Goal: Task Accomplishment & Management: Use online tool/utility

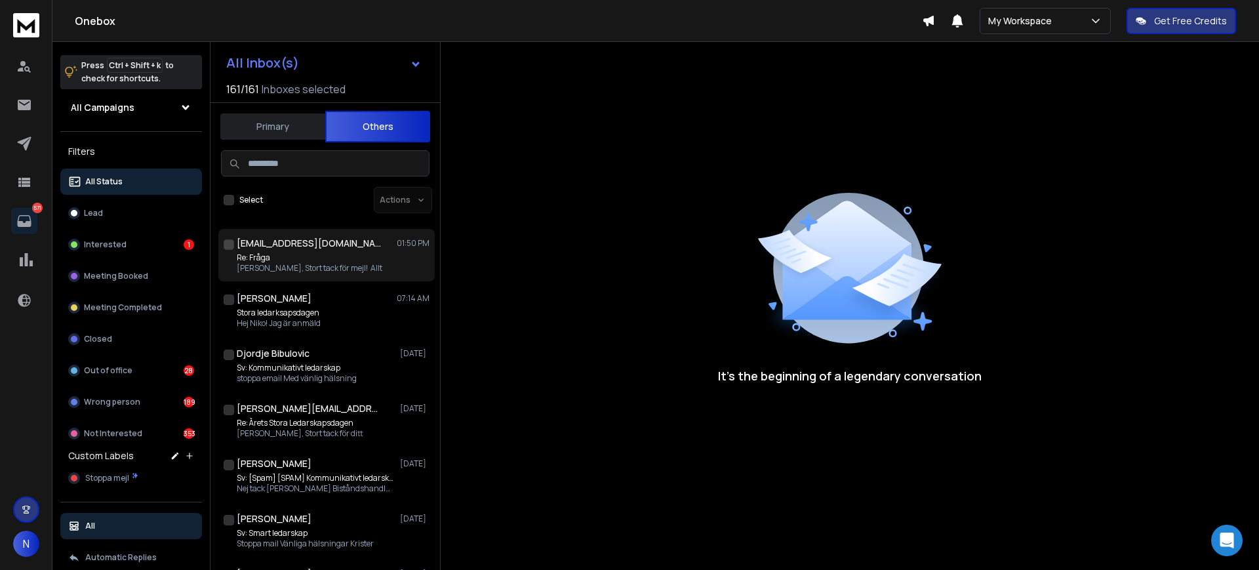
click at [313, 249] on h1 "malin.reinerstedt-ekenberg@jonkoping.se" at bounding box center [309, 243] width 144 height 13
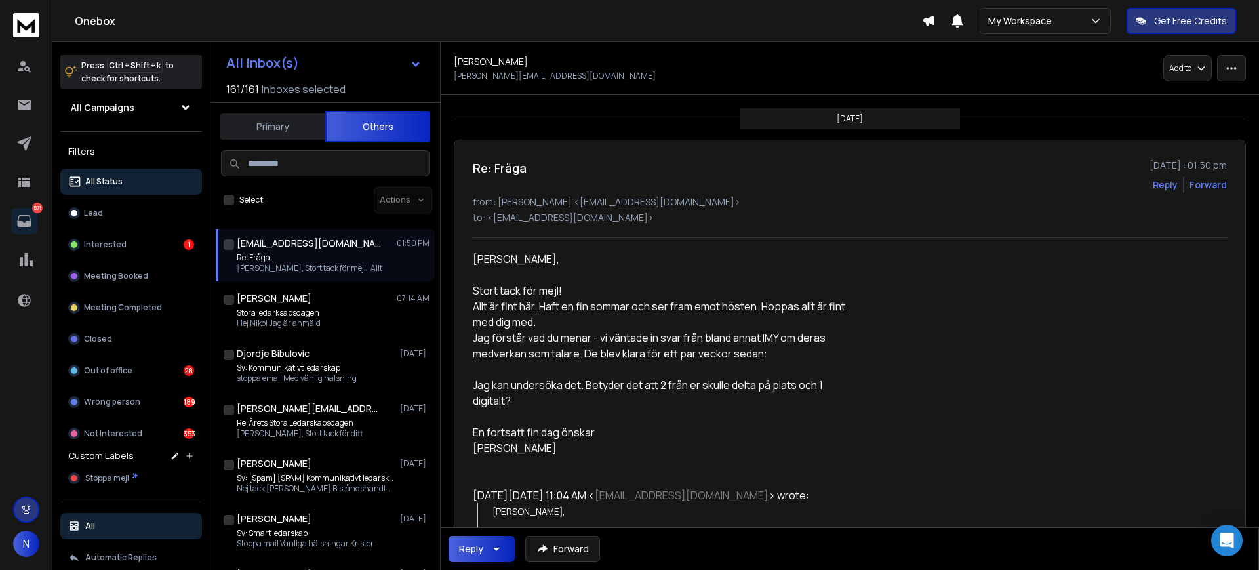
click at [389, 192] on div "Actions" at bounding box center [403, 200] width 58 height 26
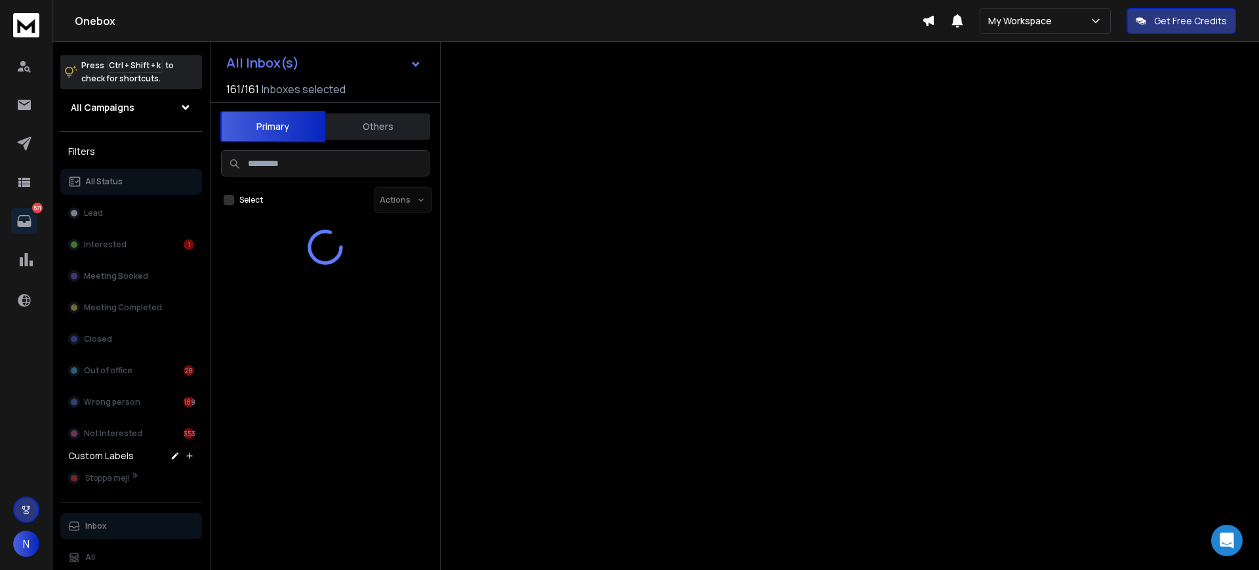
click at [289, 115] on button "Primary" at bounding box center [272, 126] width 105 height 31
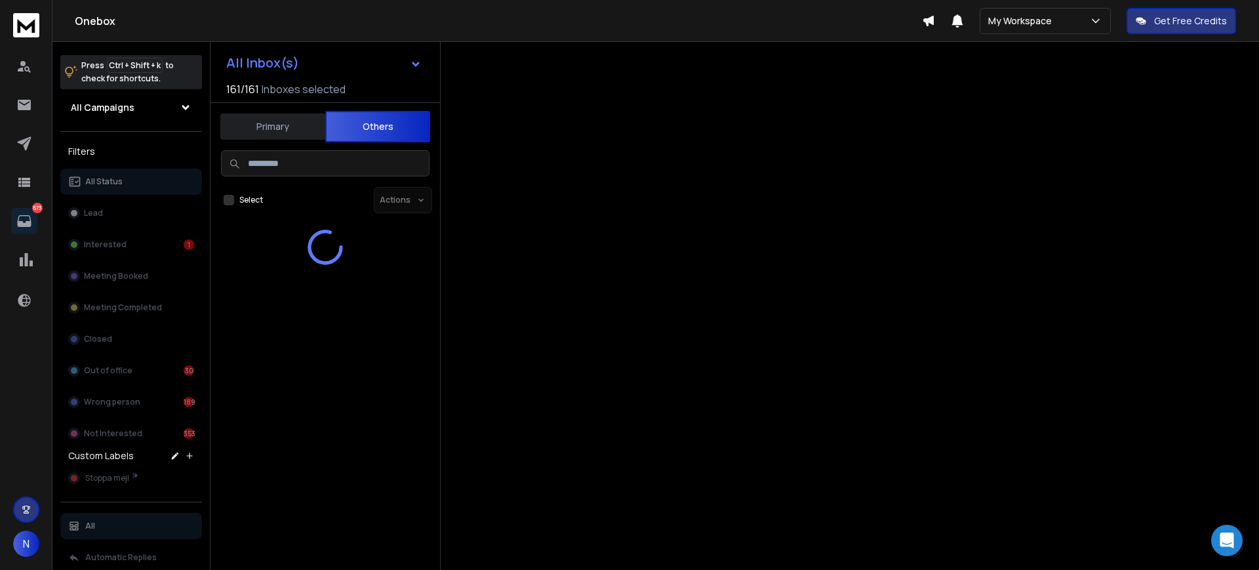
click at [377, 132] on button "Others" at bounding box center [377, 126] width 105 height 31
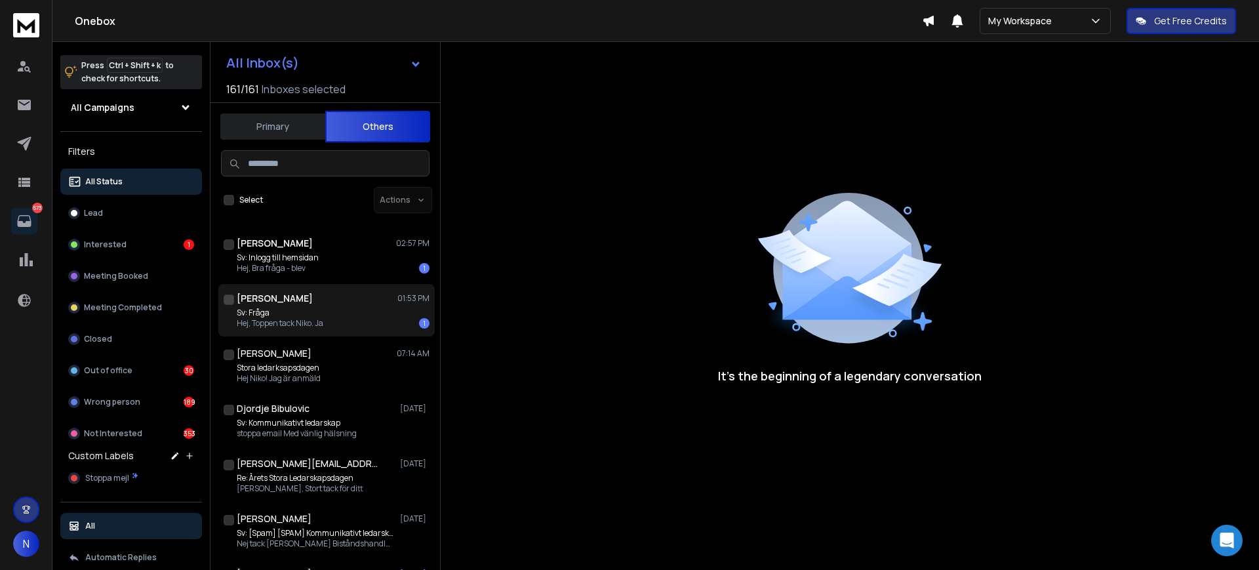
click at [336, 315] on div "Sv: Fråga Hej, Toppen tack Niko. Ja 1" at bounding box center [333, 318] width 193 height 21
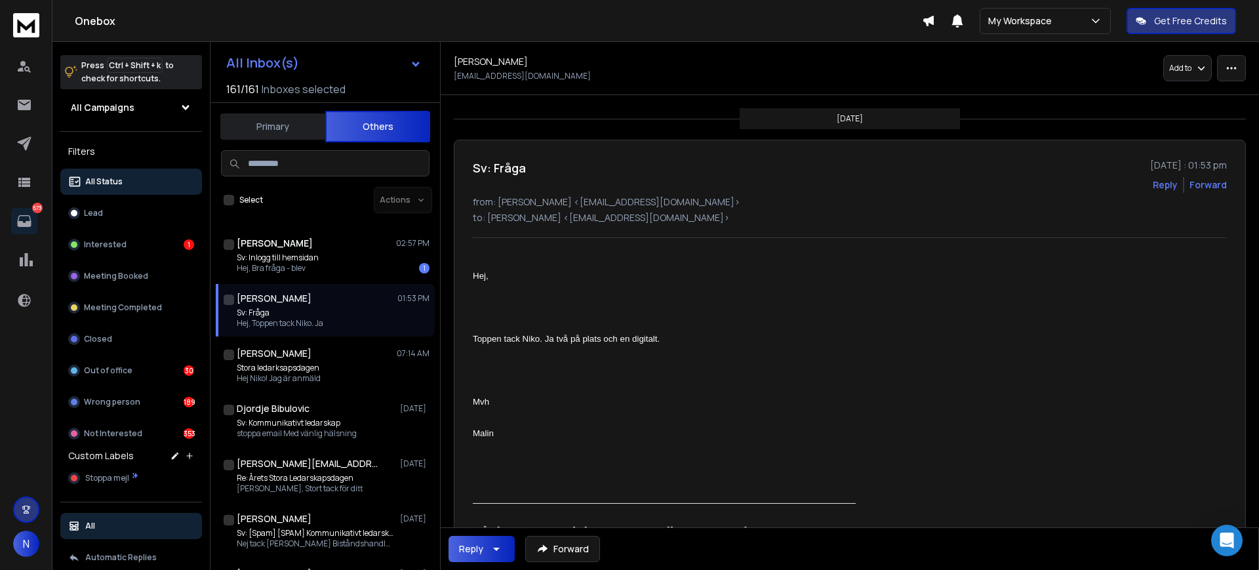
click at [476, 546] on div "Reply" at bounding box center [471, 548] width 24 height 13
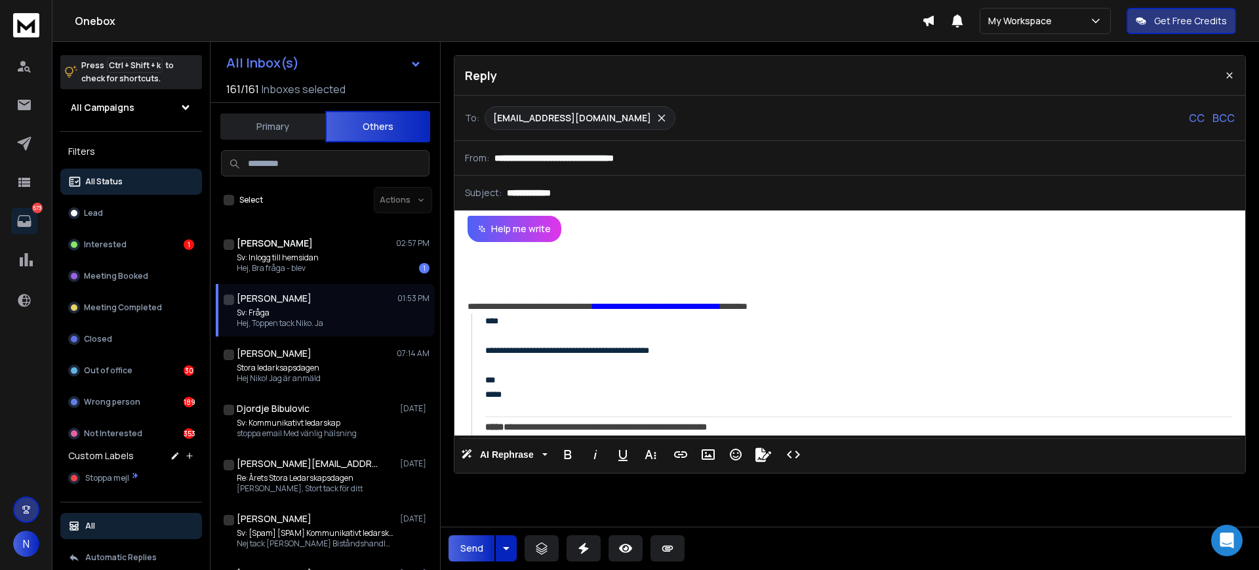
click at [1196, 120] on p "CC" at bounding box center [1197, 118] width 16 height 16
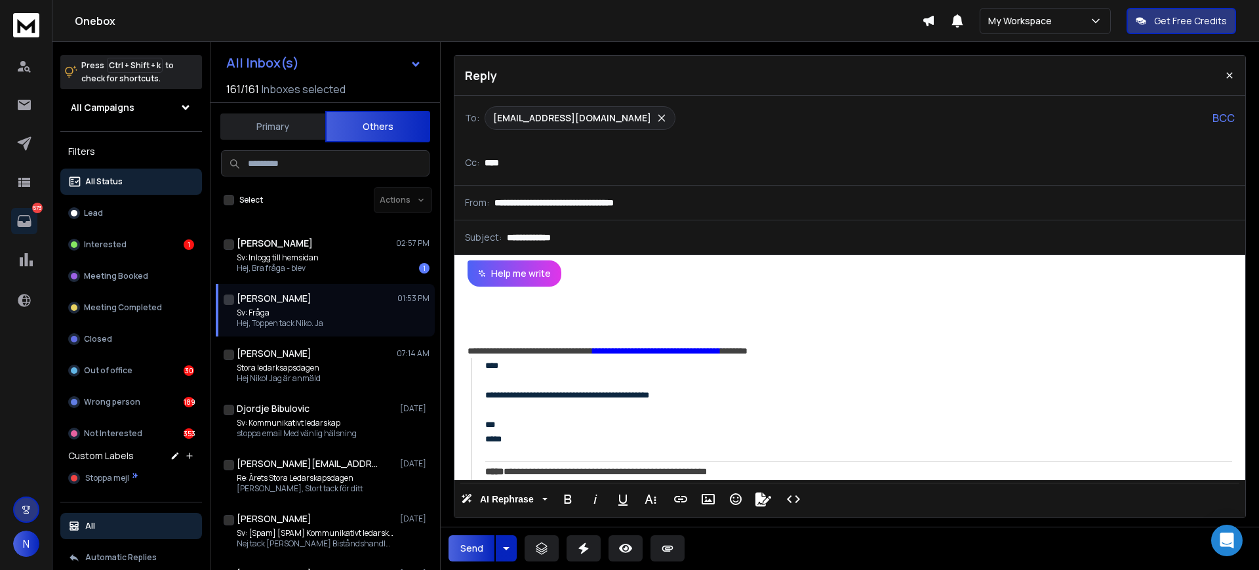
type input "**********"
click at [517, 316] on div "**********" at bounding box center [850, 383] width 791 height 193
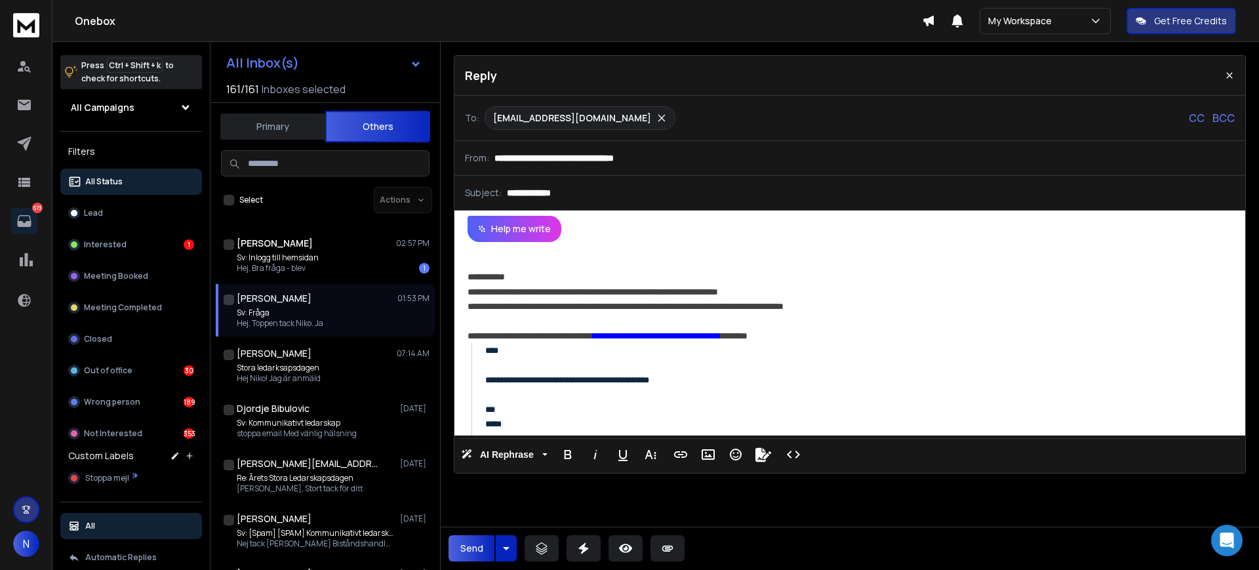
click at [797, 289] on div "**********" at bounding box center [842, 300] width 748 height 30
click at [909, 304] on div "**********" at bounding box center [842, 300] width 748 height 30
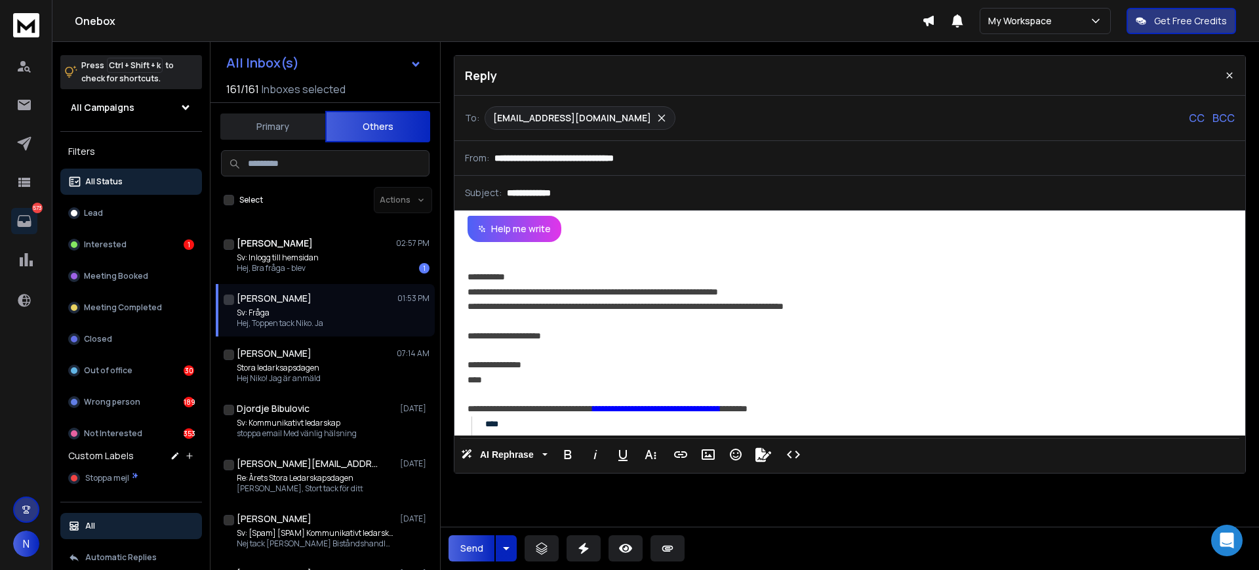
click at [562, 277] on div "**********" at bounding box center [842, 277] width 748 height 14
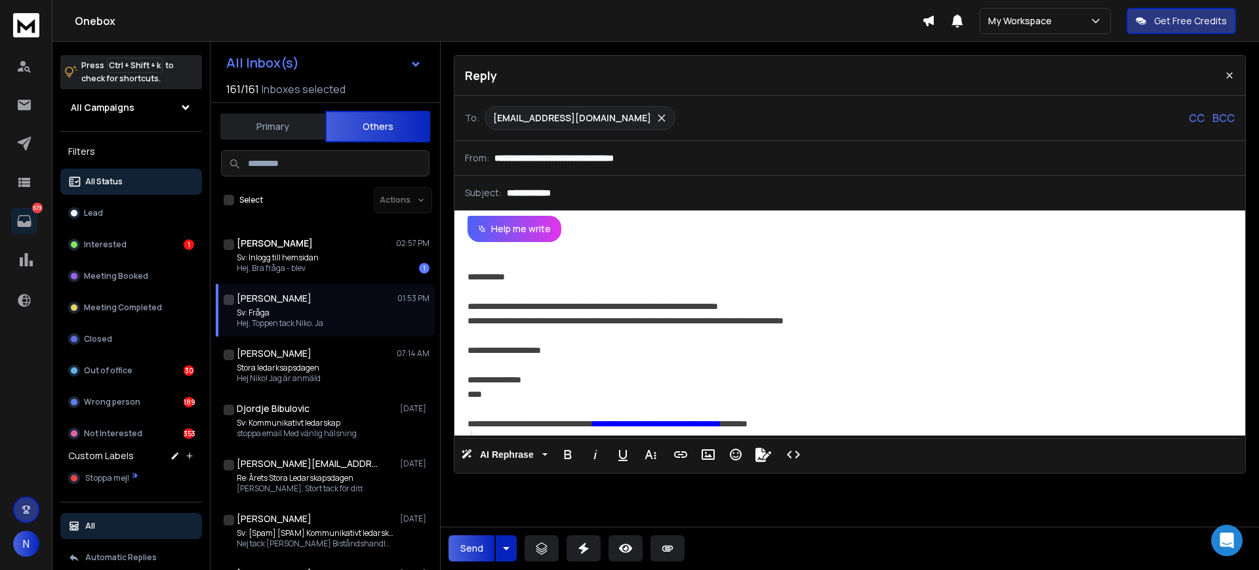
click at [782, 311] on div "**********" at bounding box center [842, 314] width 748 height 30
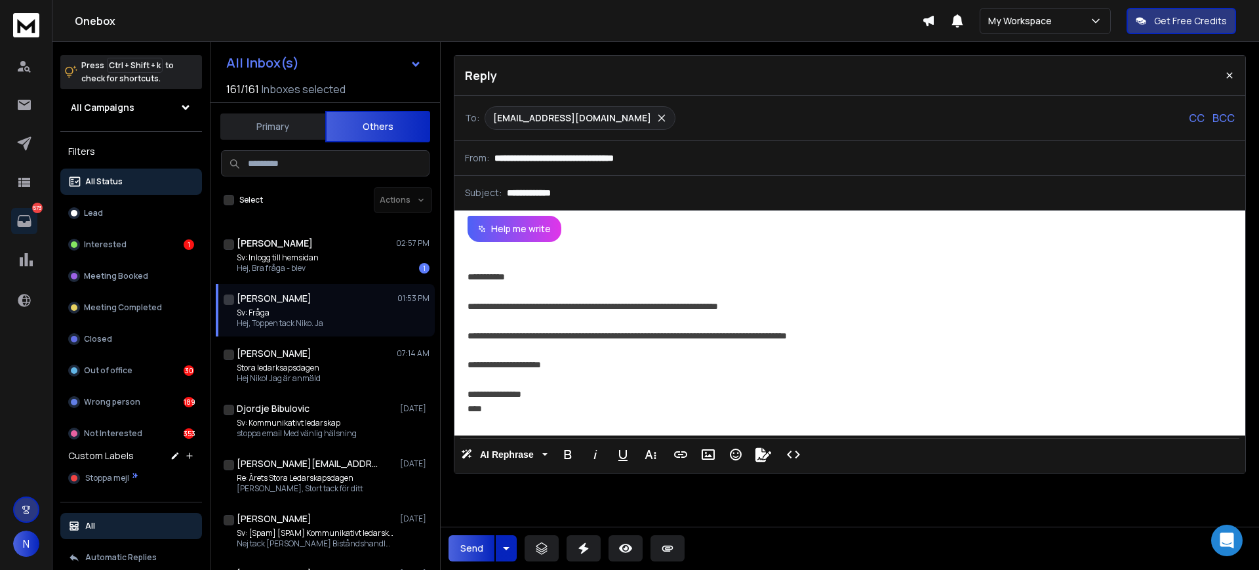
click at [470, 552] on button "Send" at bounding box center [472, 548] width 46 height 26
click at [779, 300] on div "**********" at bounding box center [842, 306] width 748 height 14
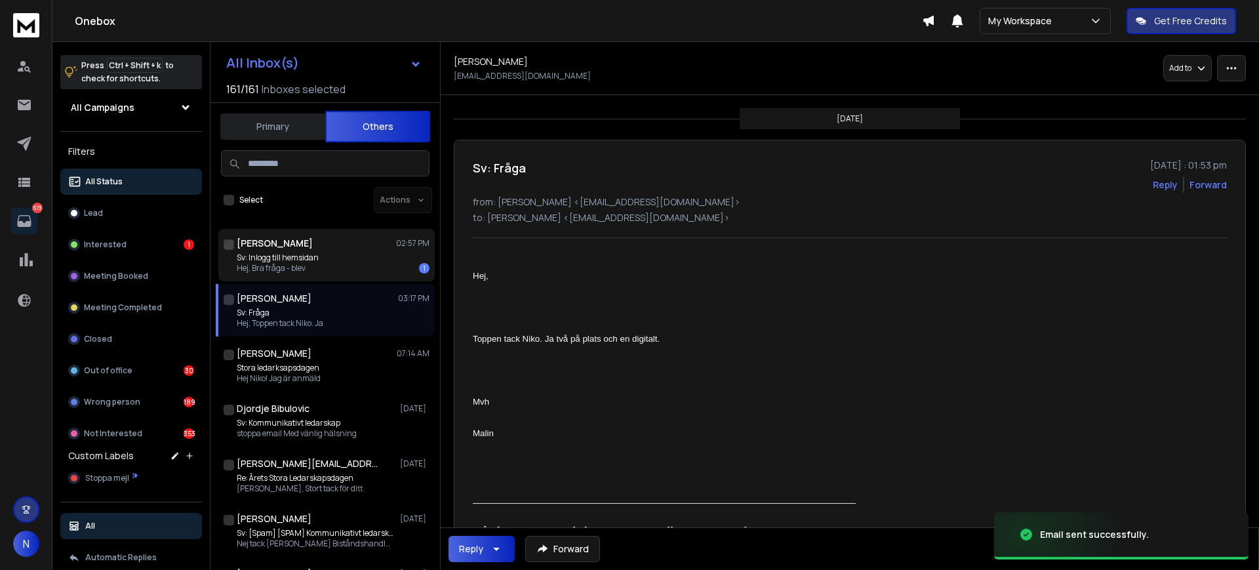
click at [305, 250] on div "Emma Agerblom 02:57 PM Sv: Inlogg till hemsidan Hej, Bra fråga - blev 1" at bounding box center [333, 255] width 193 height 37
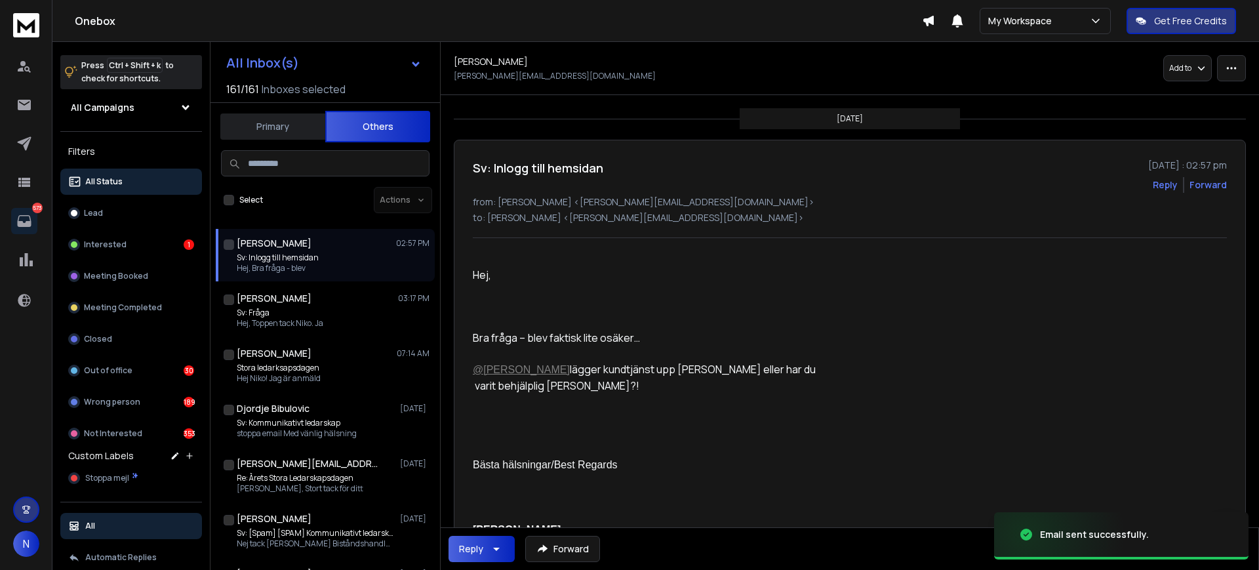
click at [460, 554] on div "Reply" at bounding box center [471, 548] width 24 height 13
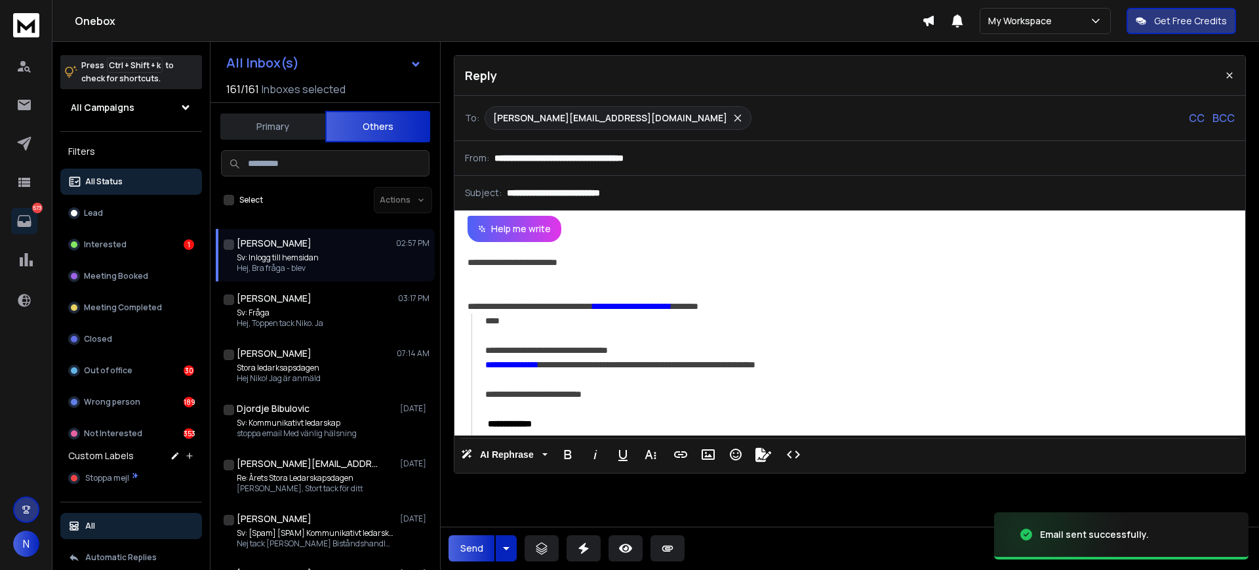
click at [470, 553] on button "Send" at bounding box center [472, 548] width 46 height 26
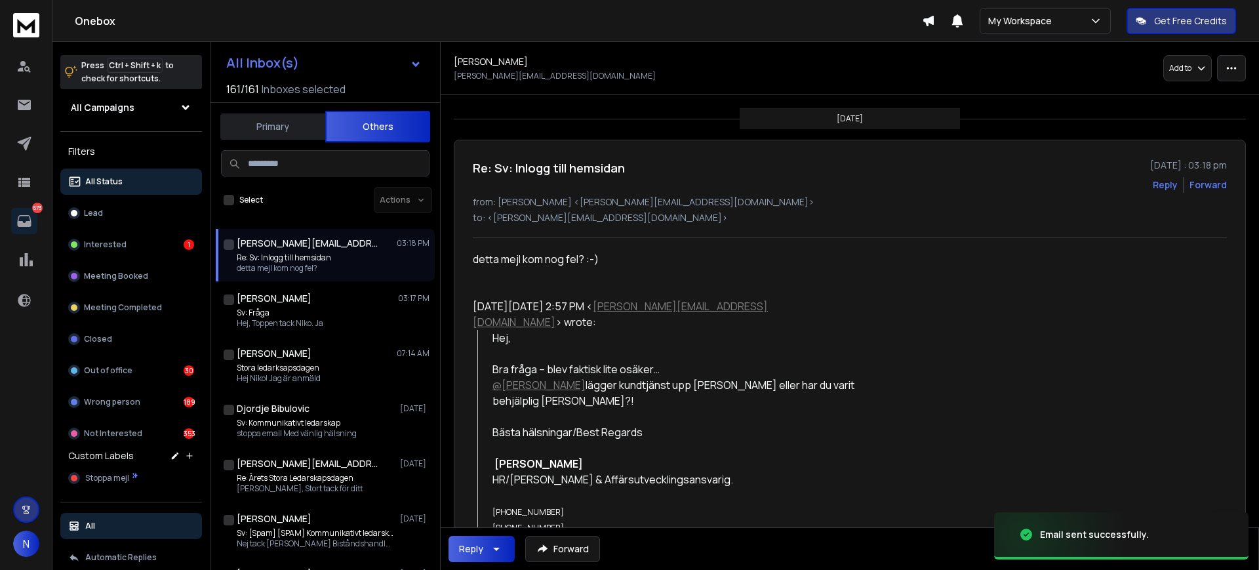
click at [314, 244] on h1 "emma.agerblom@ahnviks.se" at bounding box center [309, 243] width 144 height 13
click at [1224, 71] on button "button" at bounding box center [1231, 68] width 29 height 26
click at [1204, 124] on div "Delete email" at bounding box center [1192, 118] width 72 height 13
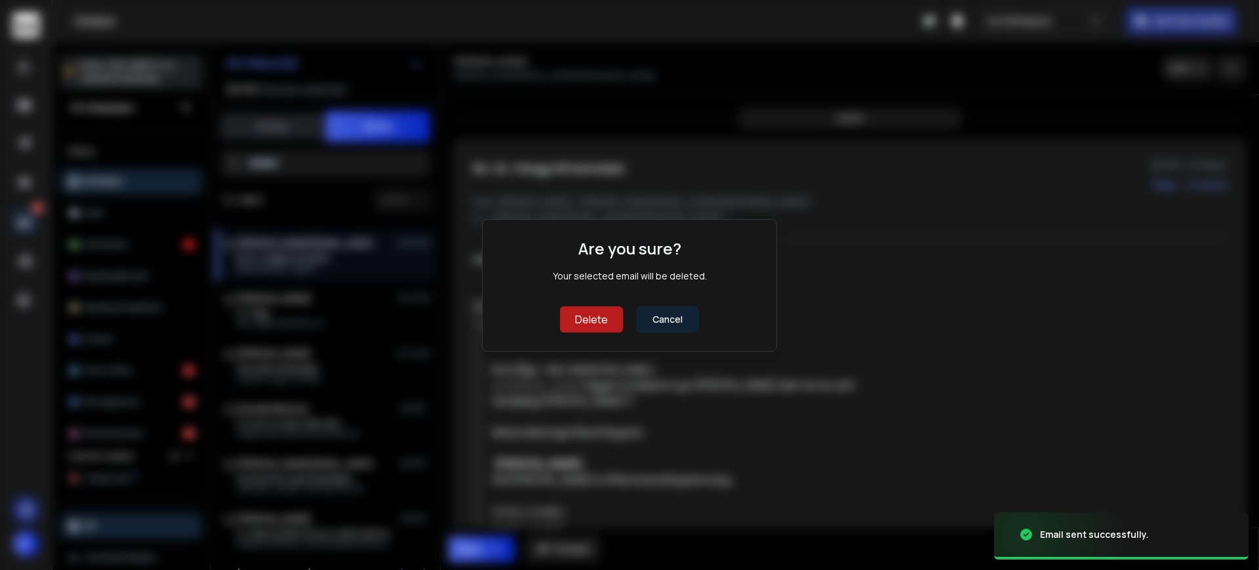
click at [594, 319] on button "Delete" at bounding box center [591, 319] width 63 height 26
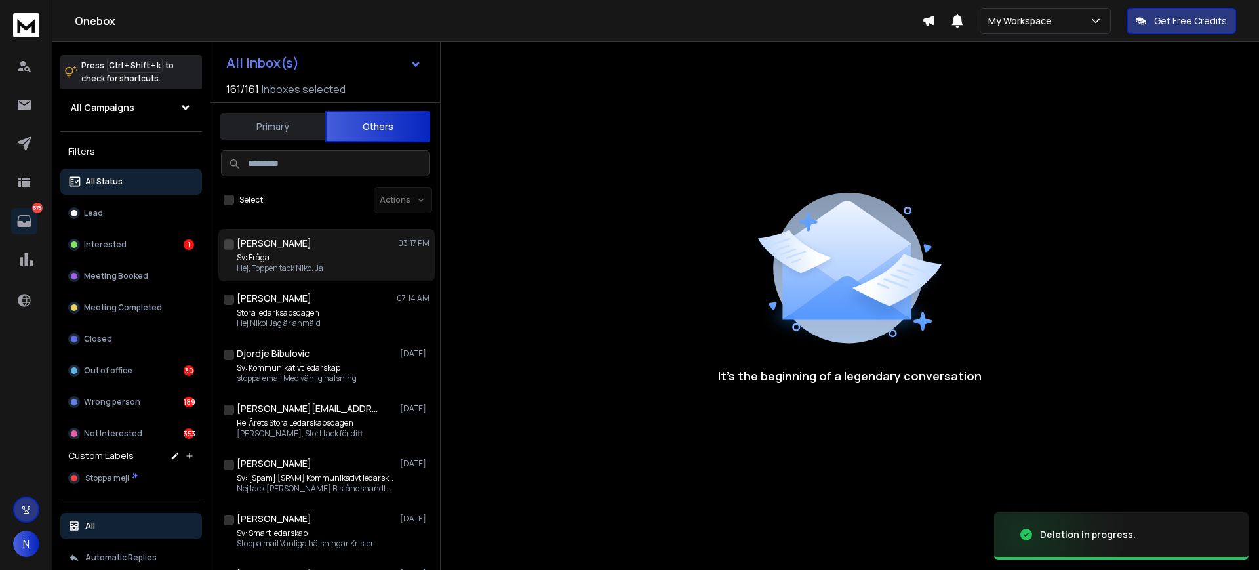
click at [312, 249] on h1 "Malin Reinerstedt Ekenberg" at bounding box center [274, 243] width 75 height 13
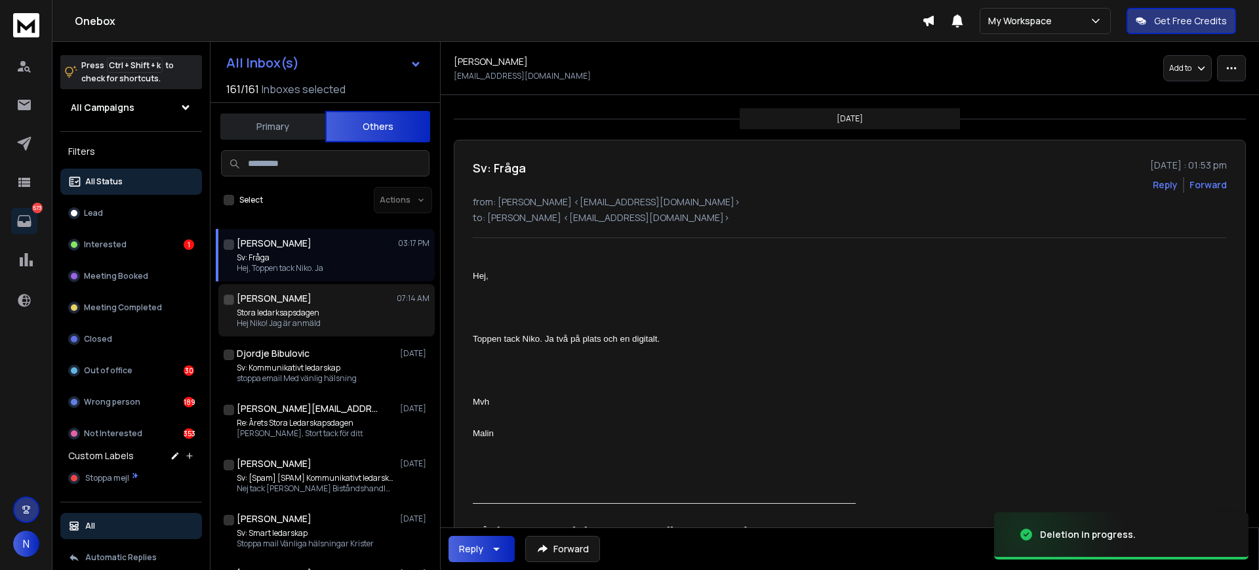
click at [304, 308] on p "Stora ledarksapsdagen" at bounding box center [279, 313] width 84 height 10
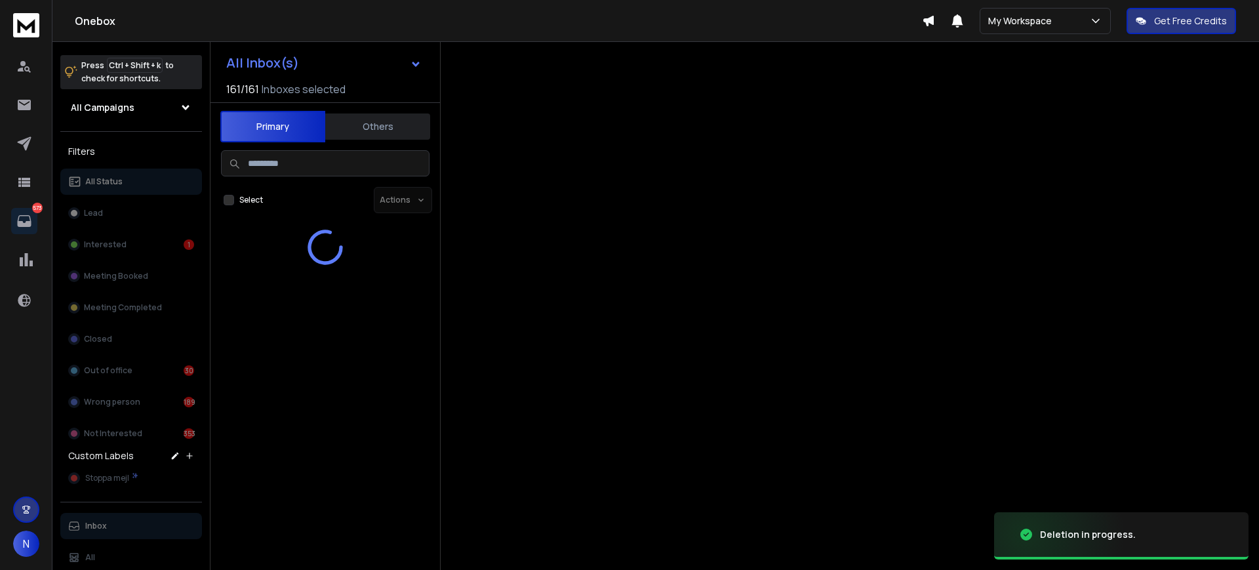
click at [282, 120] on button "Primary" at bounding box center [272, 126] width 105 height 31
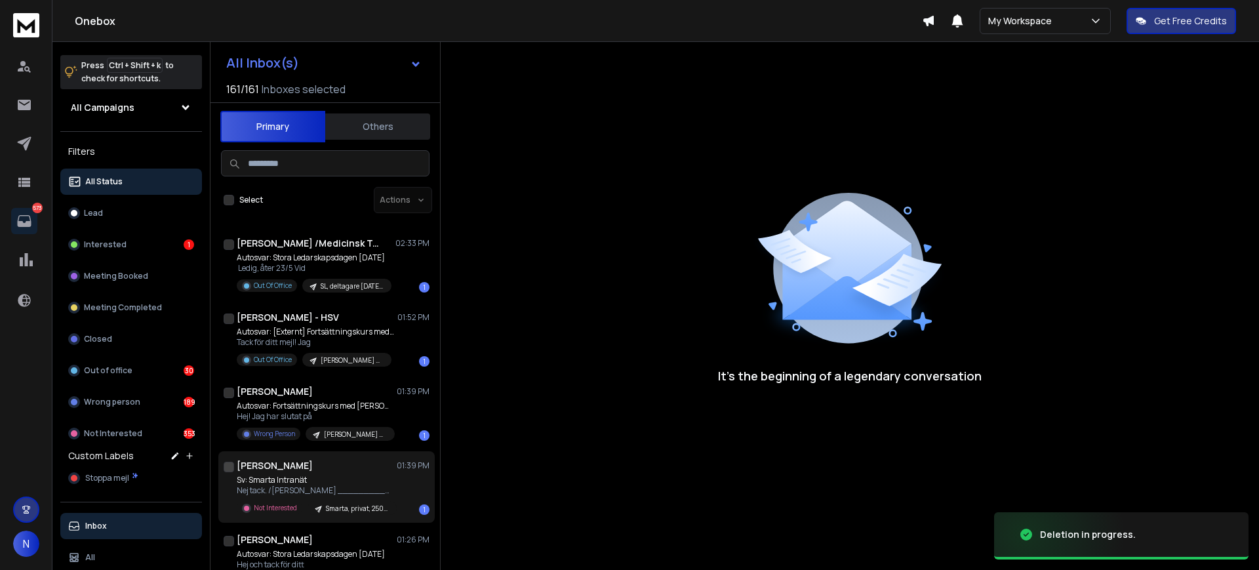
click at [339, 471] on div "Henrik Betnér 01:39 PM" at bounding box center [333, 465] width 193 height 13
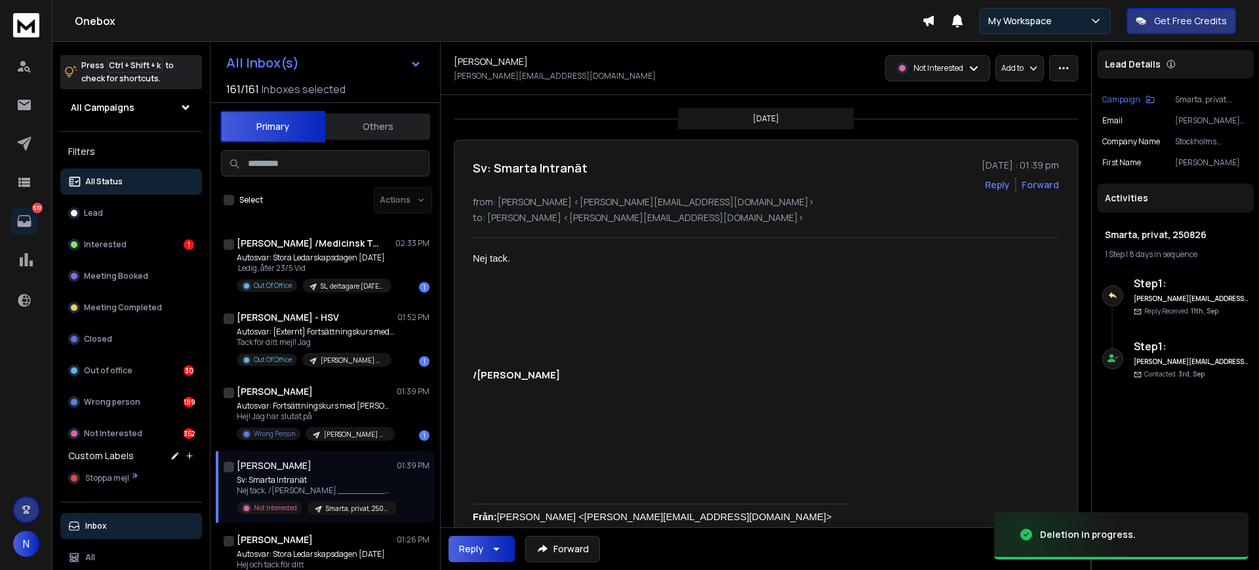
click at [1057, 22] on p "My Workspace" at bounding box center [1022, 20] width 69 height 13
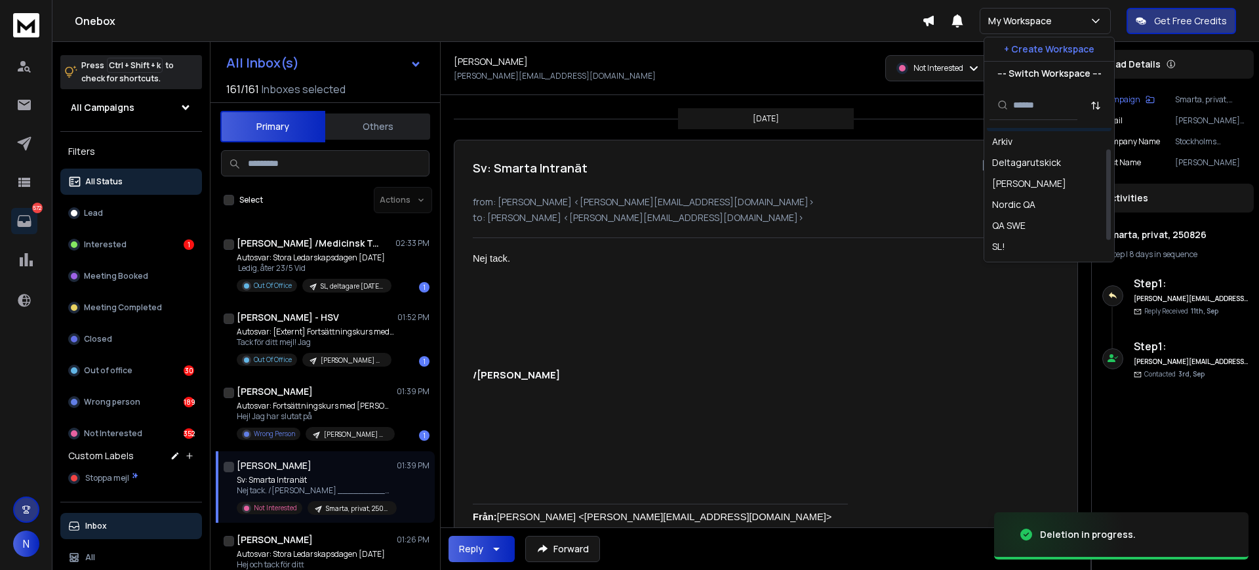
scroll to position [58, 0]
click at [1031, 143] on div "Deltagarutskick" at bounding box center [1026, 143] width 69 height 13
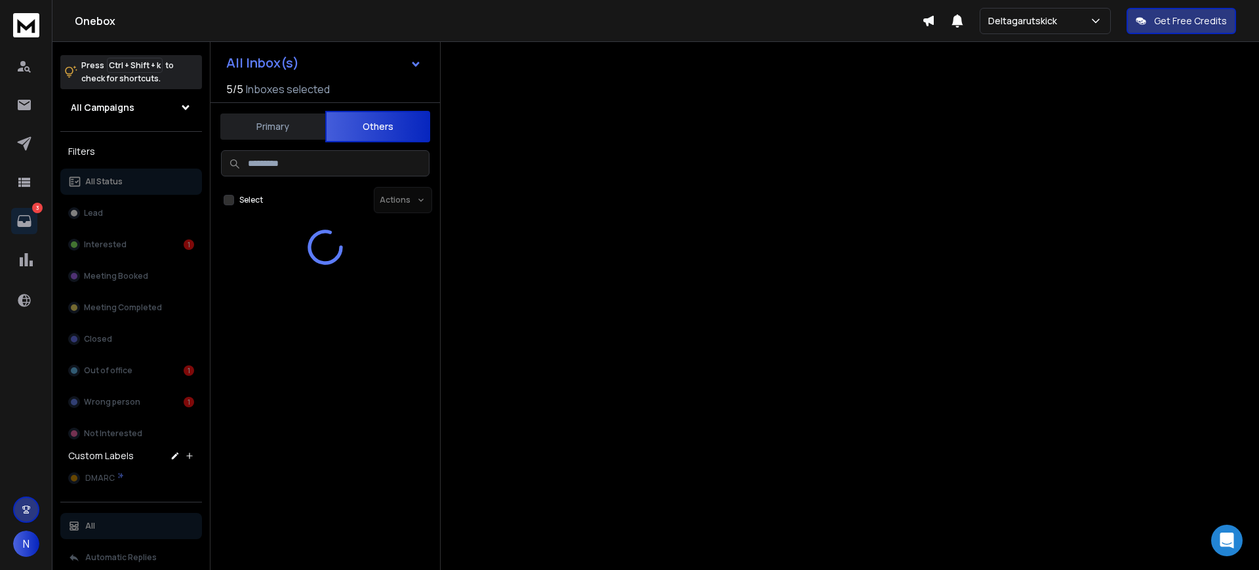
click at [367, 128] on button "Others" at bounding box center [377, 126] width 105 height 31
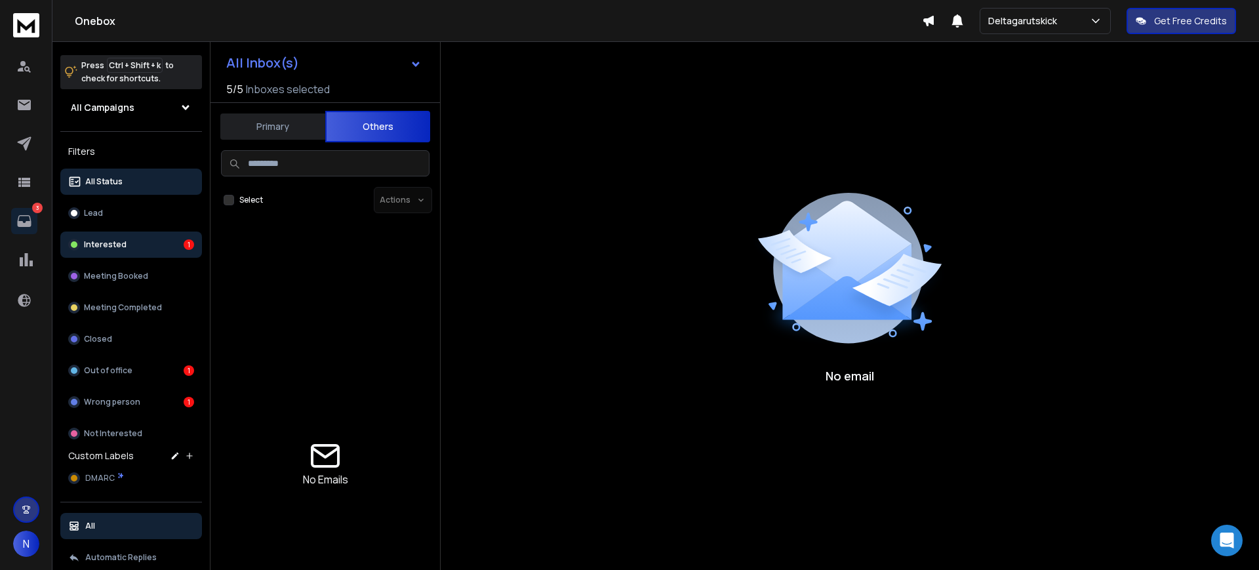
click at [93, 245] on p "Interested" at bounding box center [105, 244] width 43 height 10
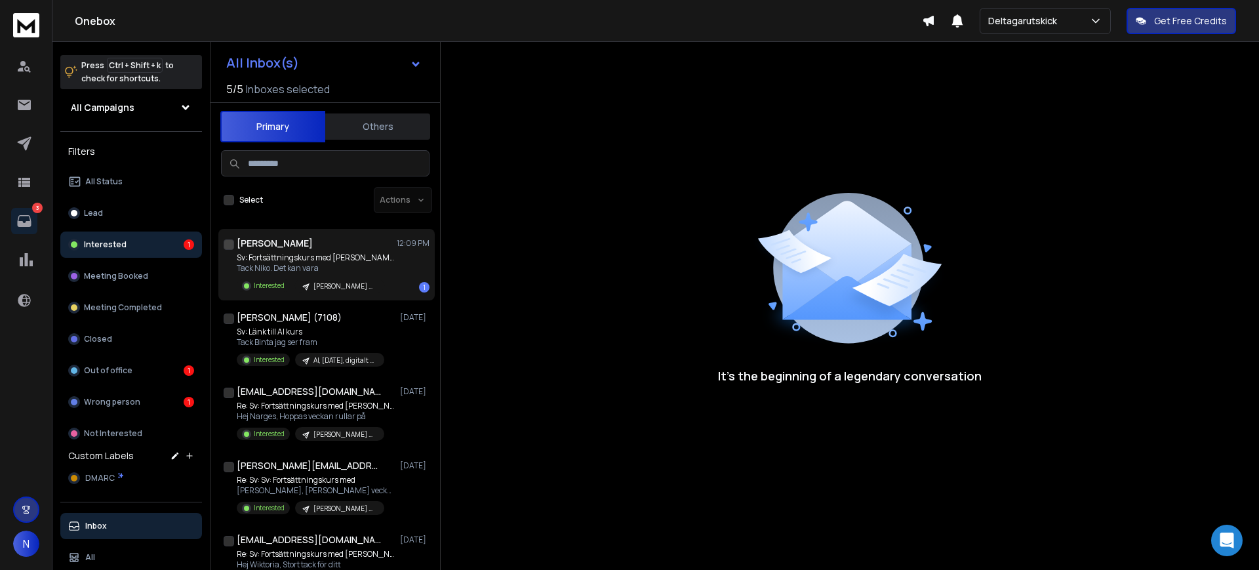
click at [296, 245] on div "Sofia Landén 12:09 PM" at bounding box center [333, 243] width 193 height 13
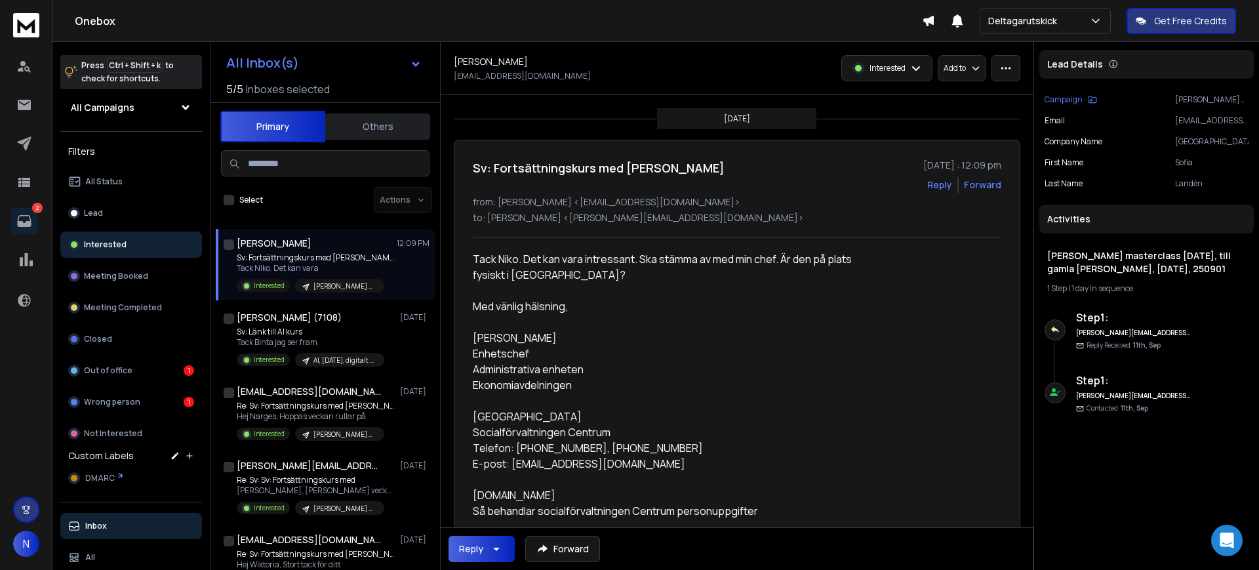
click at [478, 548] on div "Reply" at bounding box center [471, 548] width 24 height 13
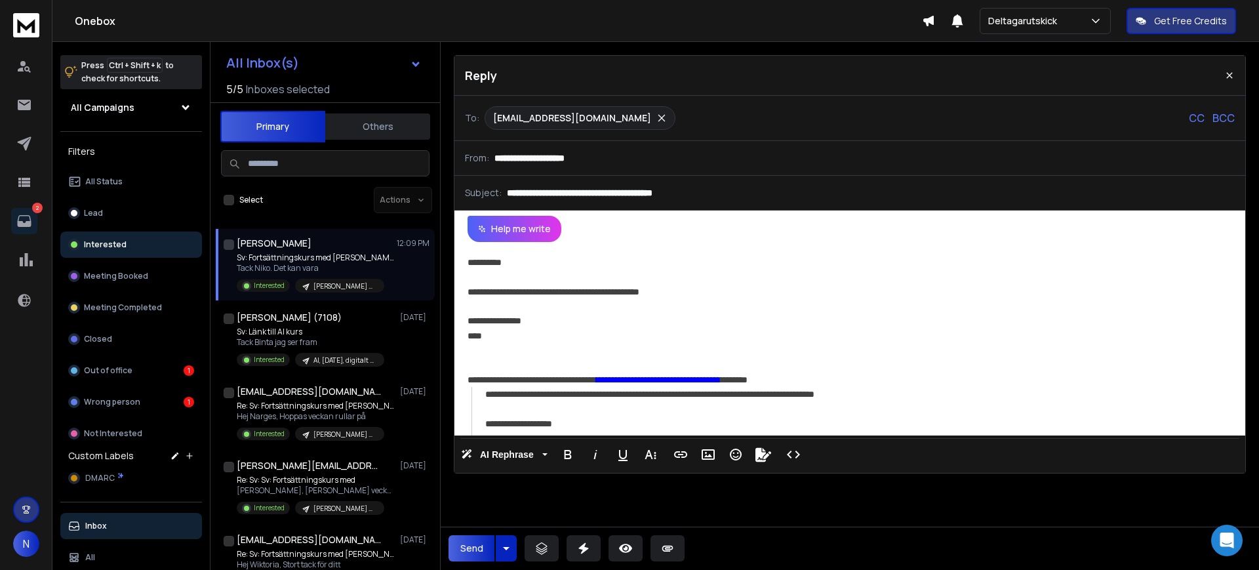
click at [721, 296] on div "**********" at bounding box center [842, 292] width 748 height 14
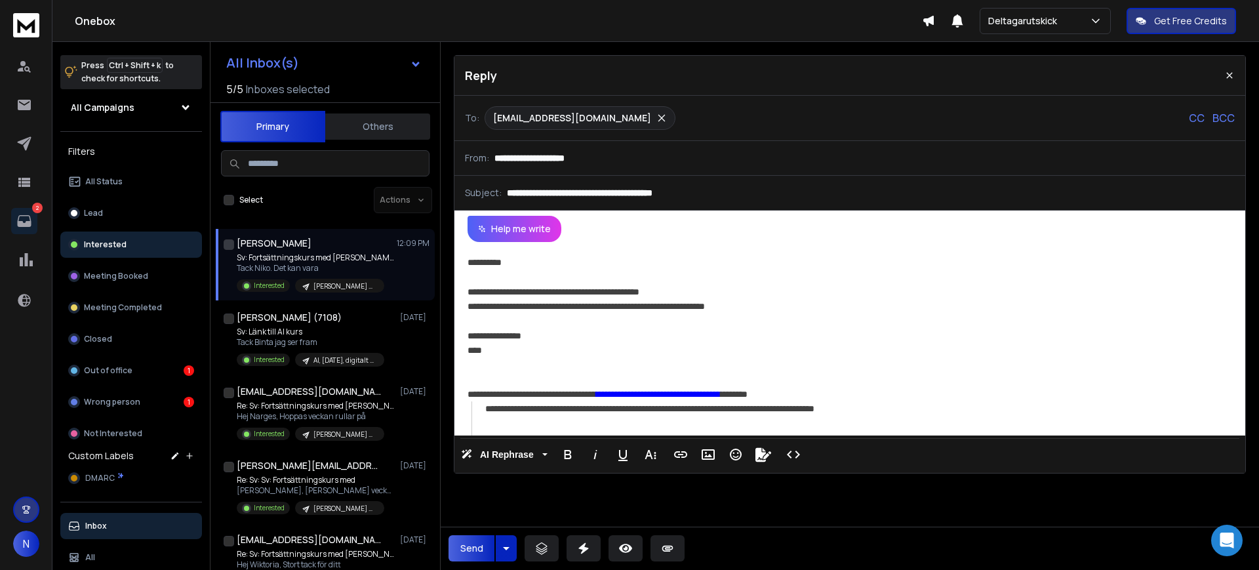
click at [477, 556] on button "Send" at bounding box center [472, 548] width 46 height 26
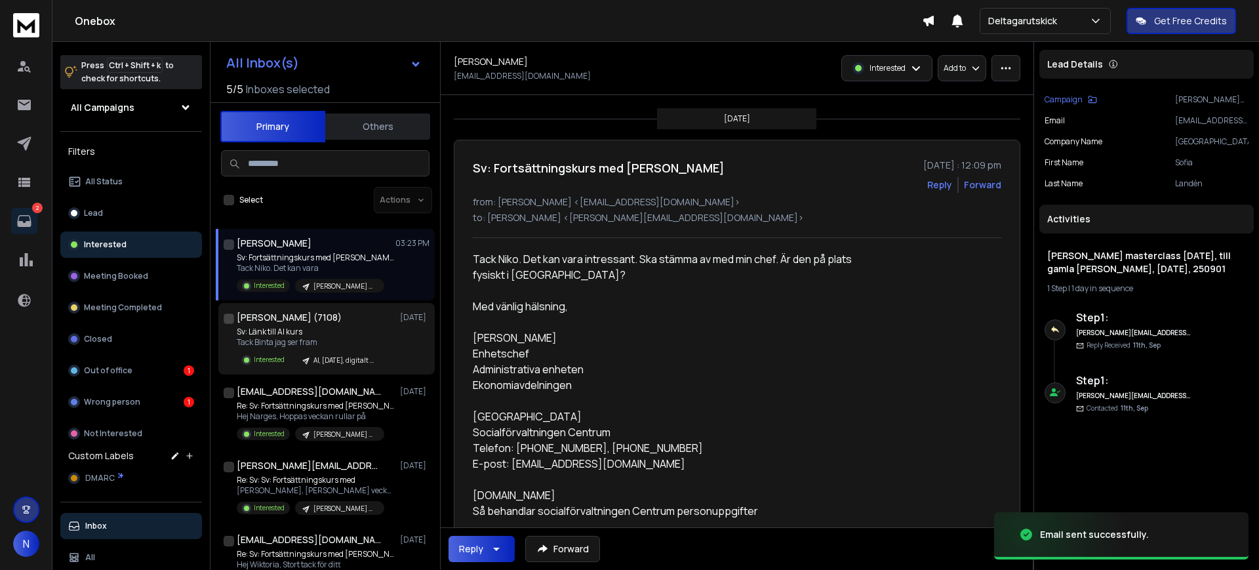
click at [325, 328] on p "Sv: Länk till AI kurs" at bounding box center [311, 332] width 148 height 10
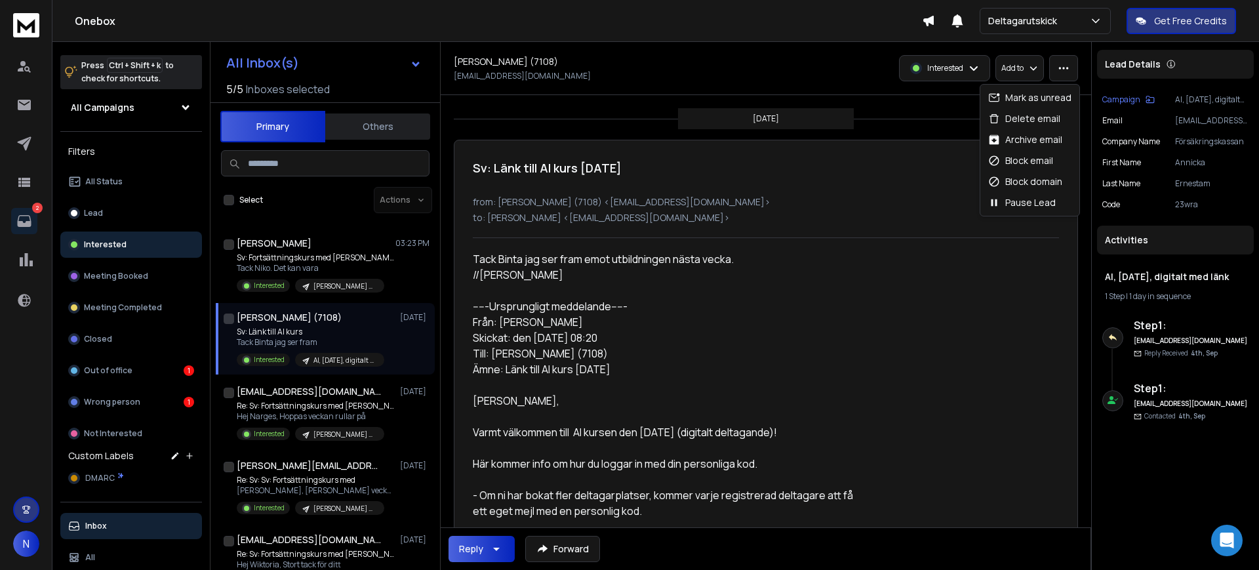
click at [1068, 69] on icon "button" at bounding box center [1064, 68] width 12 height 12
click at [1047, 113] on div "Delete email" at bounding box center [1024, 118] width 72 height 13
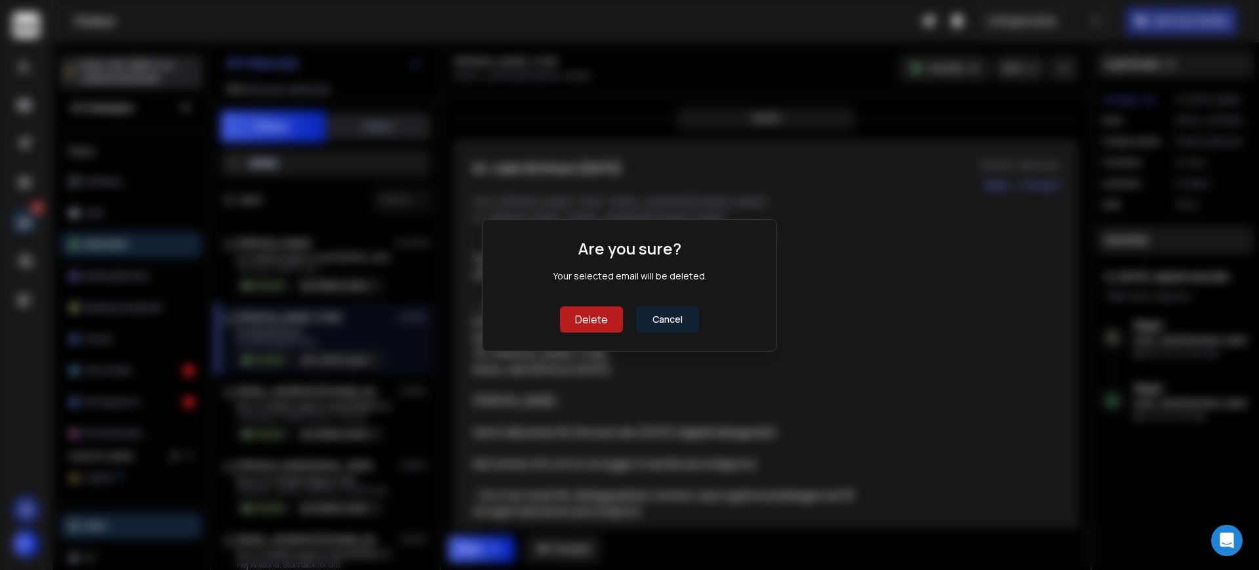
click at [587, 320] on button "Delete" at bounding box center [591, 319] width 63 height 26
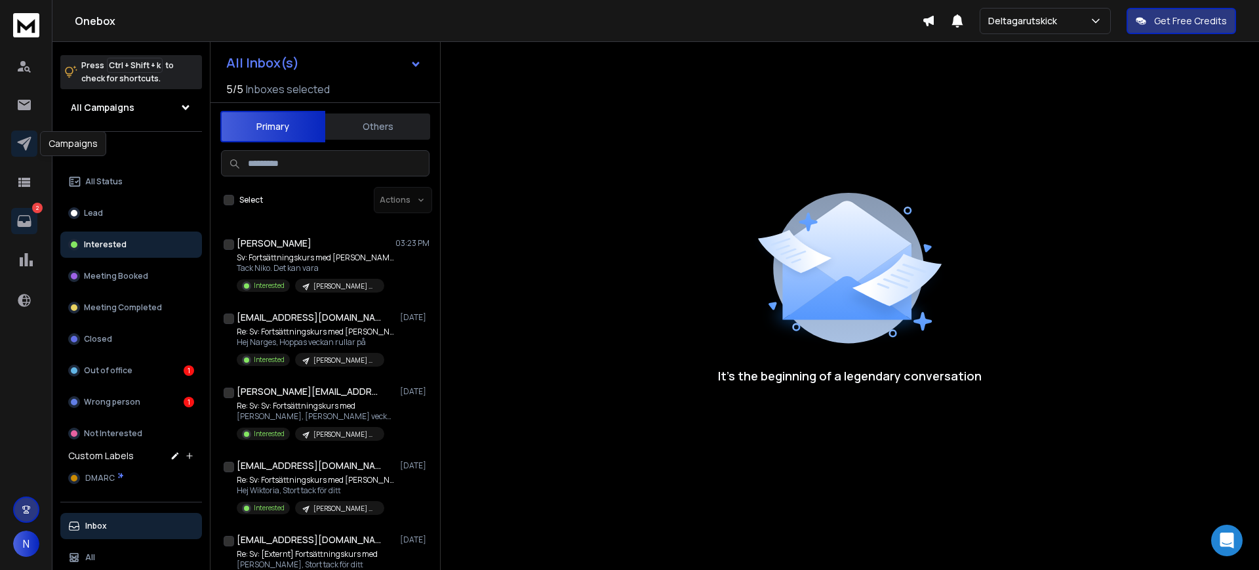
click at [24, 140] on icon at bounding box center [24, 143] width 14 height 14
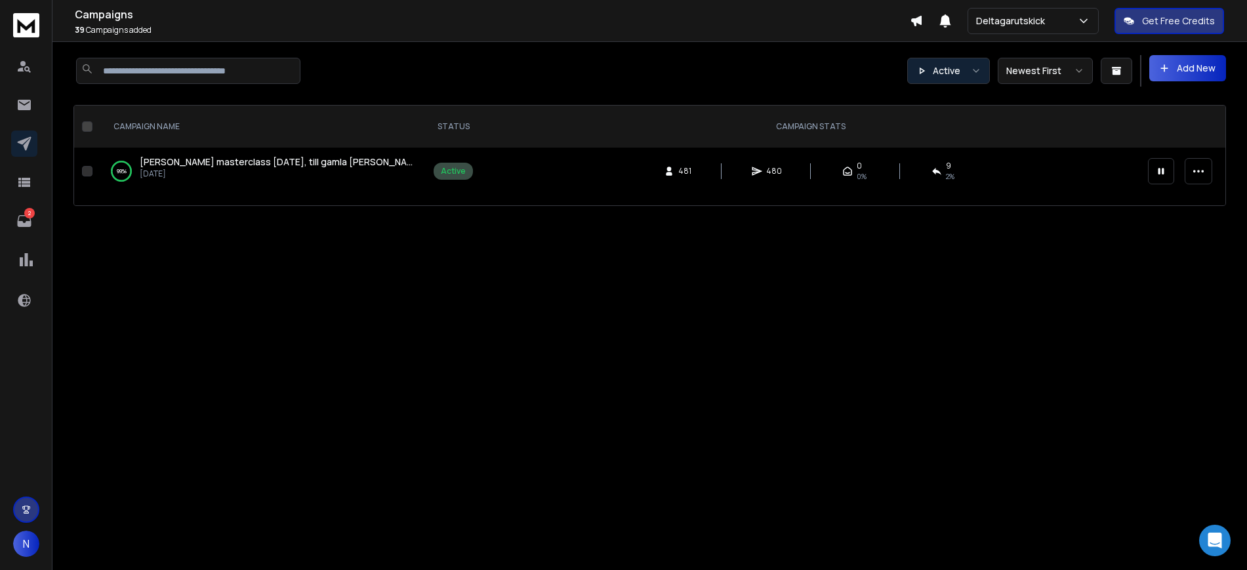
click at [969, 71] on div "Active" at bounding box center [949, 70] width 66 height 13
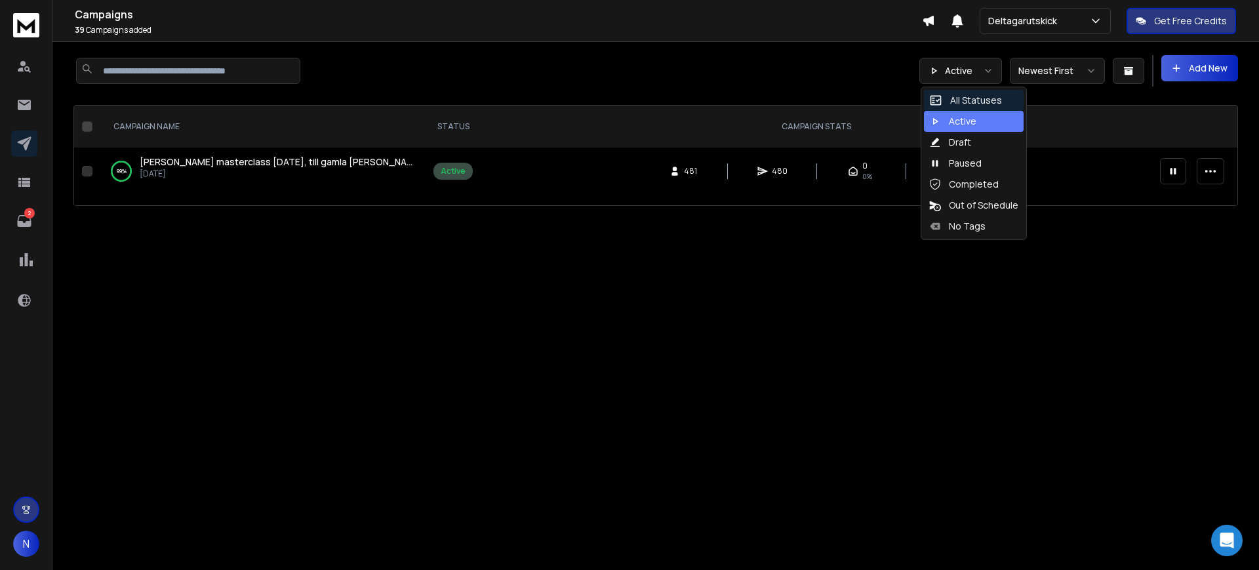
click at [956, 100] on div "All Statuses" at bounding box center [965, 100] width 73 height 13
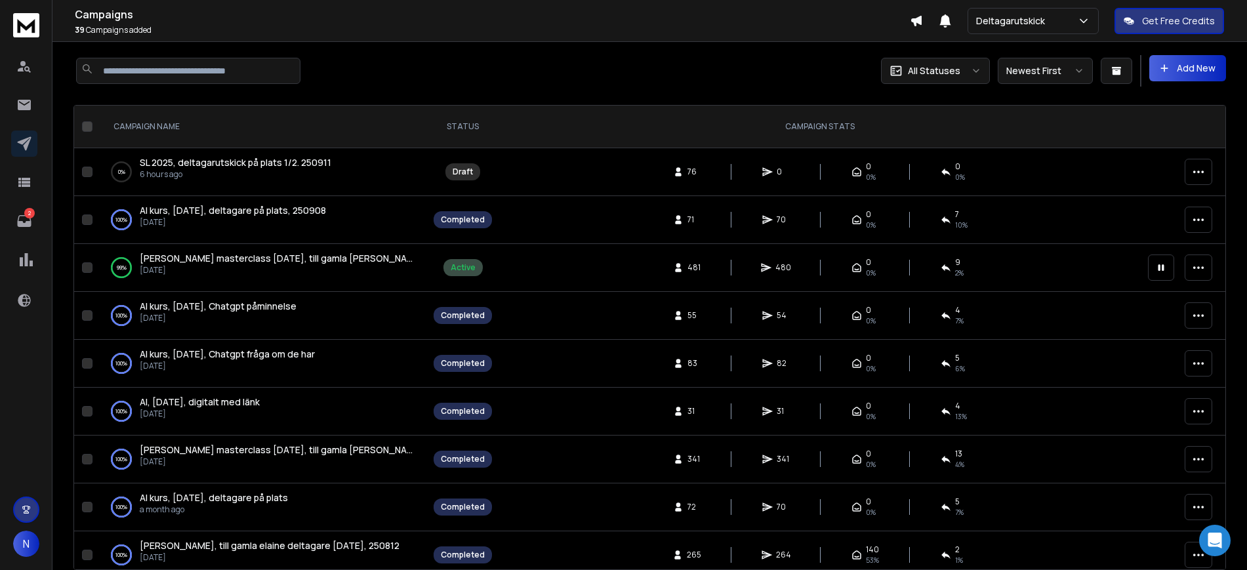
click at [237, 161] on span "SL 2025, deltagarutskick på plats 1/2. 250911" at bounding box center [236, 162] width 192 height 12
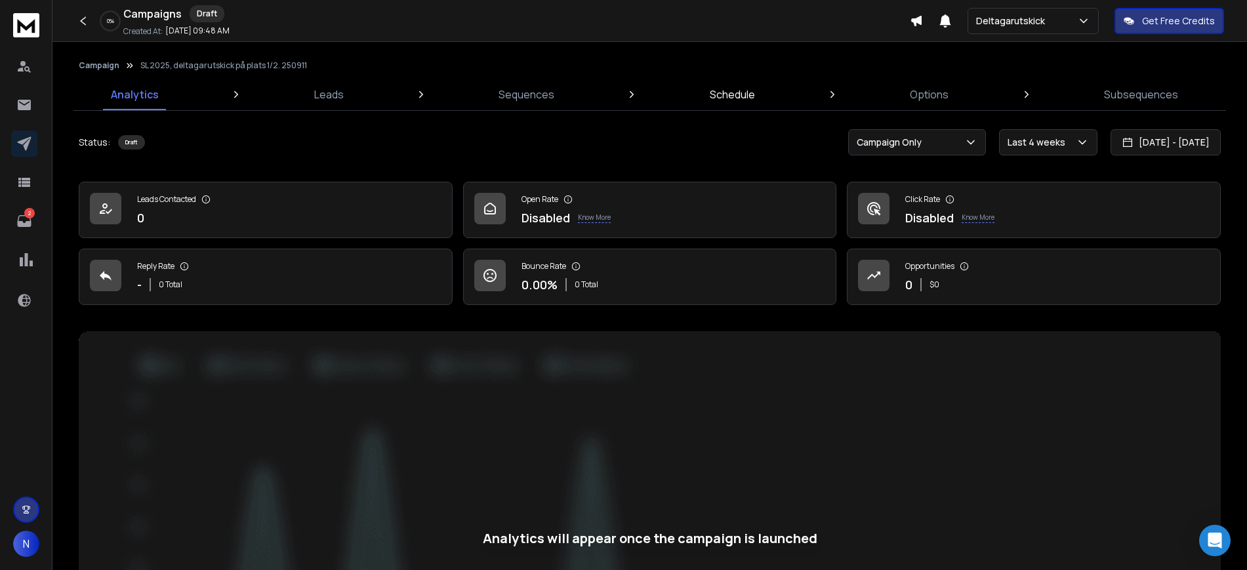
click at [733, 98] on p "Schedule" at bounding box center [732, 95] width 45 height 16
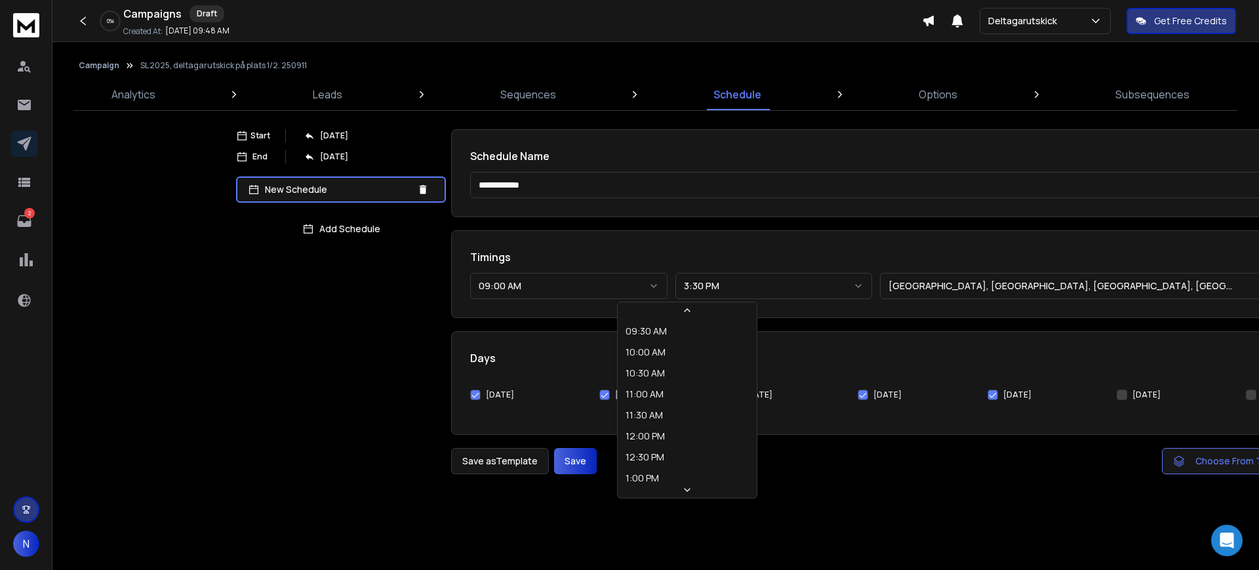
click at [676, 284] on button "3:30 PM" at bounding box center [774, 286] width 197 height 26
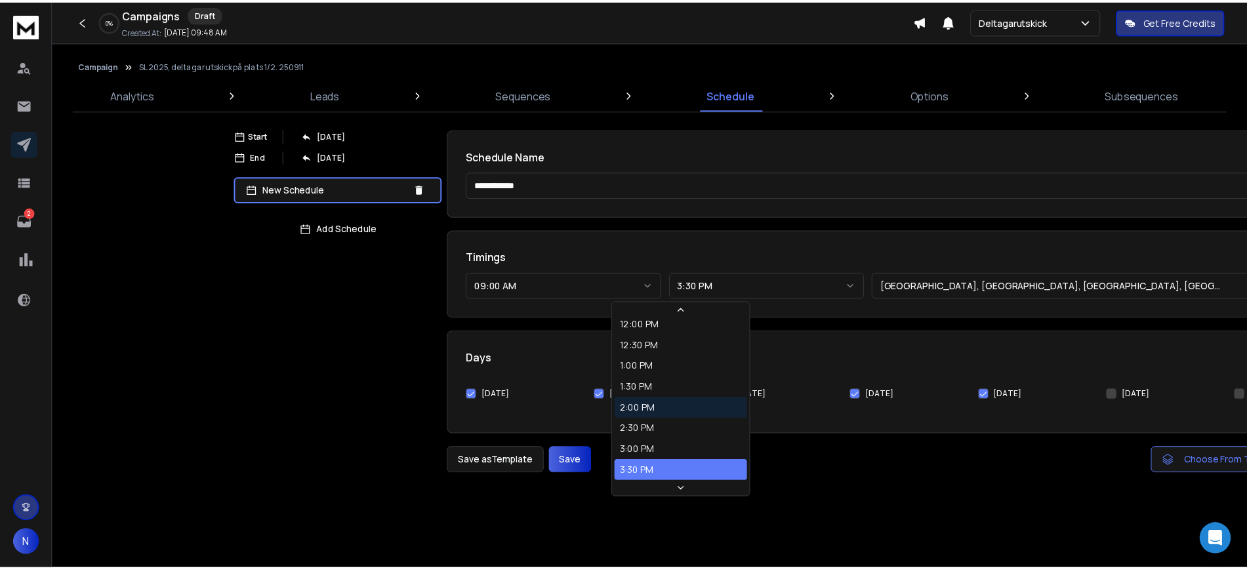
scroll to position [193, 0]
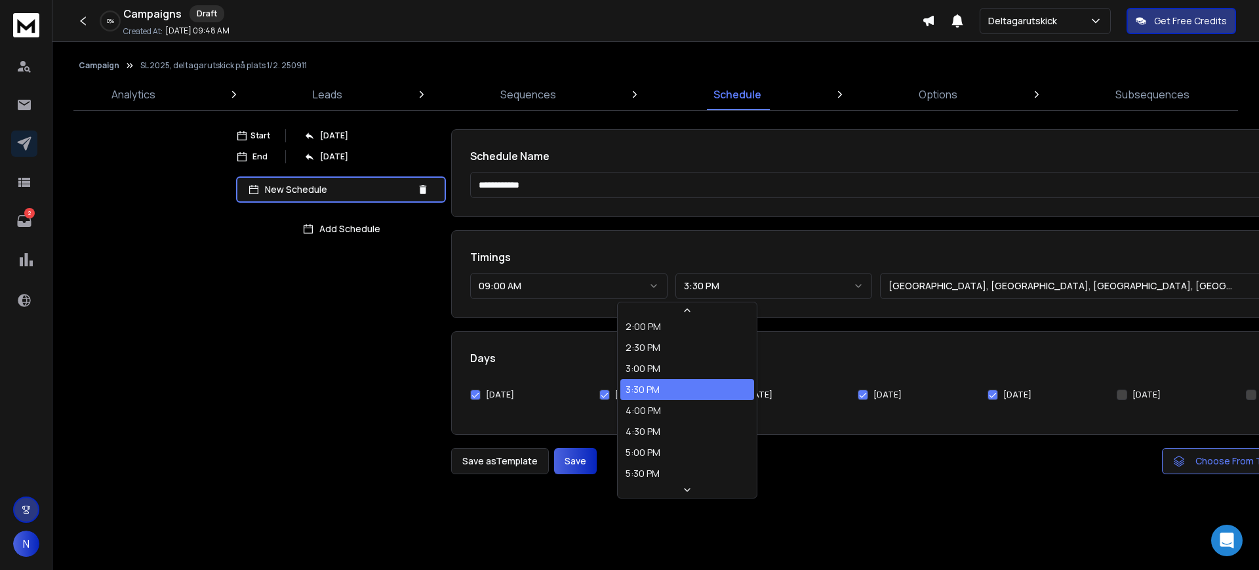
select select "********"
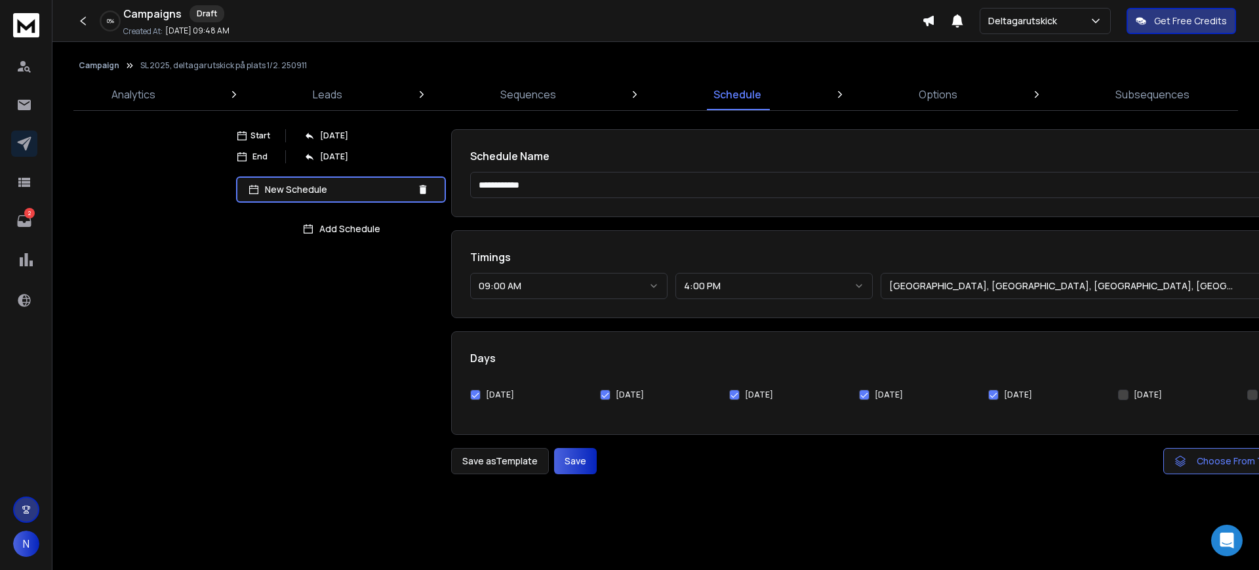
click at [569, 464] on button "Save" at bounding box center [575, 461] width 43 height 26
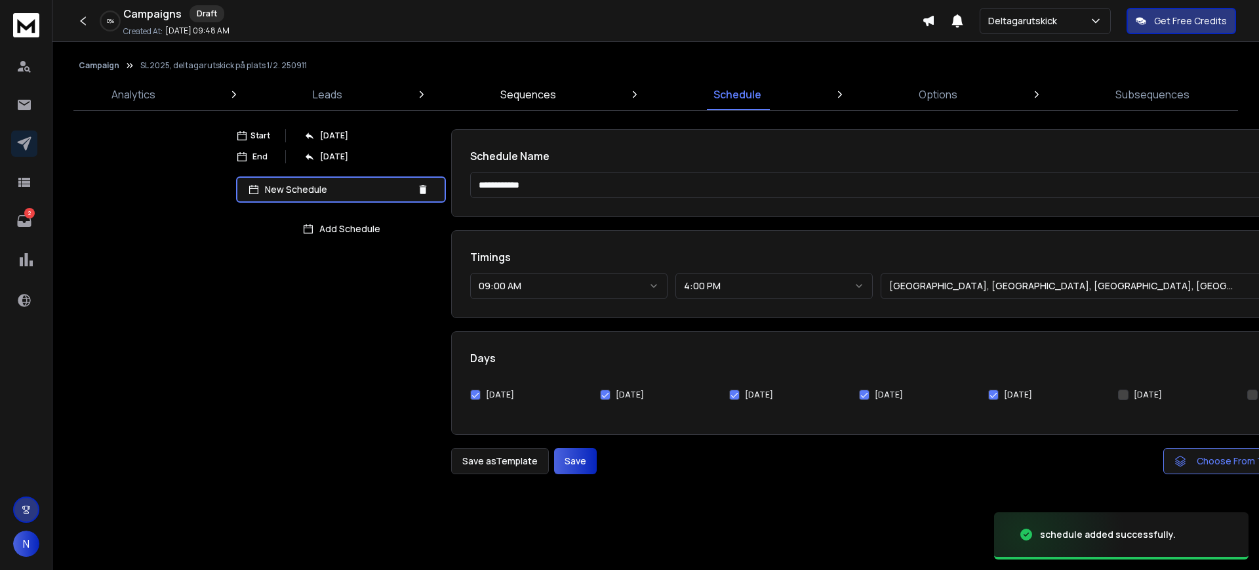
click at [529, 92] on p "Sequences" at bounding box center [528, 95] width 56 height 16
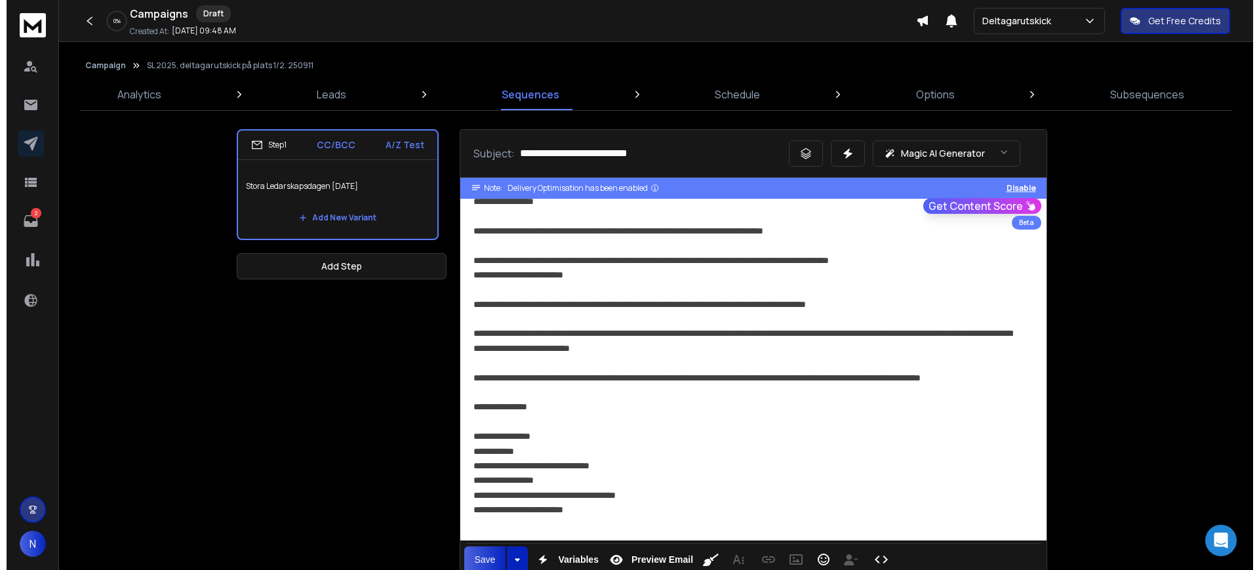
scroll to position [22, 0]
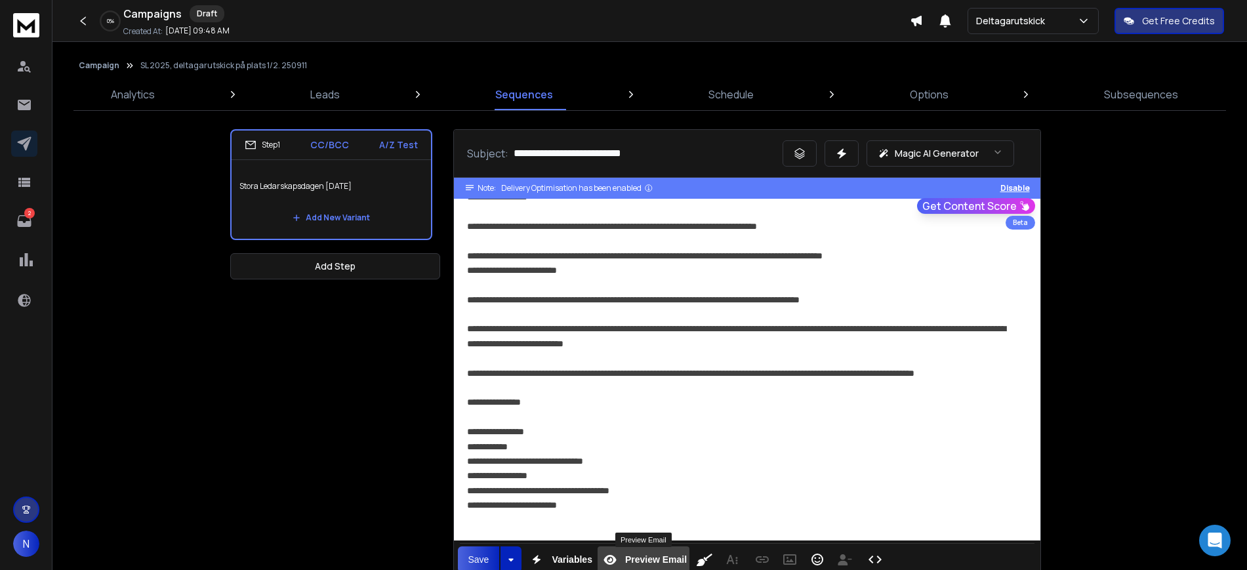
click at [647, 554] on span "Preview Email" at bounding box center [655, 559] width 67 height 11
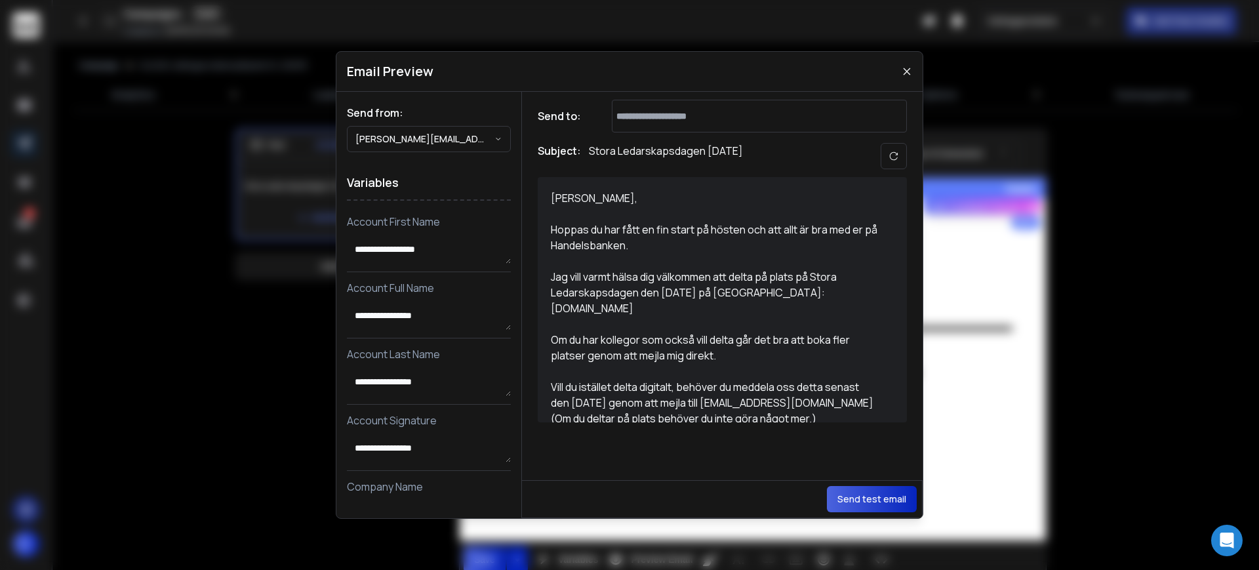
click at [662, 111] on input at bounding box center [760, 116] width 286 height 24
type input "**********"
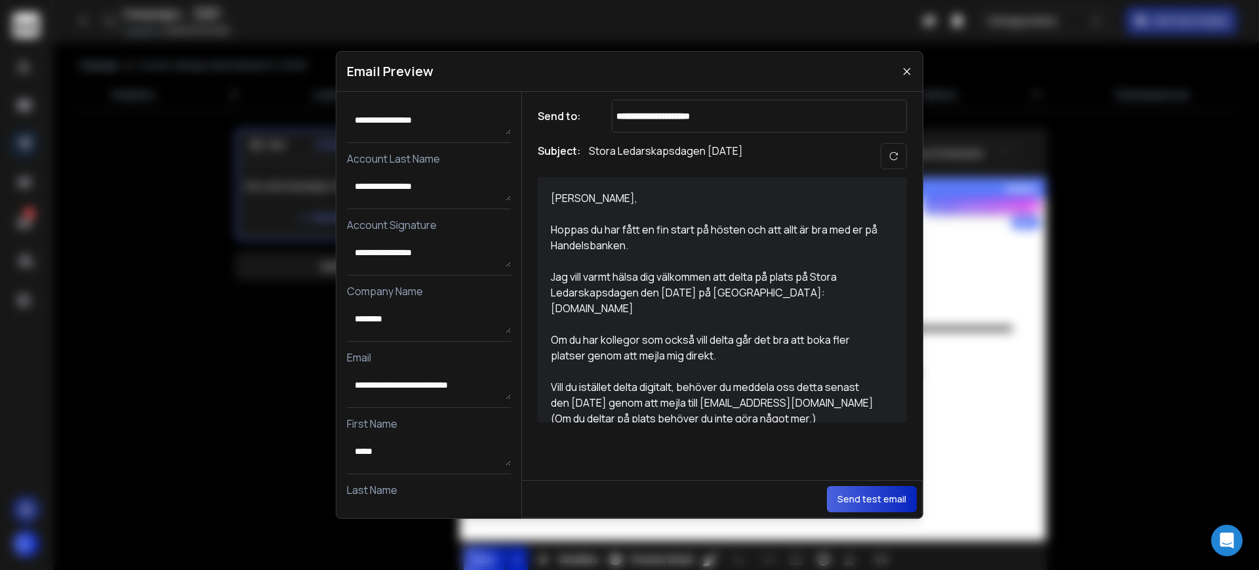
scroll to position [230, 0]
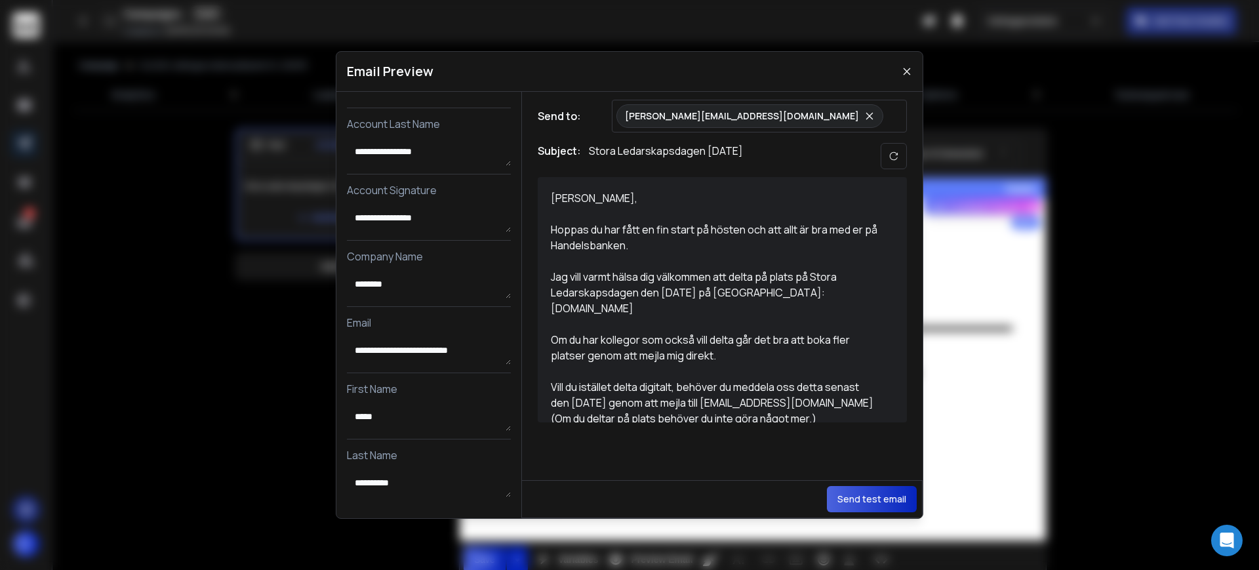
click at [868, 498] on button "Send test email" at bounding box center [872, 499] width 90 height 26
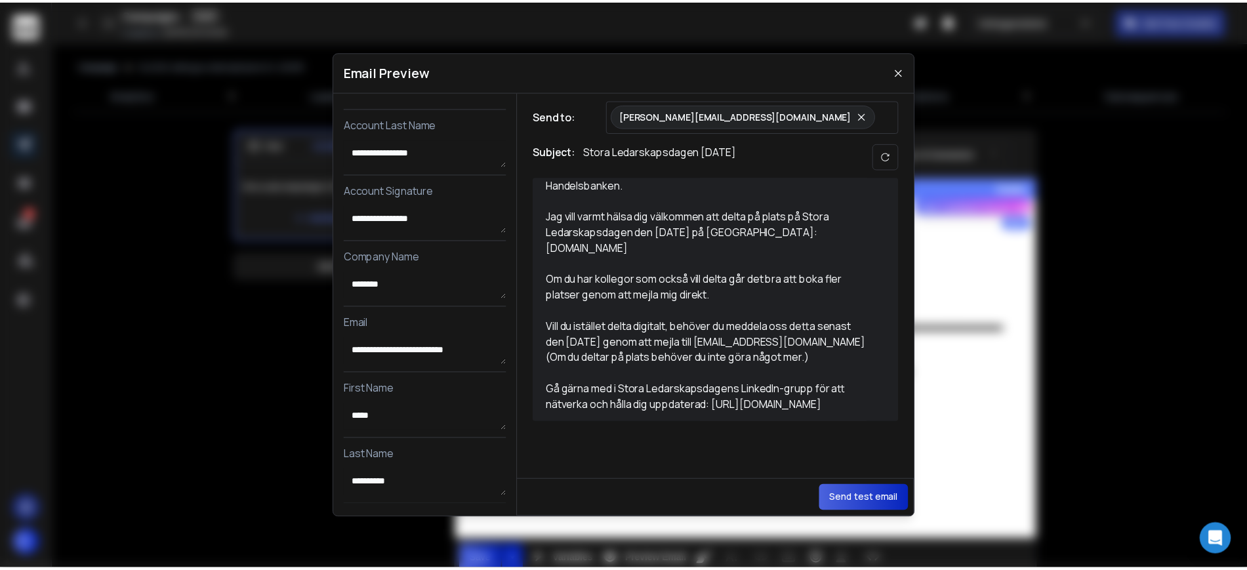
scroll to position [224, 0]
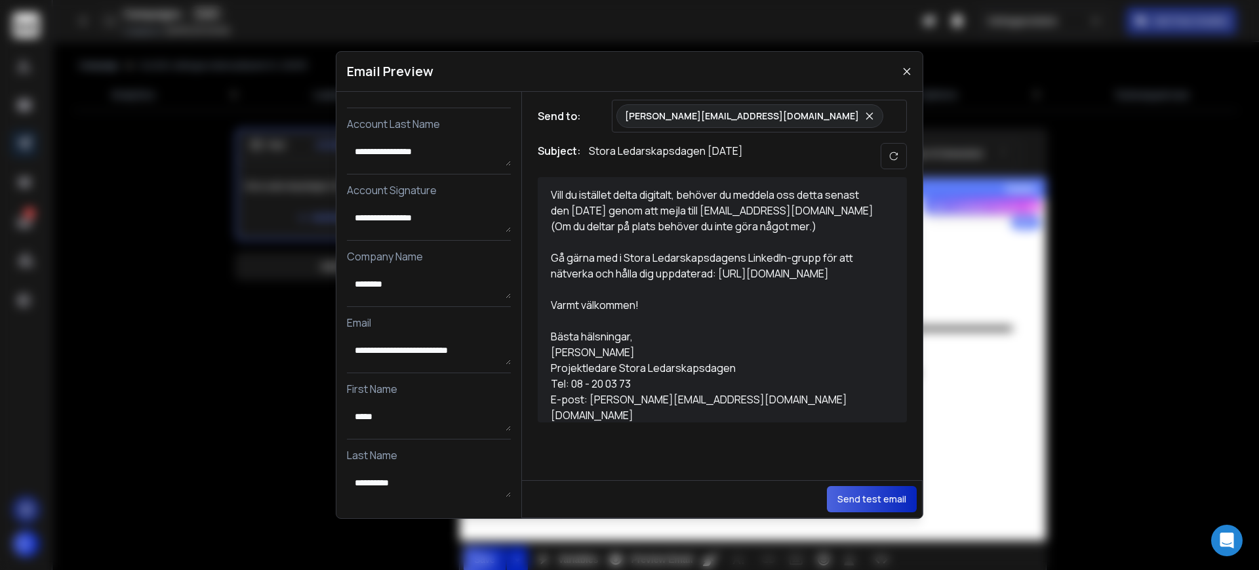
click at [905, 69] on icon at bounding box center [907, 71] width 7 height 7
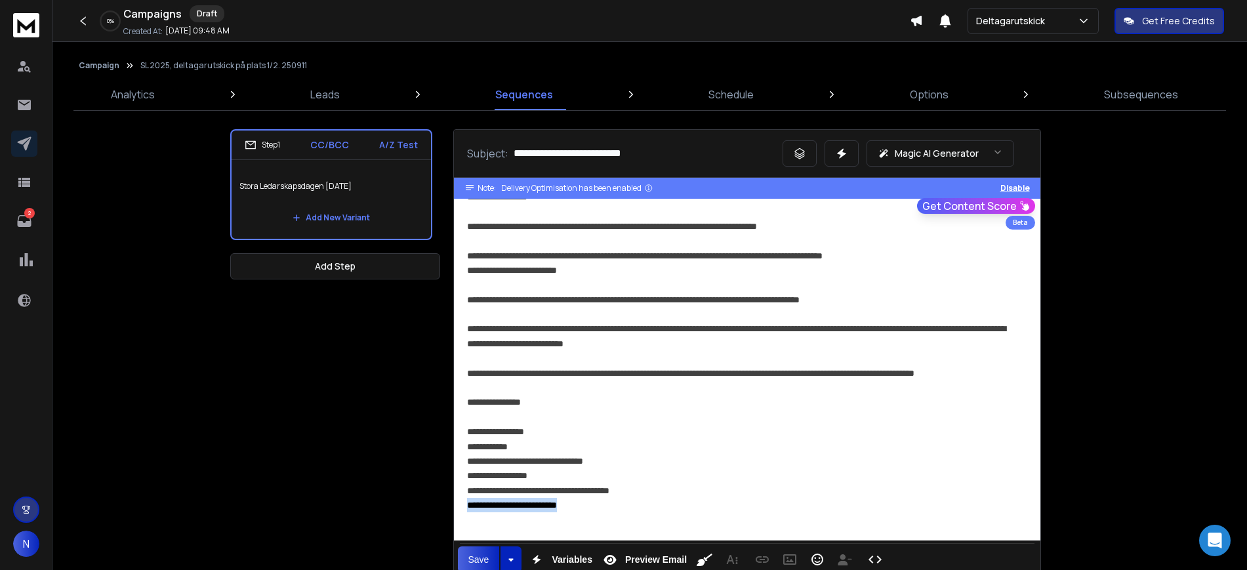
drag, startPoint x: 603, startPoint y: 518, endPoint x: 464, endPoint y: 523, distance: 139.8
click at [464, 523] on div "**********" at bounding box center [747, 370] width 586 height 342
drag, startPoint x: 495, startPoint y: 388, endPoint x: 464, endPoint y: 384, distance: 30.4
click at [464, 384] on div "**********" at bounding box center [747, 370] width 586 height 342
copy div "********"
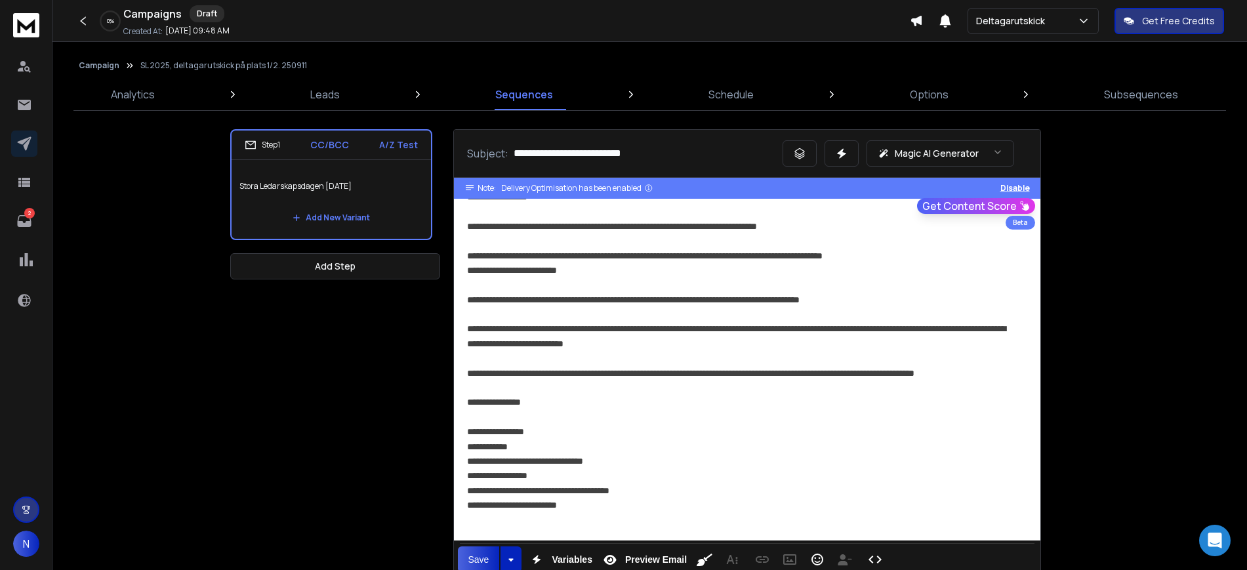
click at [466, 271] on div "**********" at bounding box center [747, 370] width 586 height 342
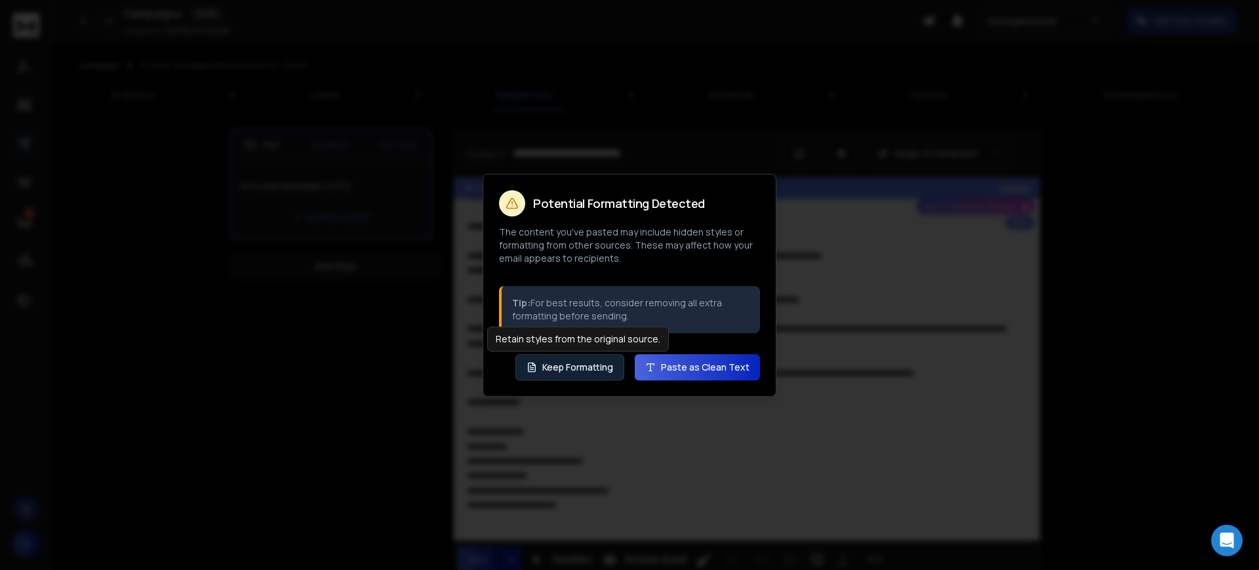
click at [615, 373] on button "Keep Formatting" at bounding box center [570, 367] width 109 height 26
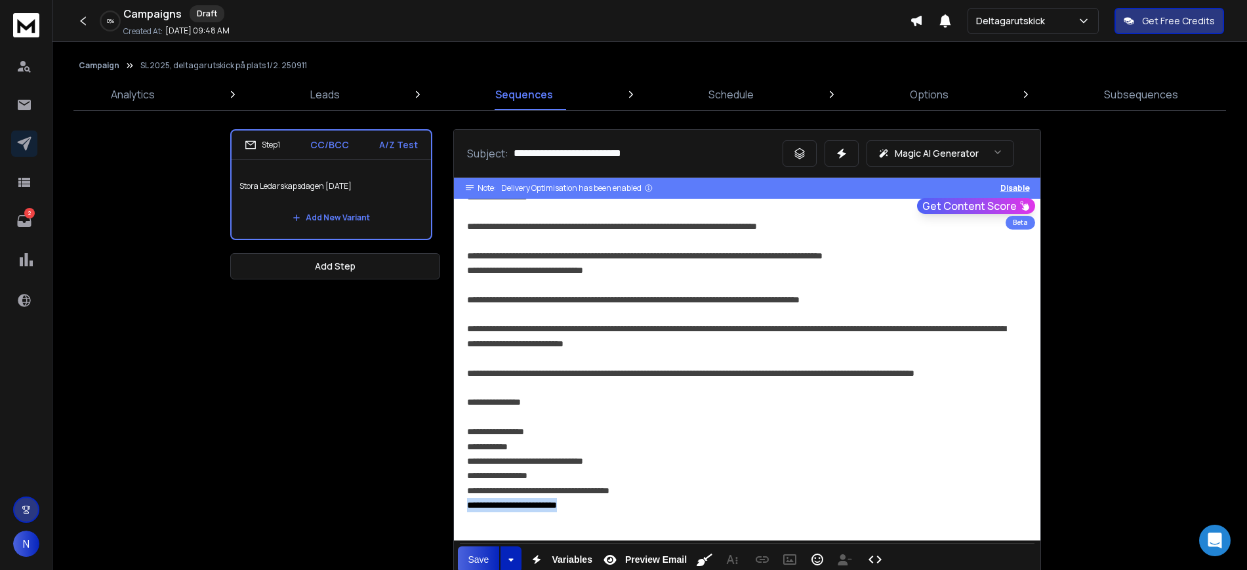
drag, startPoint x: 613, startPoint y: 516, endPoint x: 458, endPoint y: 521, distance: 154.9
click at [458, 521] on div "**********" at bounding box center [747, 370] width 586 height 342
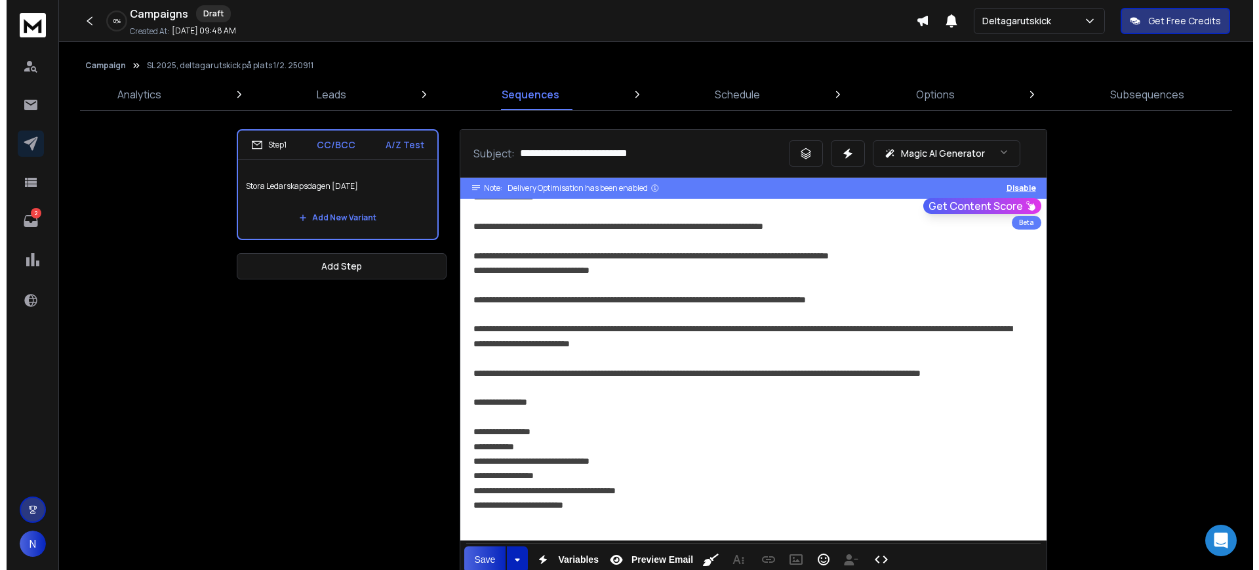
scroll to position [8, 0]
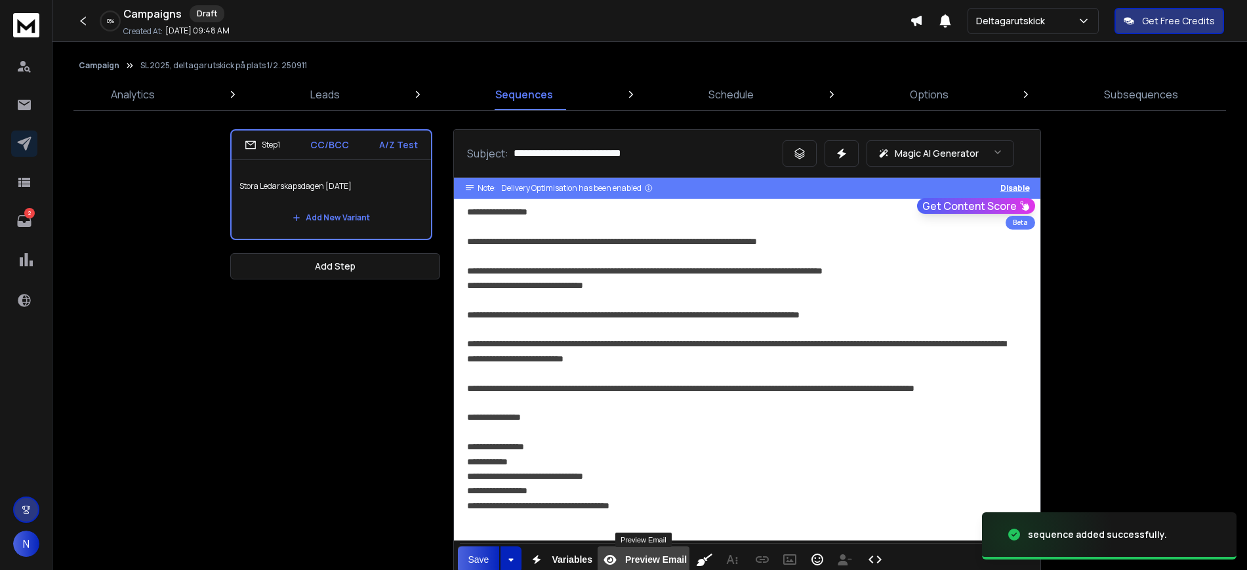
click at [649, 559] on span "Preview Email" at bounding box center [655, 559] width 67 height 11
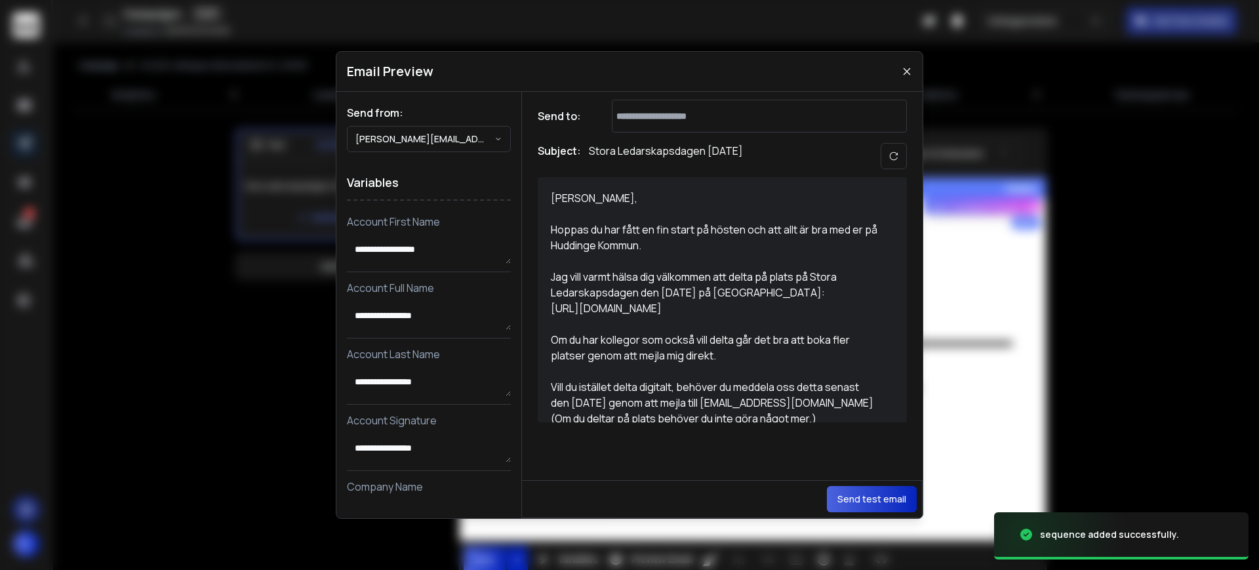
click at [662, 116] on input at bounding box center [760, 116] width 286 height 24
type input "**********"
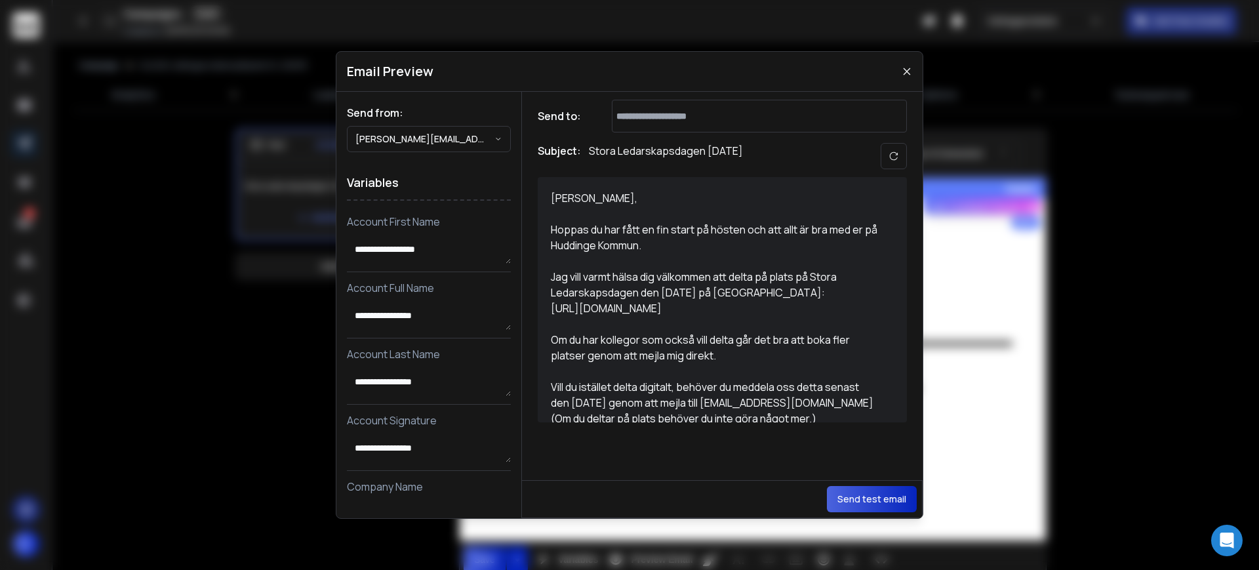
click at [876, 502] on button "Send test email" at bounding box center [872, 499] width 90 height 26
click at [864, 499] on button "Send test email" at bounding box center [872, 499] width 90 height 26
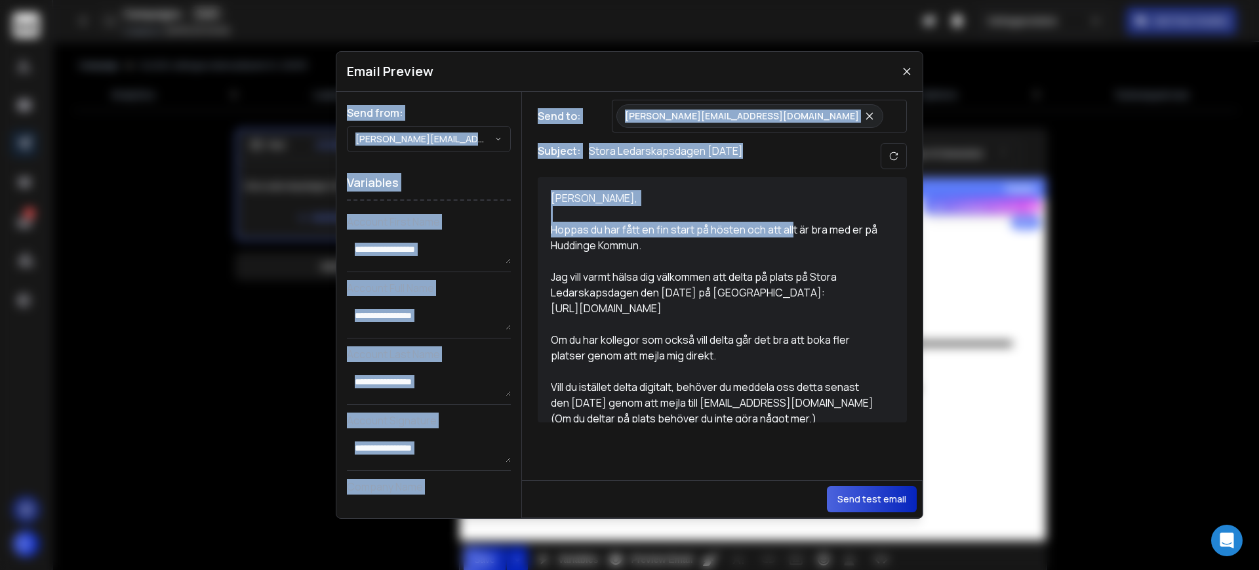
scroll to position [0, 4]
drag, startPoint x: 909, startPoint y: 70, endPoint x: 784, endPoint y: 267, distance: 233.3
click at [789, 262] on div "**********" at bounding box center [630, 285] width 588 height 468
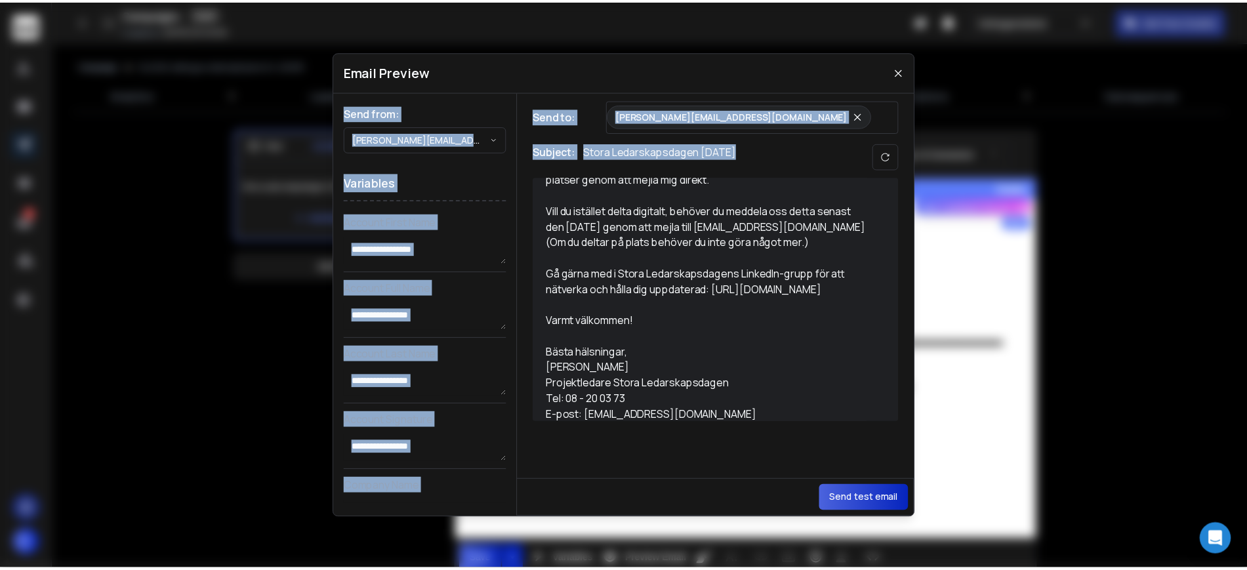
scroll to position [208, 0]
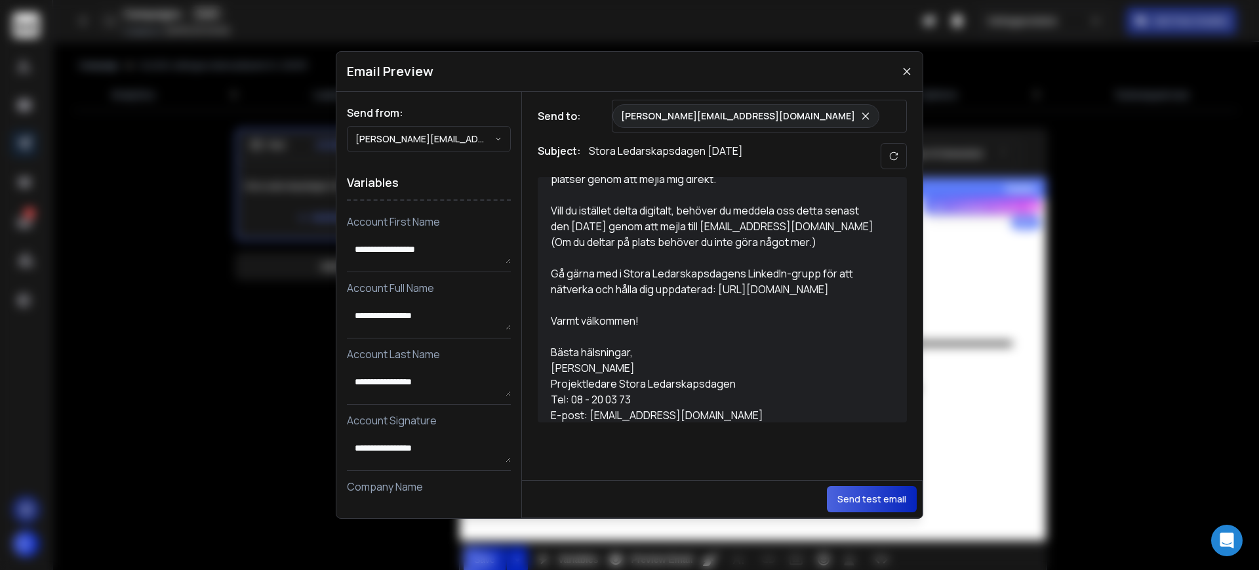
click at [906, 75] on icon at bounding box center [907, 71] width 10 height 10
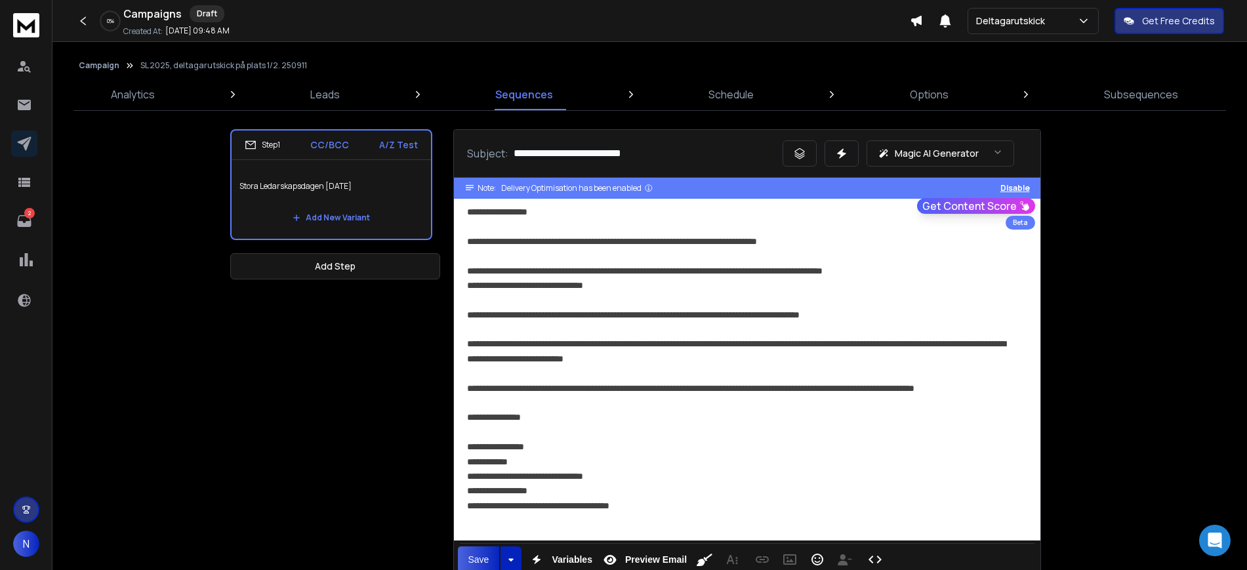
scroll to position [27, 0]
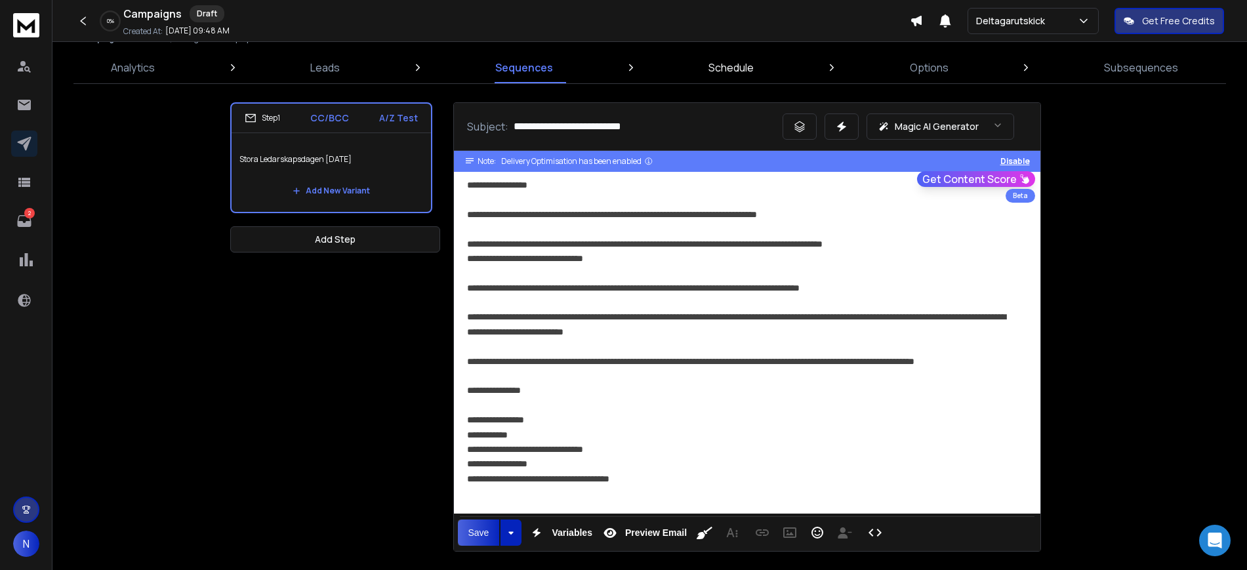
click at [726, 63] on p "Schedule" at bounding box center [730, 68] width 45 height 16
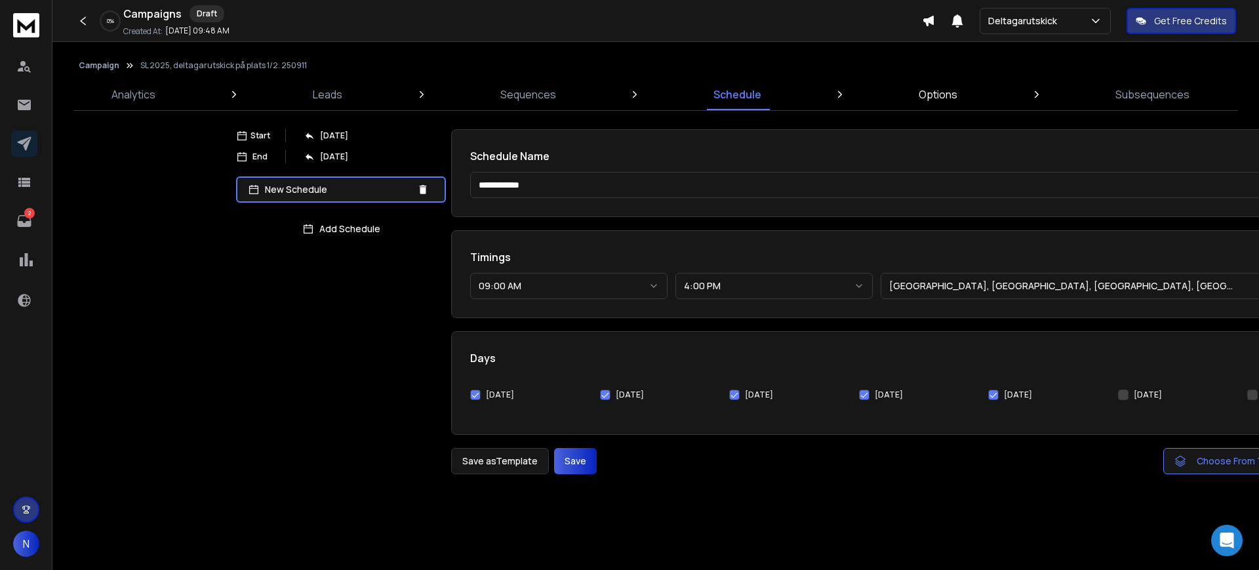
click at [944, 90] on p "Options" at bounding box center [938, 95] width 39 height 16
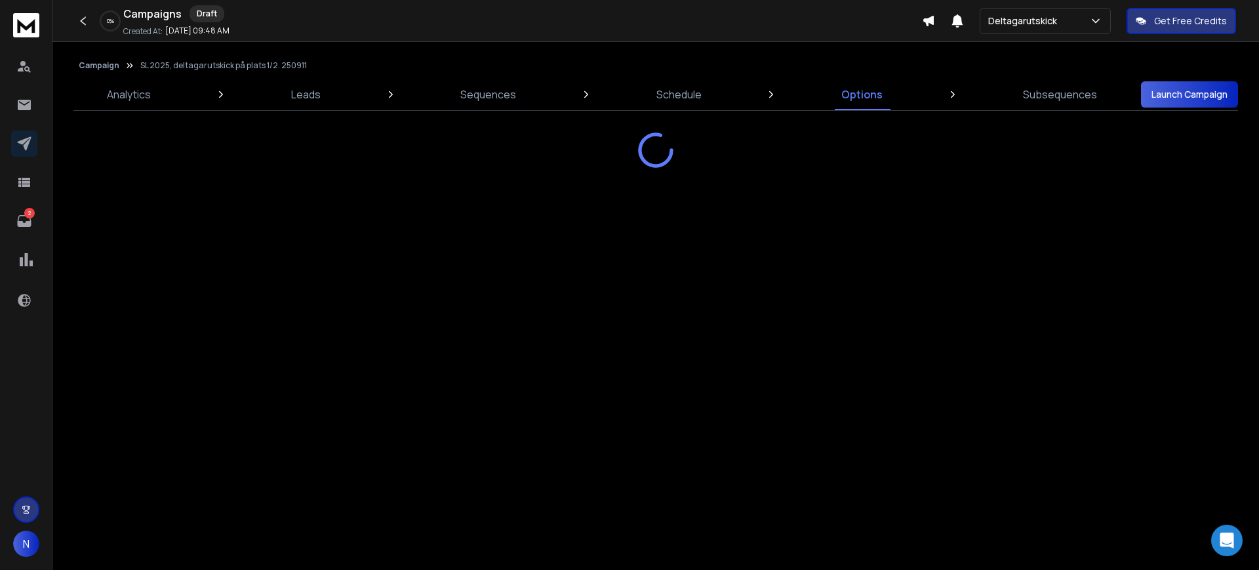
select select "*"
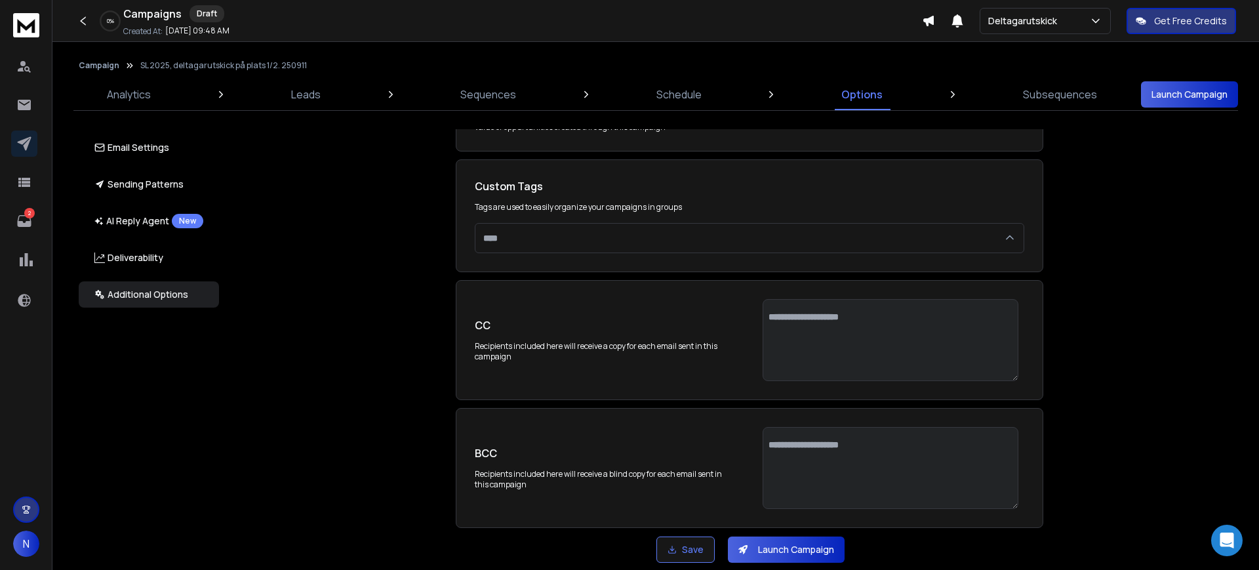
scroll to position [2345, 0]
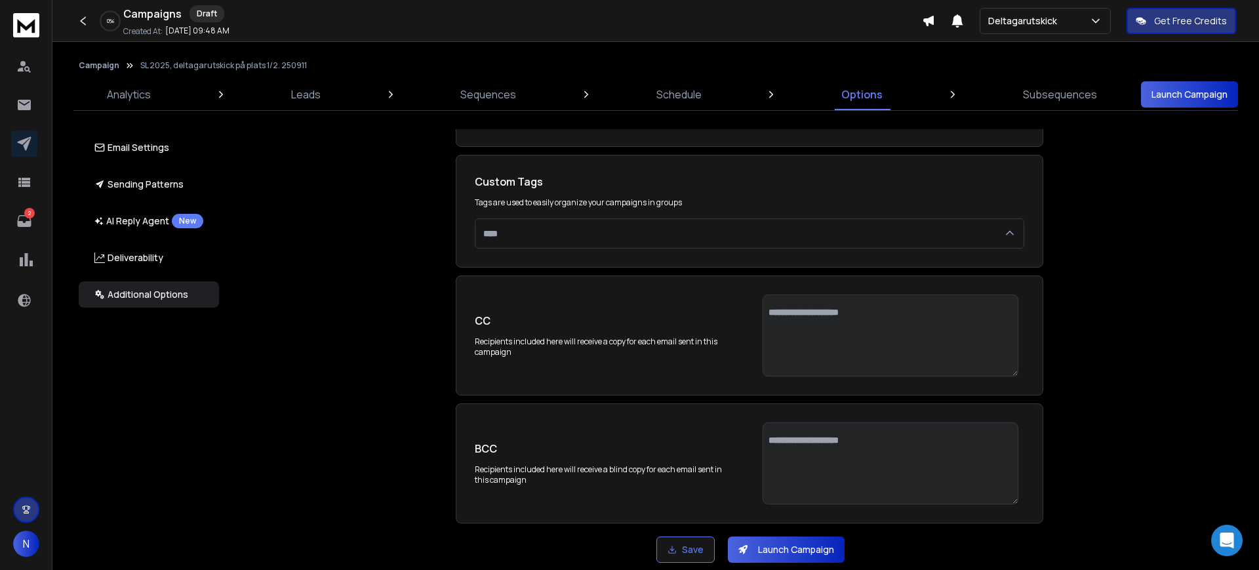
click at [767, 558] on button "Launch Campaign" at bounding box center [786, 550] width 117 height 26
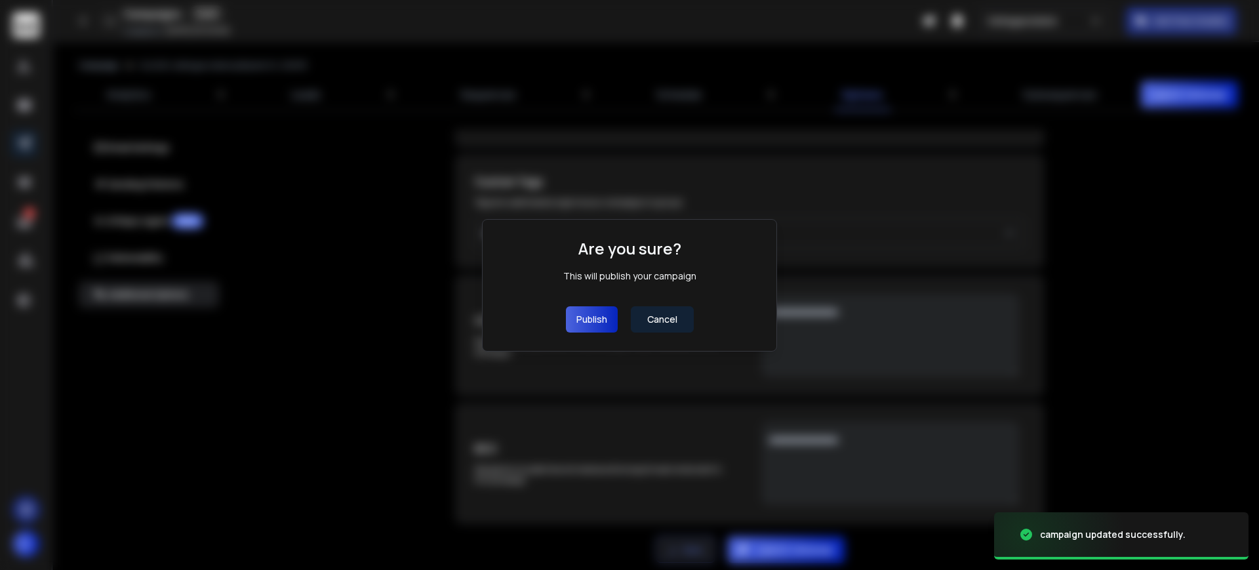
click at [609, 321] on button "Publish" at bounding box center [592, 319] width 52 height 26
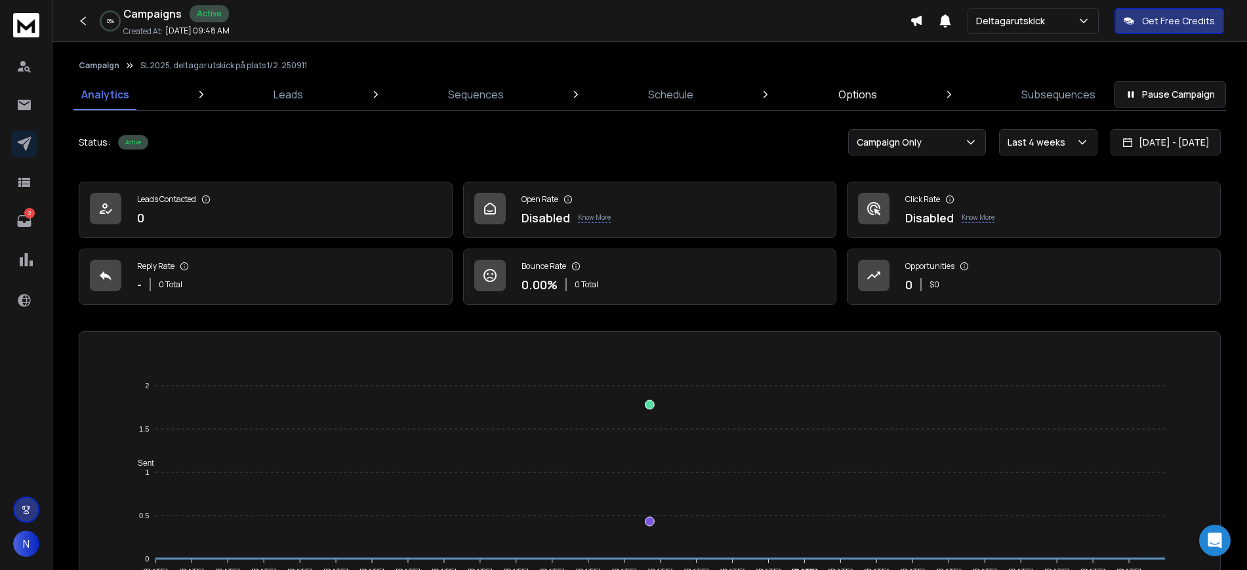
click at [860, 88] on p "Options" at bounding box center [857, 95] width 39 height 16
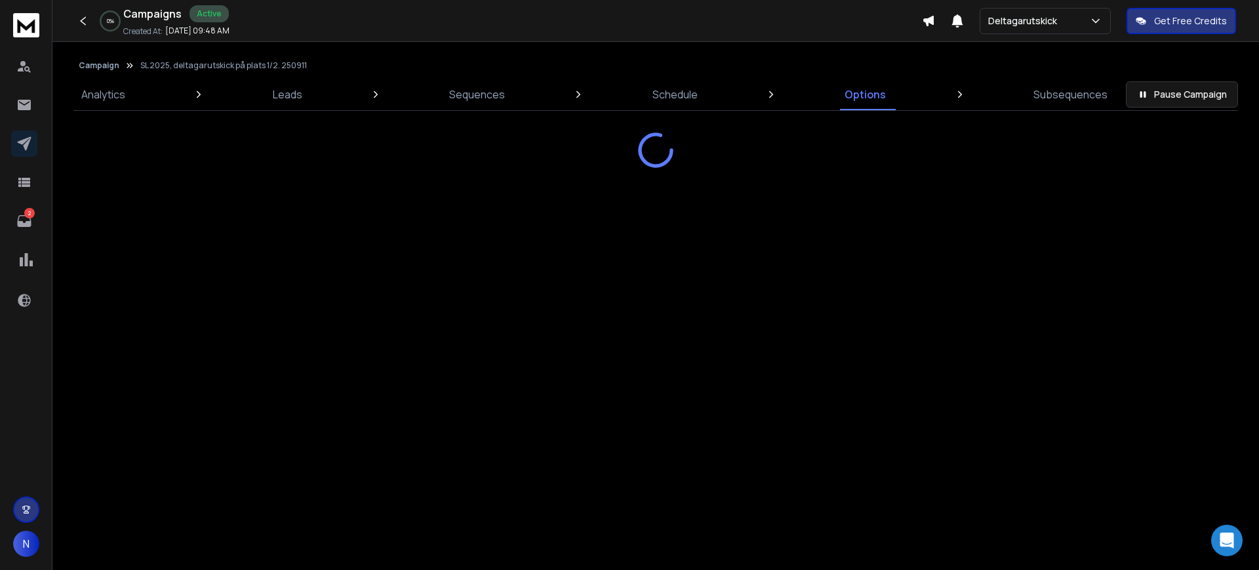
select select "*"
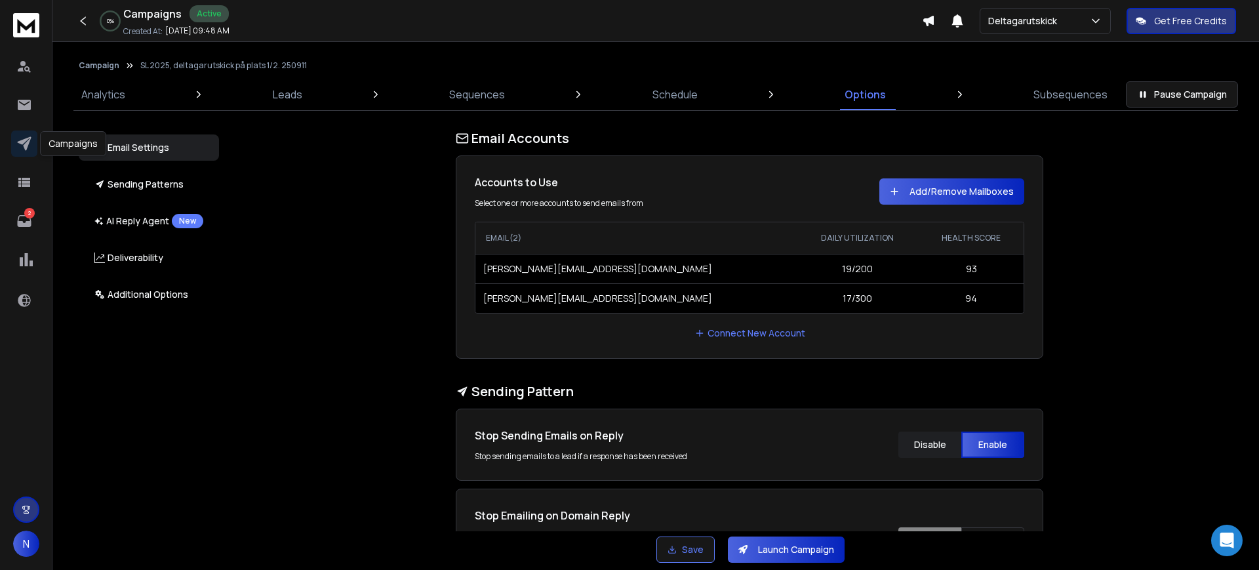
click at [24, 144] on icon at bounding box center [24, 143] width 14 height 14
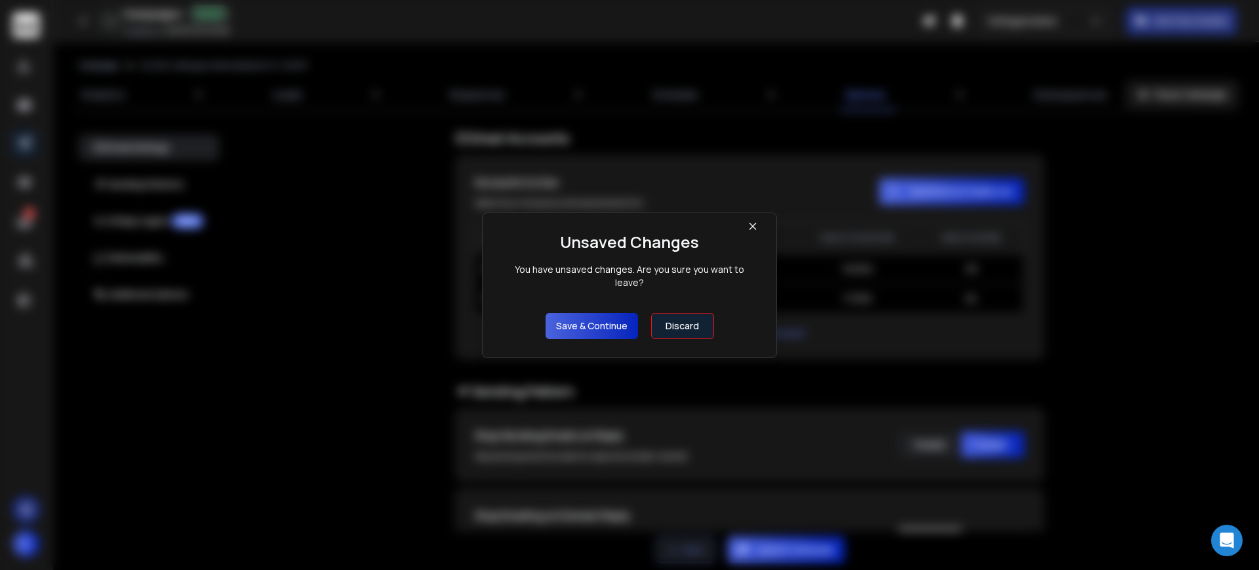
click at [594, 321] on button "Save & Continue" at bounding box center [592, 326] width 92 height 26
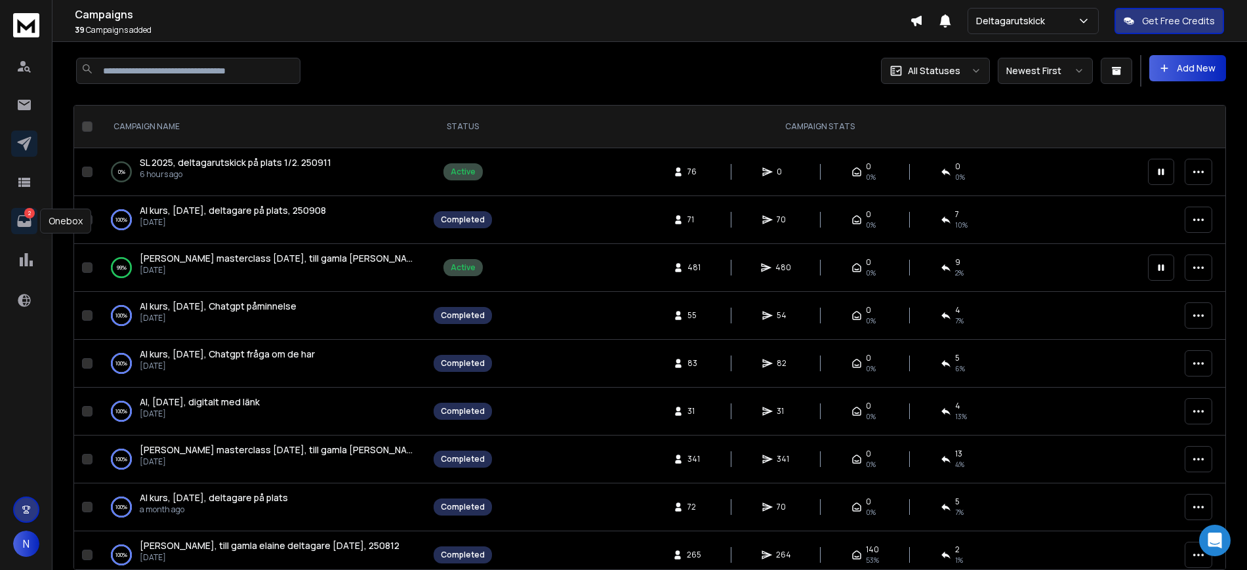
click at [22, 220] on icon at bounding box center [24, 221] width 16 height 16
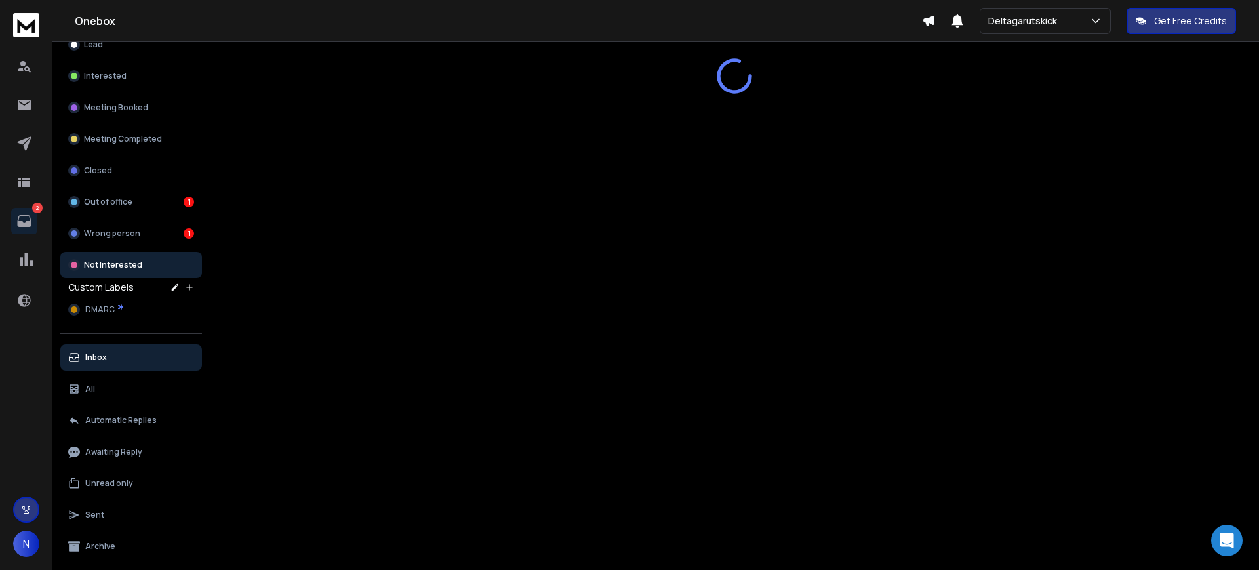
scroll to position [181, 0]
click at [119, 512] on button "Sent" at bounding box center [131, 515] width 142 height 26
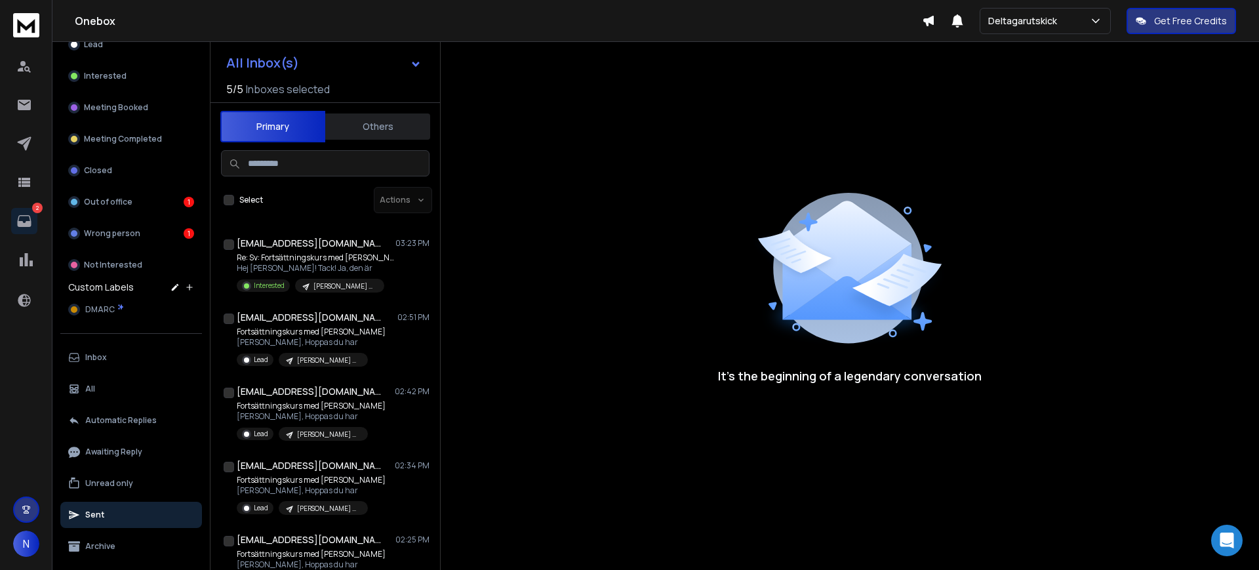
click at [108, 514] on button "Sent" at bounding box center [131, 515] width 142 height 26
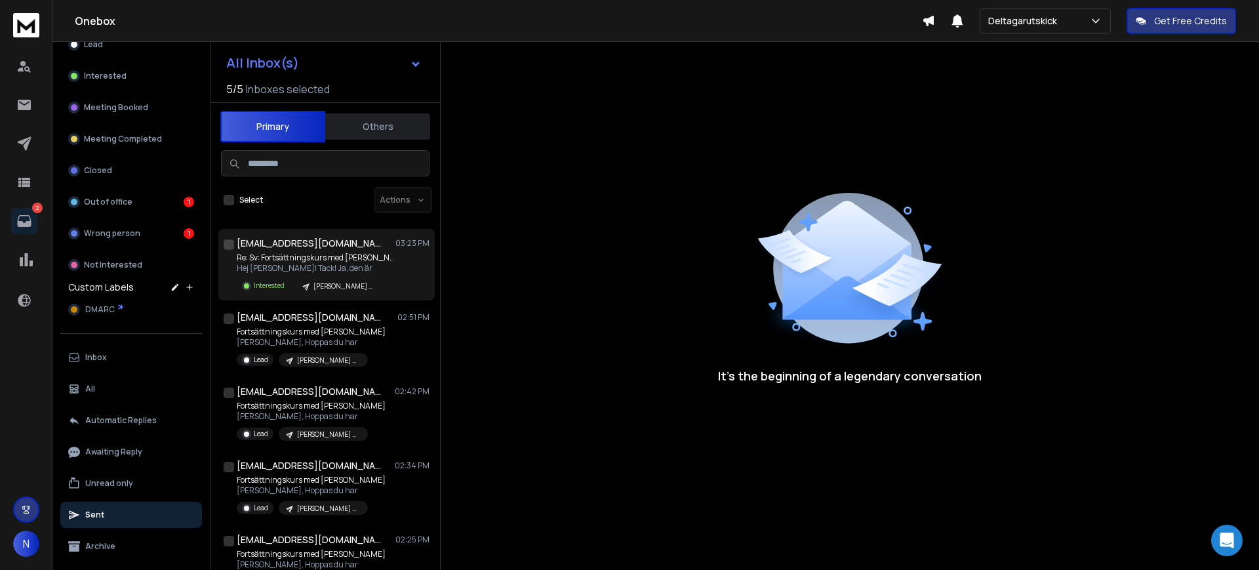
click at [315, 257] on p "Re: Sv: Fortsättningskurs med Elaine" at bounding box center [315, 258] width 157 height 10
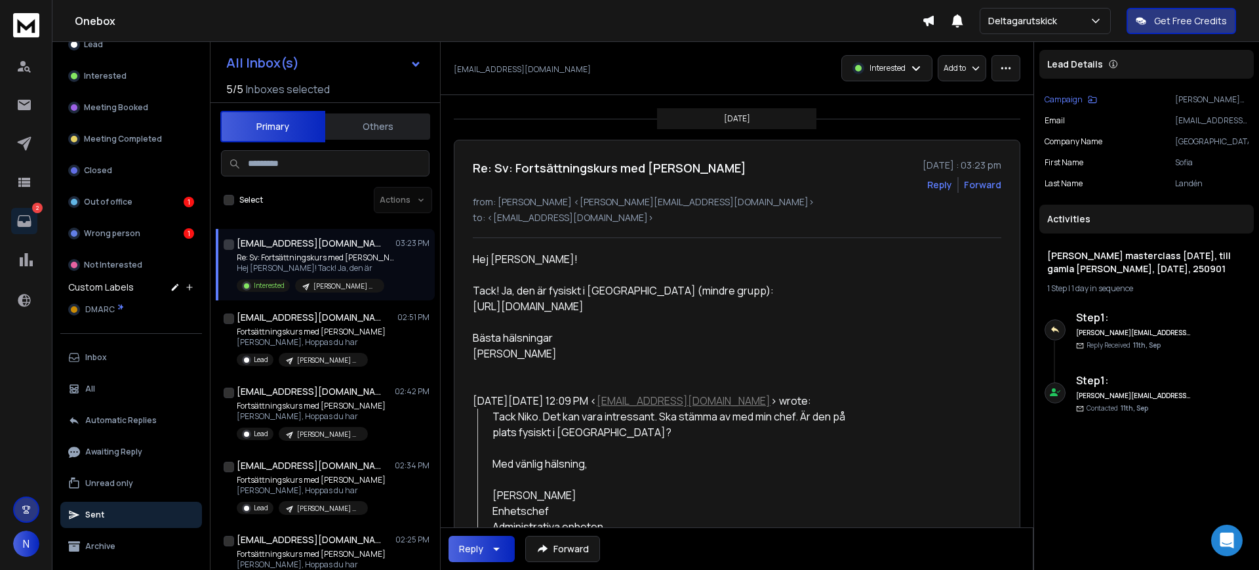
click at [374, 132] on button "Others" at bounding box center [377, 126] width 105 height 29
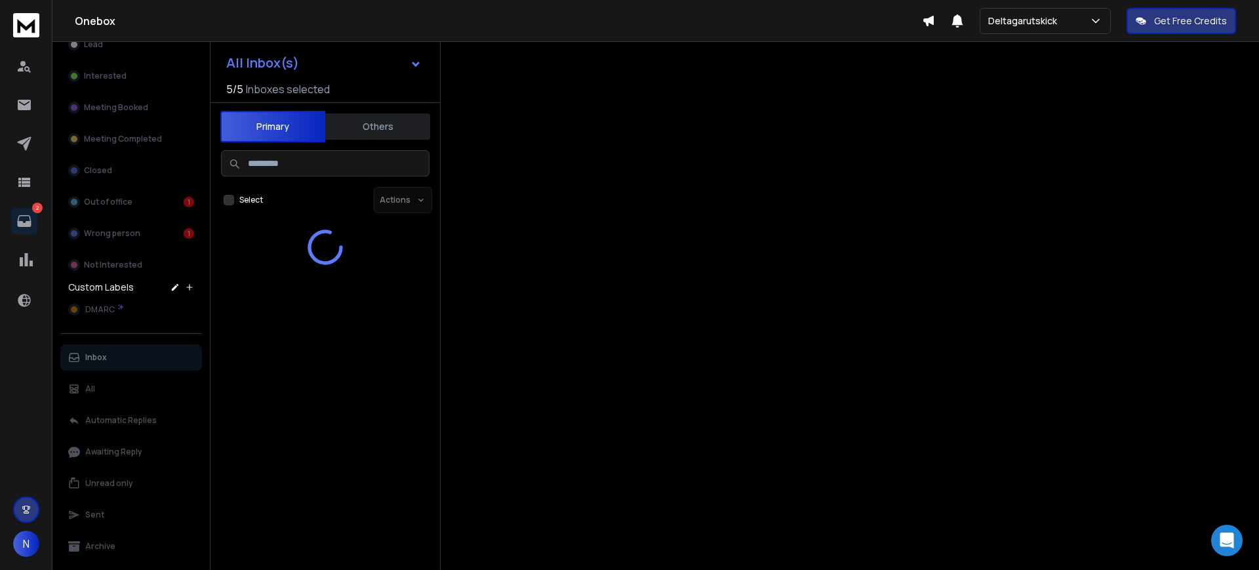
click at [287, 123] on button "Primary" at bounding box center [272, 126] width 105 height 31
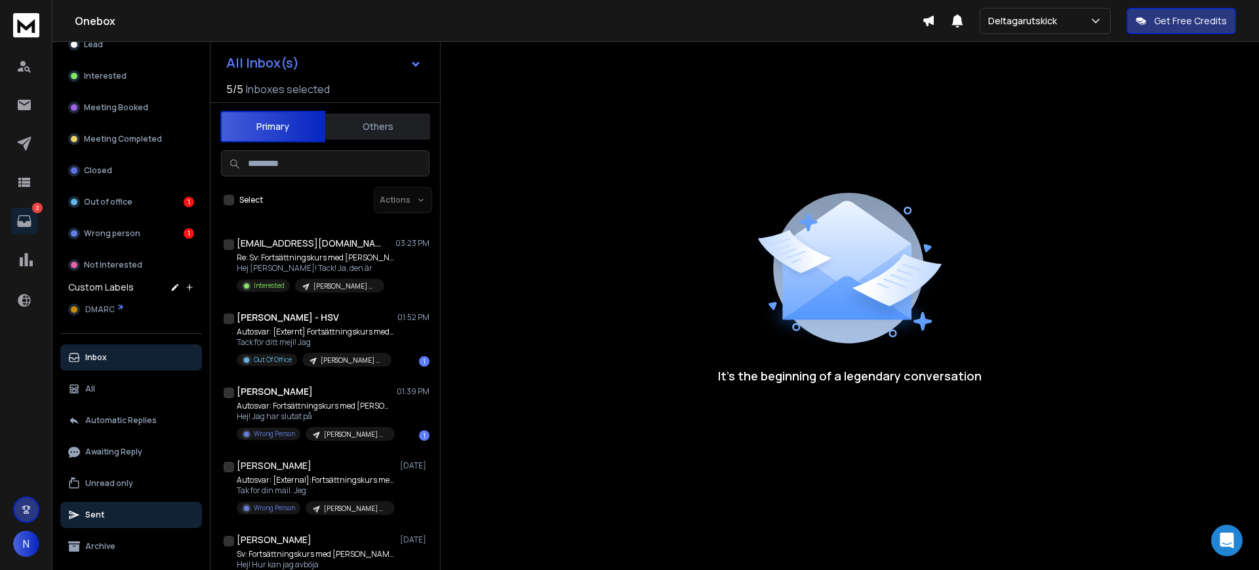
click at [99, 510] on p "Sent" at bounding box center [94, 515] width 19 height 10
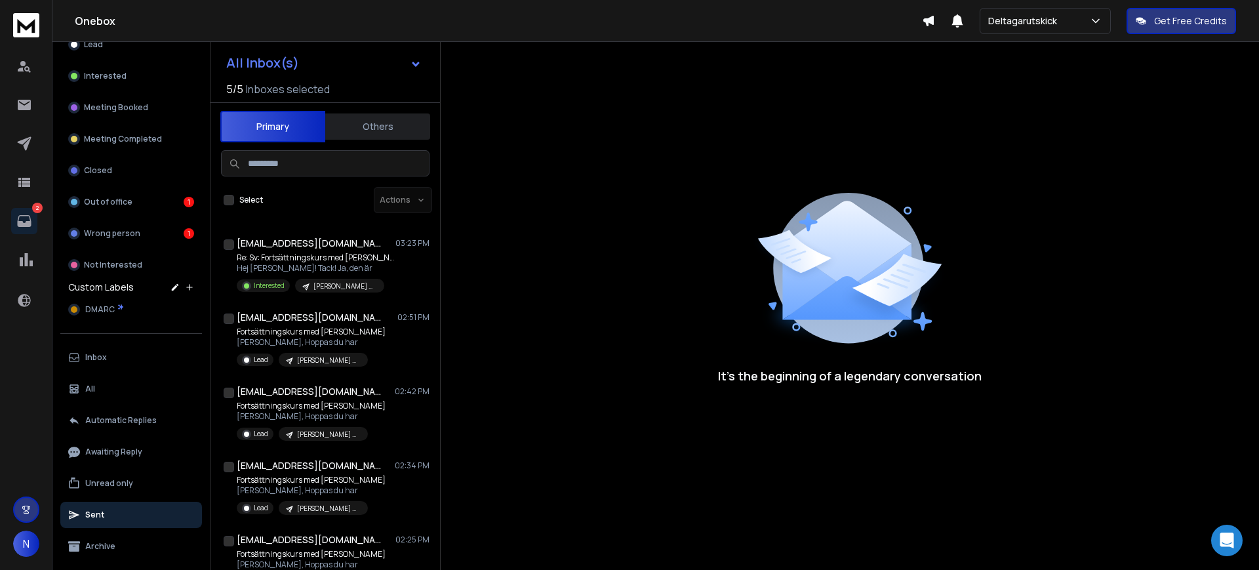
click at [405, 126] on button "Others" at bounding box center [377, 126] width 105 height 29
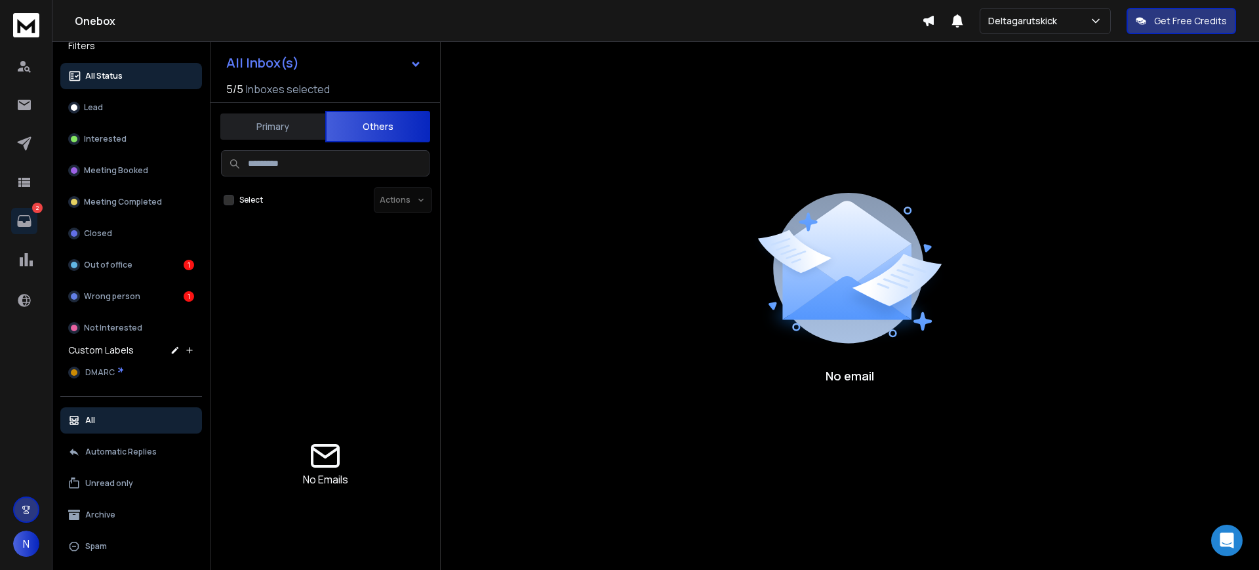
click at [285, 125] on button "Primary" at bounding box center [272, 126] width 105 height 29
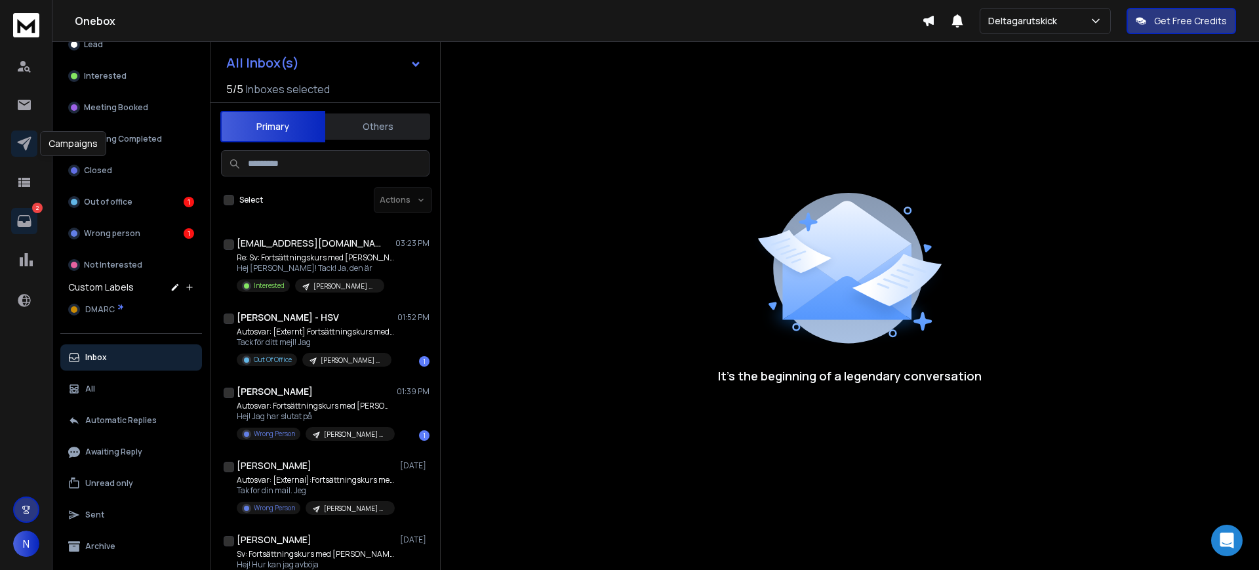
click at [26, 138] on icon at bounding box center [24, 143] width 14 height 14
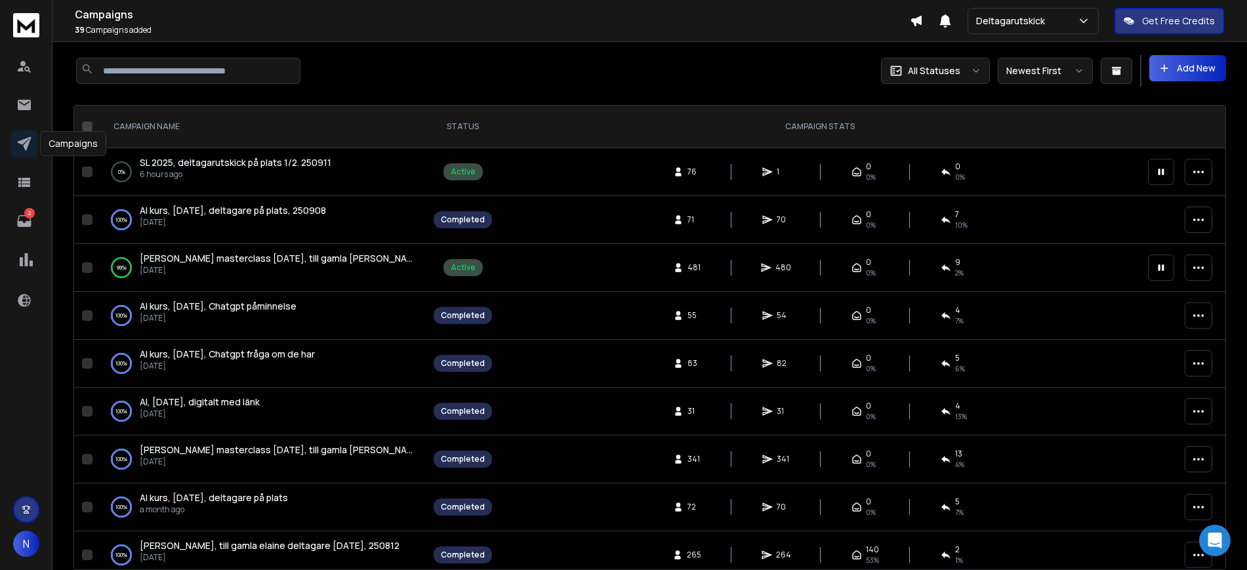
click at [22, 146] on icon at bounding box center [24, 144] width 16 height 16
click at [25, 225] on icon at bounding box center [24, 221] width 14 height 12
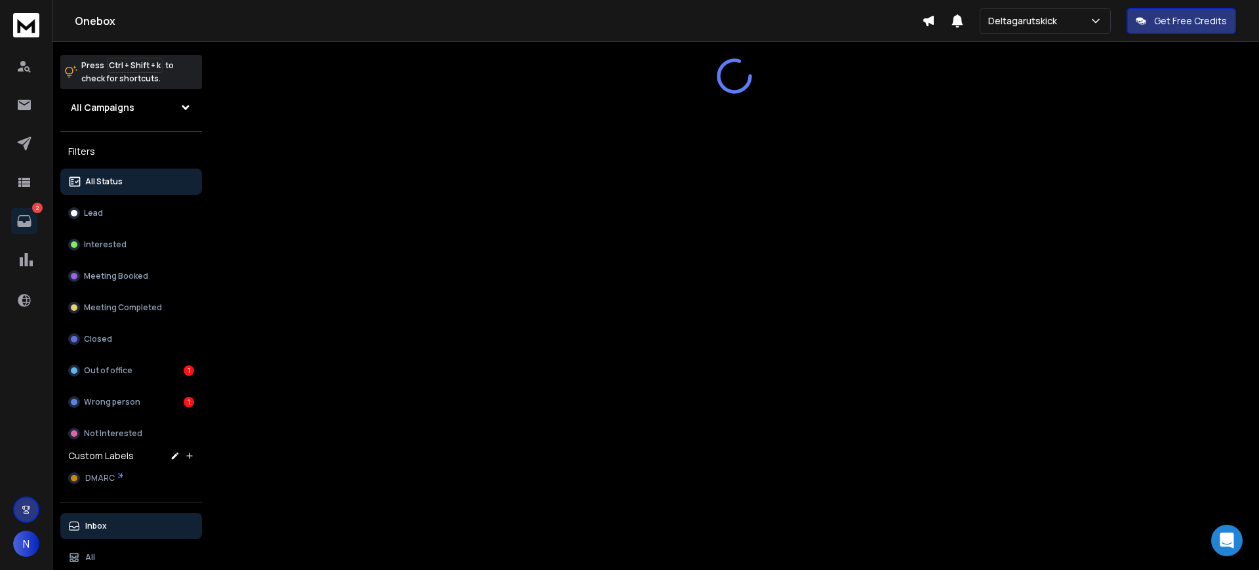
scroll to position [181, 0]
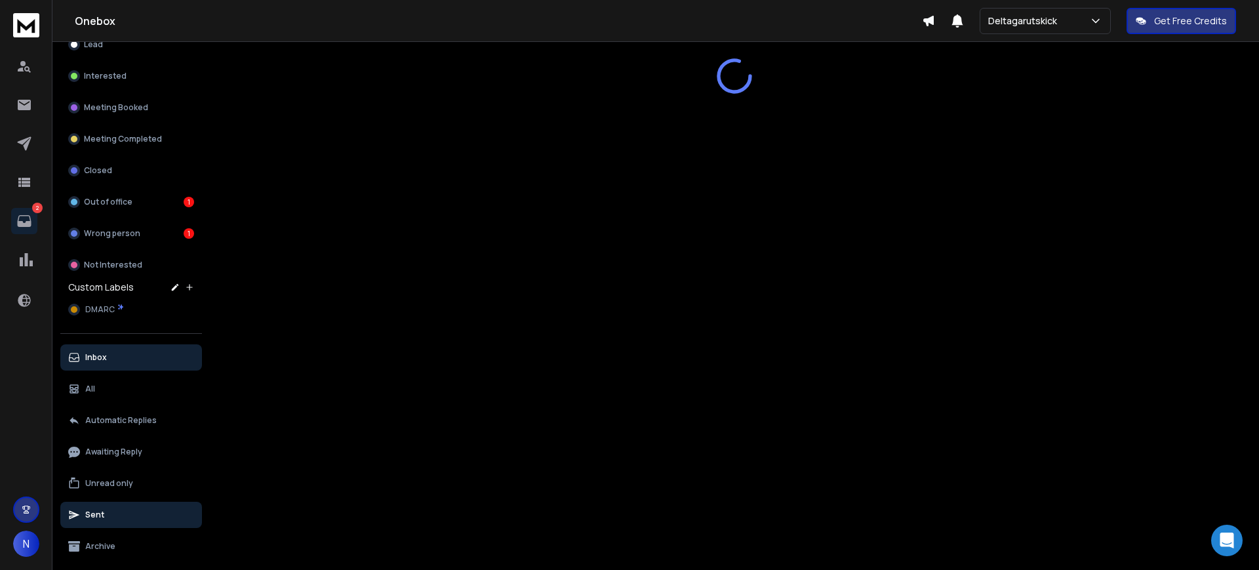
click at [120, 493] on div "Inbox All Automatic Replies Awaiting Reply Unread only Sent Archive" at bounding box center [131, 451] width 142 height 215
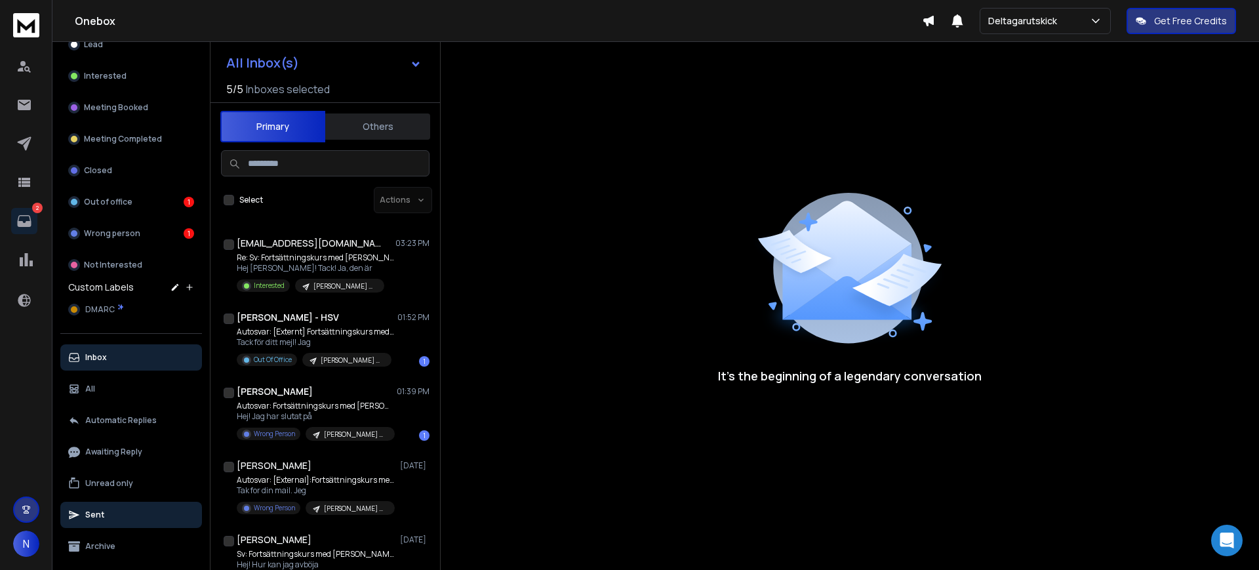
click at [107, 502] on button "Sent" at bounding box center [131, 515] width 142 height 26
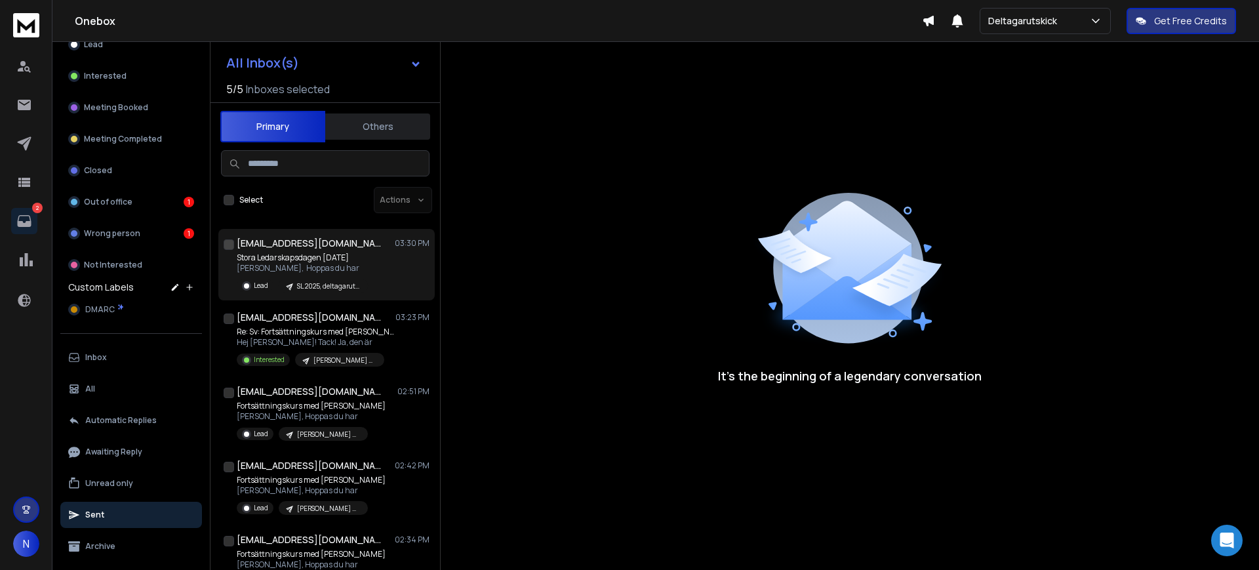
click at [307, 254] on p "Stora Ledarskapsdagen 6 nov" at bounding box center [302, 258] width 131 height 10
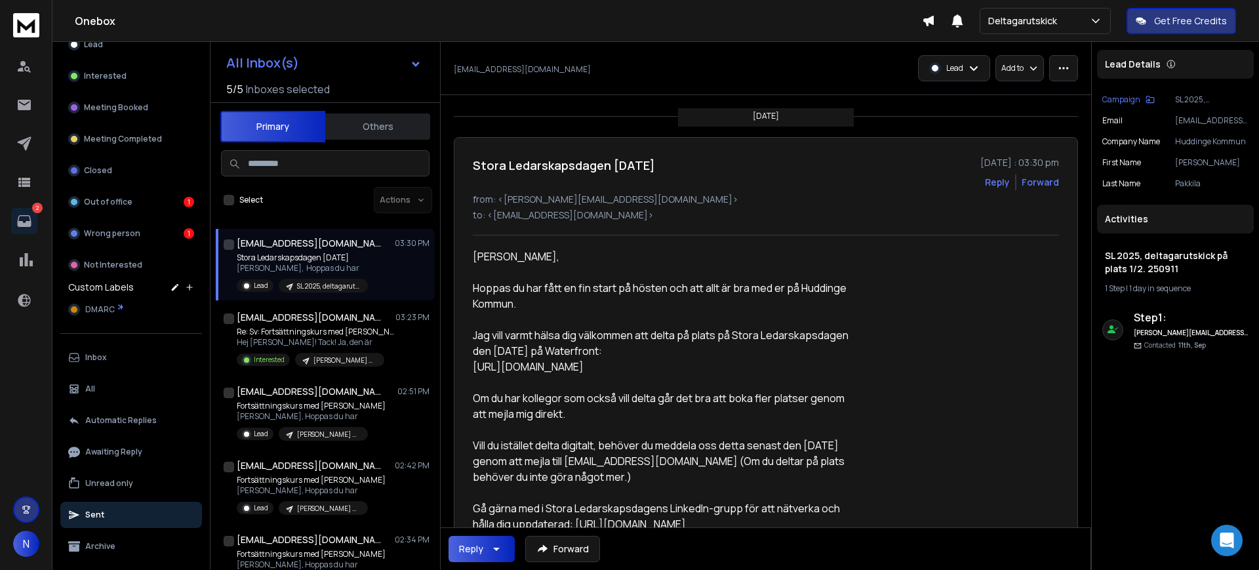
scroll to position [0, 0]
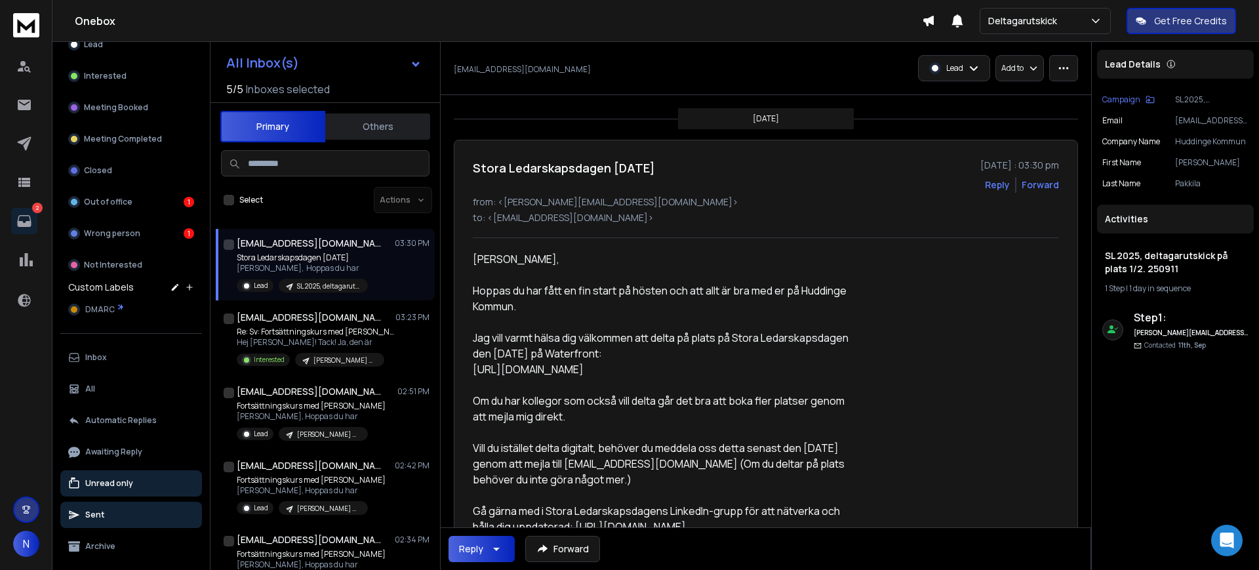
click at [111, 478] on p "Unread only" at bounding box center [109, 483] width 48 height 10
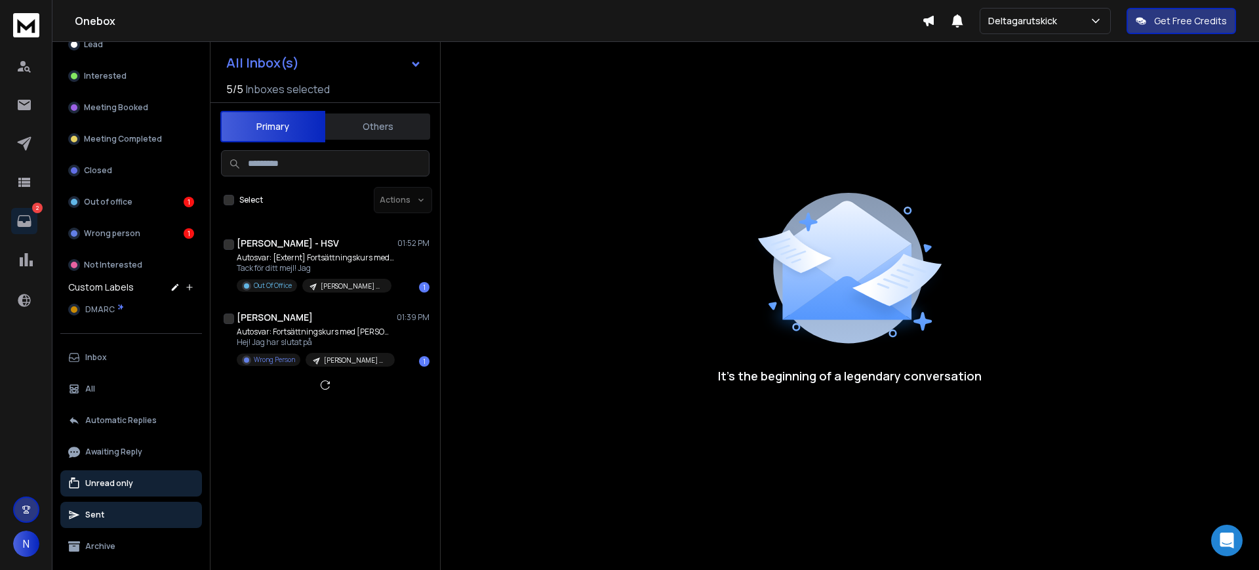
click at [113, 502] on button "Sent" at bounding box center [131, 515] width 142 height 26
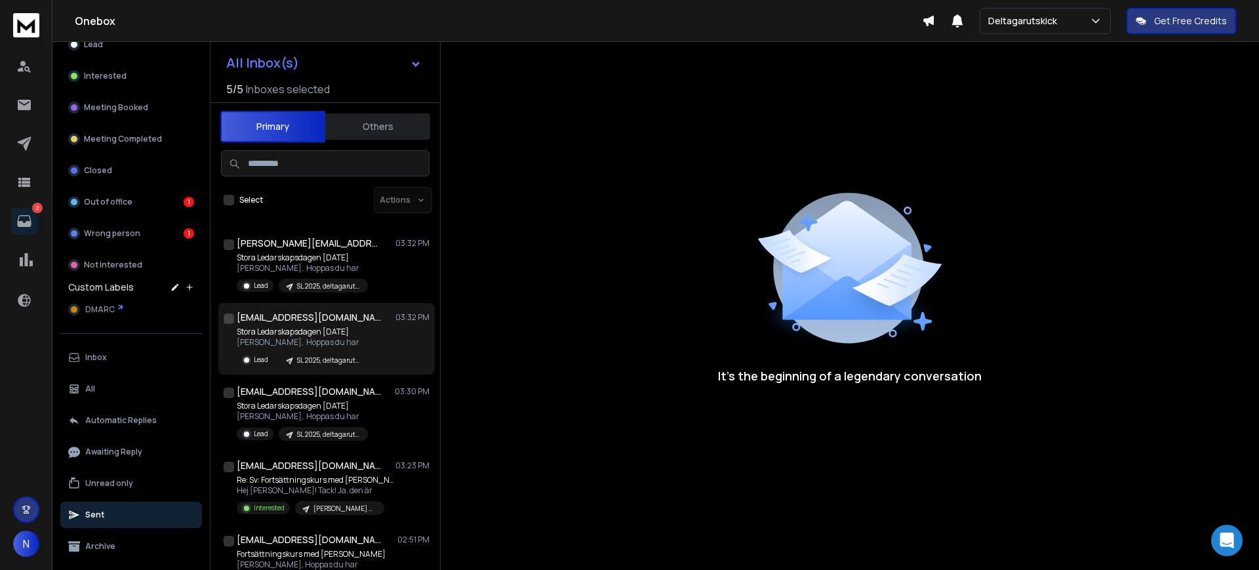
click at [283, 320] on h1 "wai-yu.ho@spsm.se" at bounding box center [309, 317] width 144 height 13
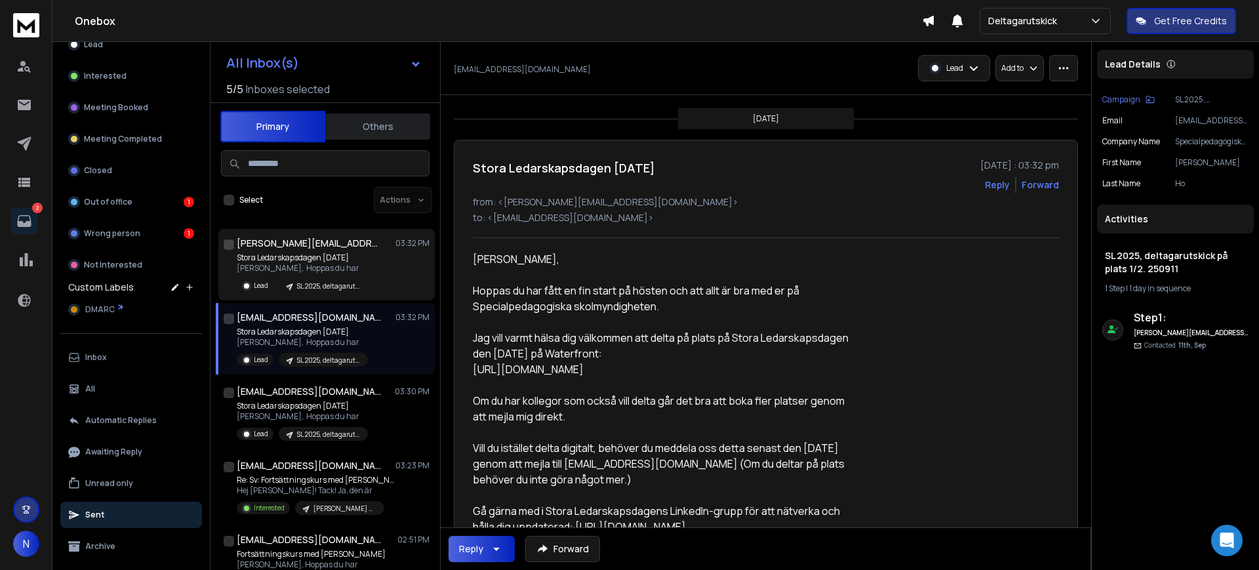
click at [321, 244] on h1 "eva.forsberg-gradin@swedbank.se" at bounding box center [309, 243] width 144 height 13
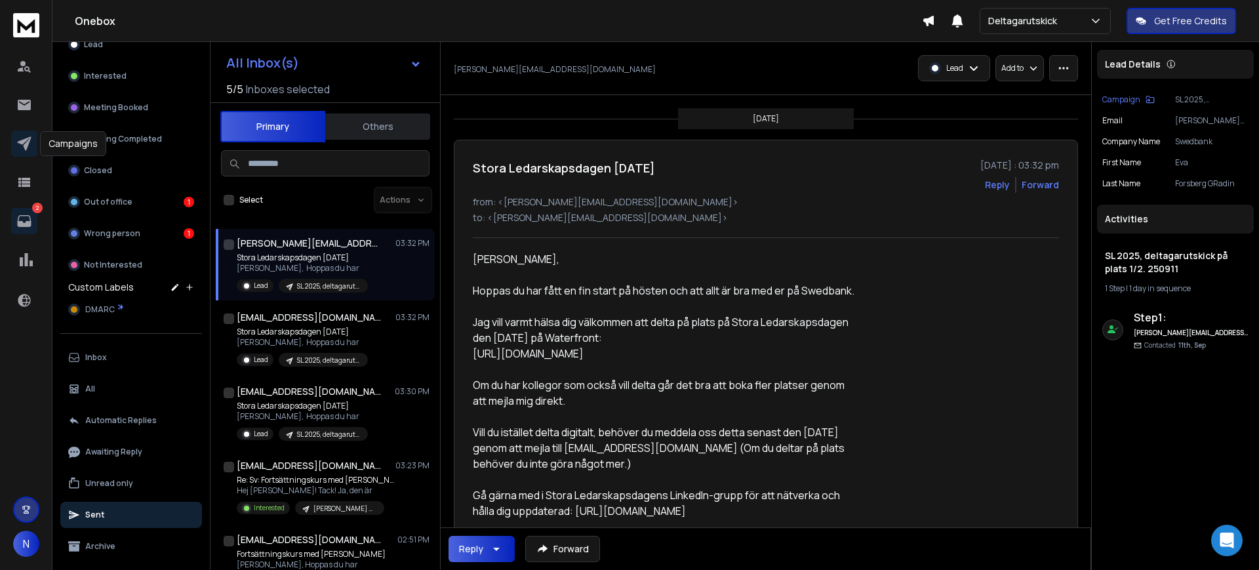
click at [27, 138] on icon at bounding box center [24, 143] width 14 height 14
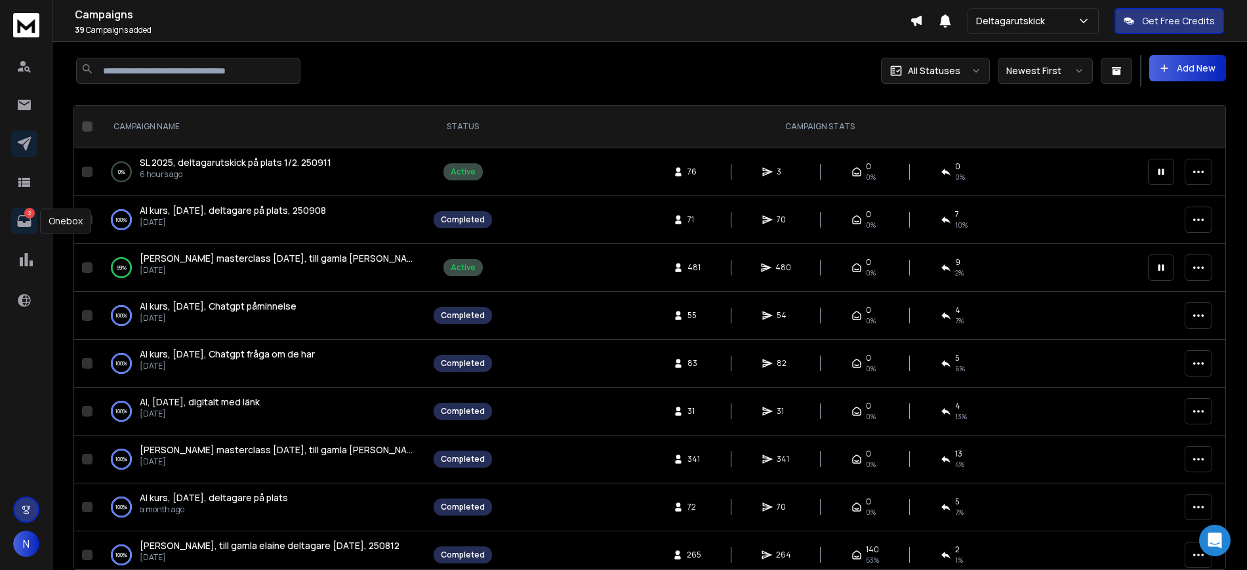
click at [24, 220] on icon at bounding box center [24, 221] width 16 height 16
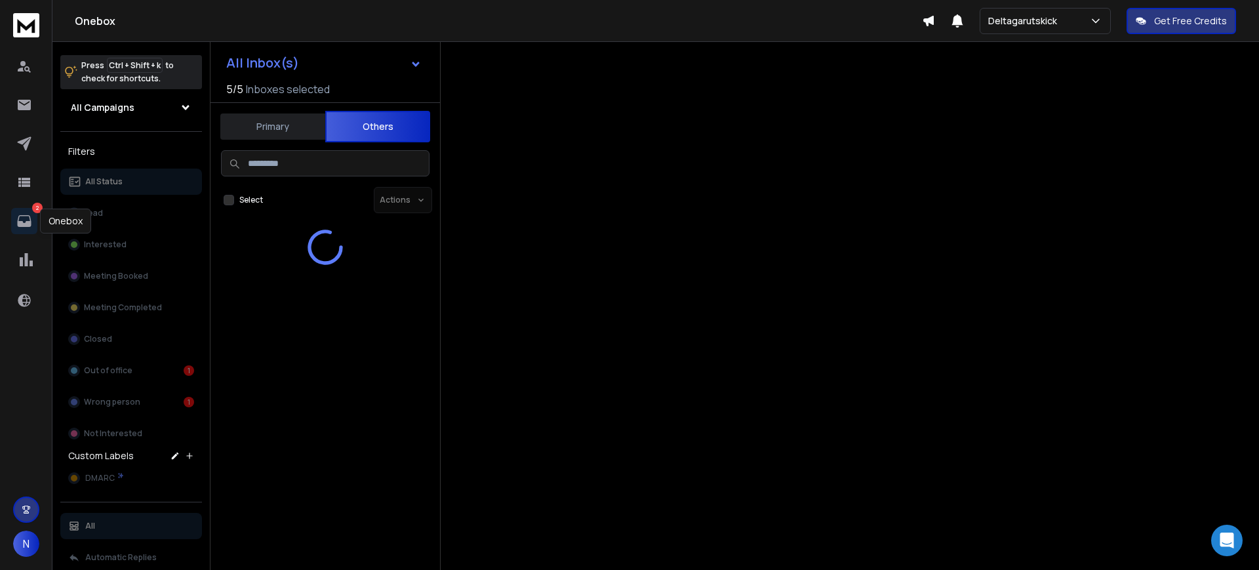
click at [378, 127] on button "Others" at bounding box center [377, 126] width 105 height 31
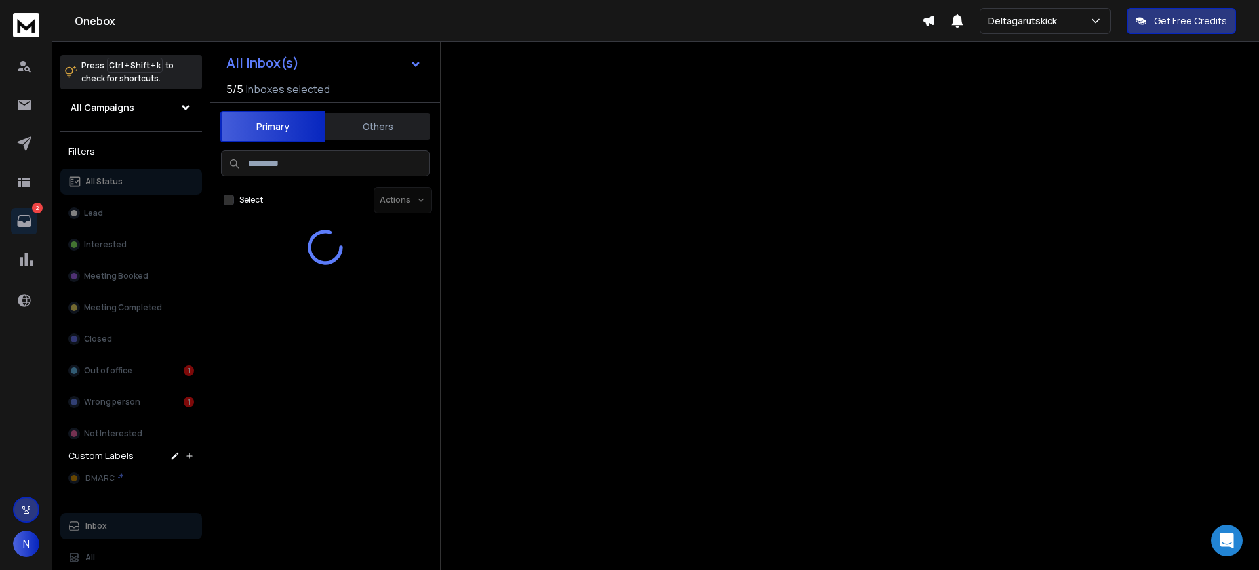
click at [255, 123] on button "Primary" at bounding box center [272, 126] width 105 height 31
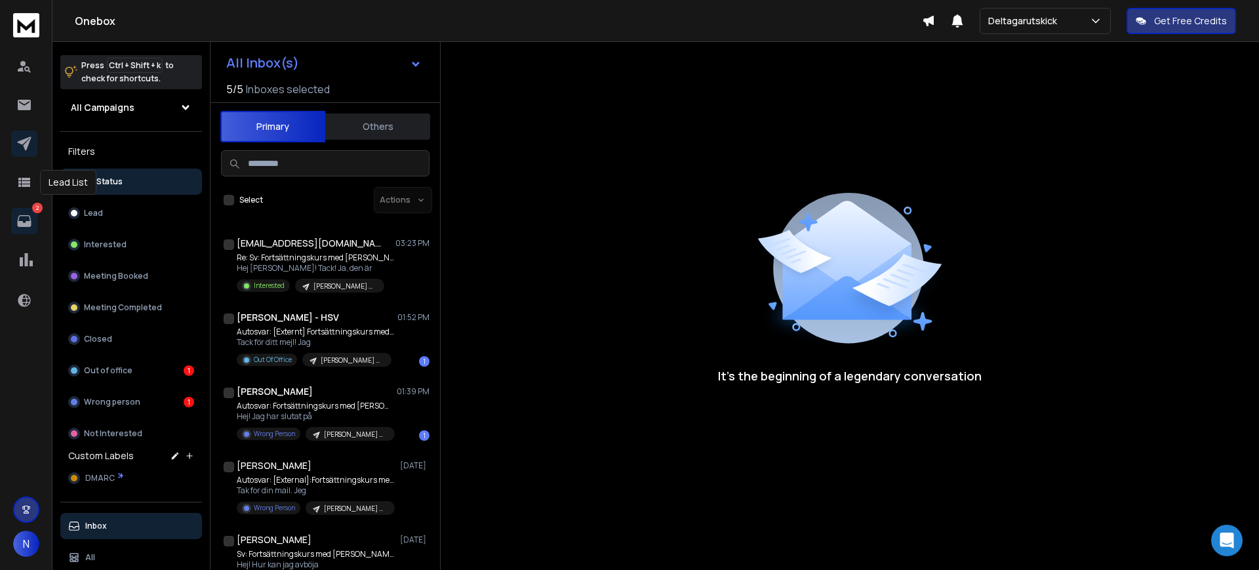
click at [22, 154] on link at bounding box center [24, 144] width 26 height 26
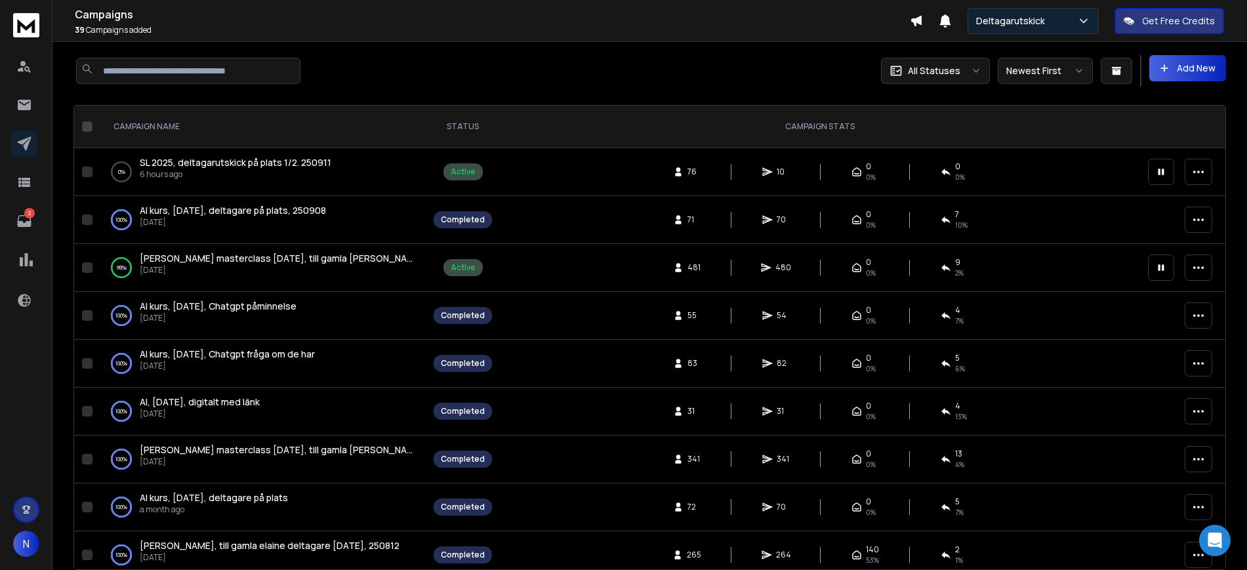
click at [1001, 19] on p "Deltagarutskick" at bounding box center [1013, 20] width 74 height 13
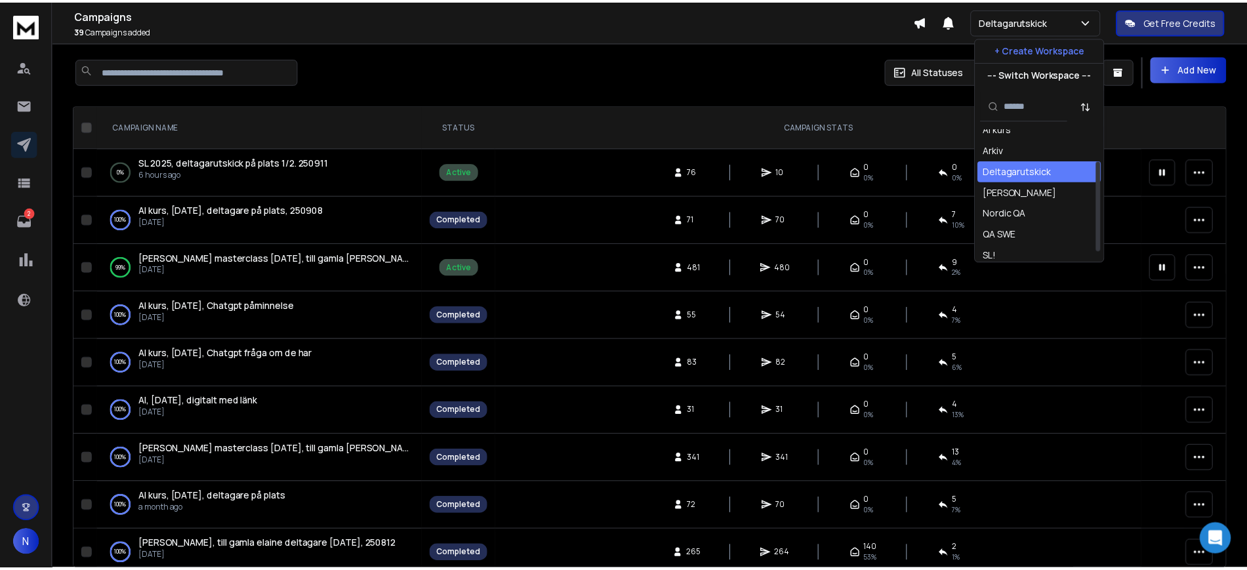
scroll to position [58, 0]
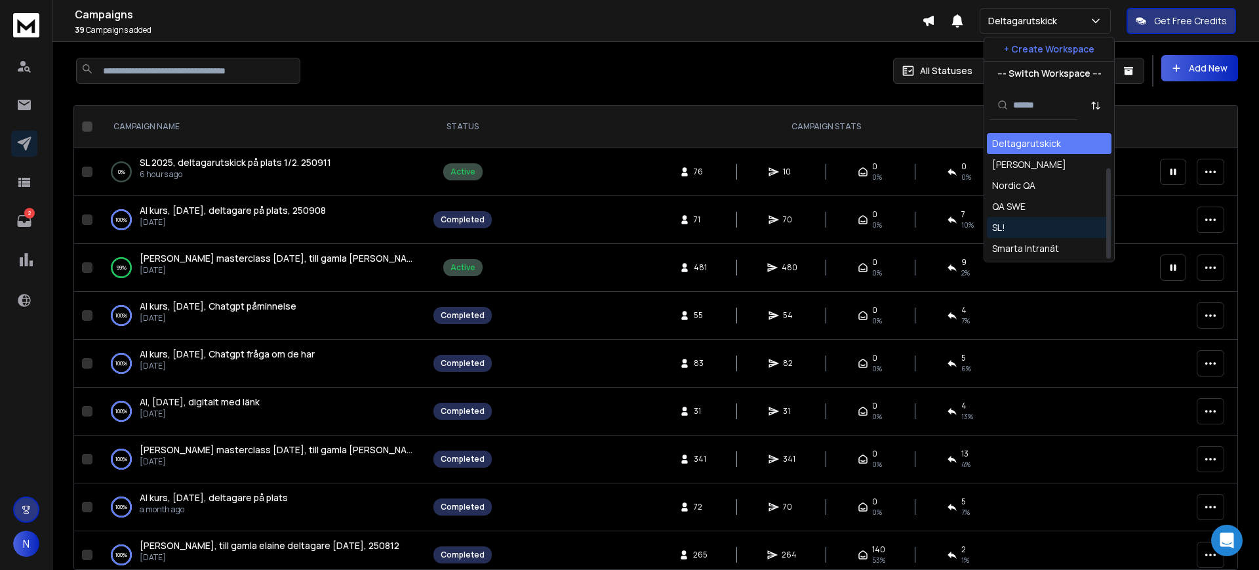
click at [1022, 224] on div "SL!" at bounding box center [1049, 227] width 125 height 21
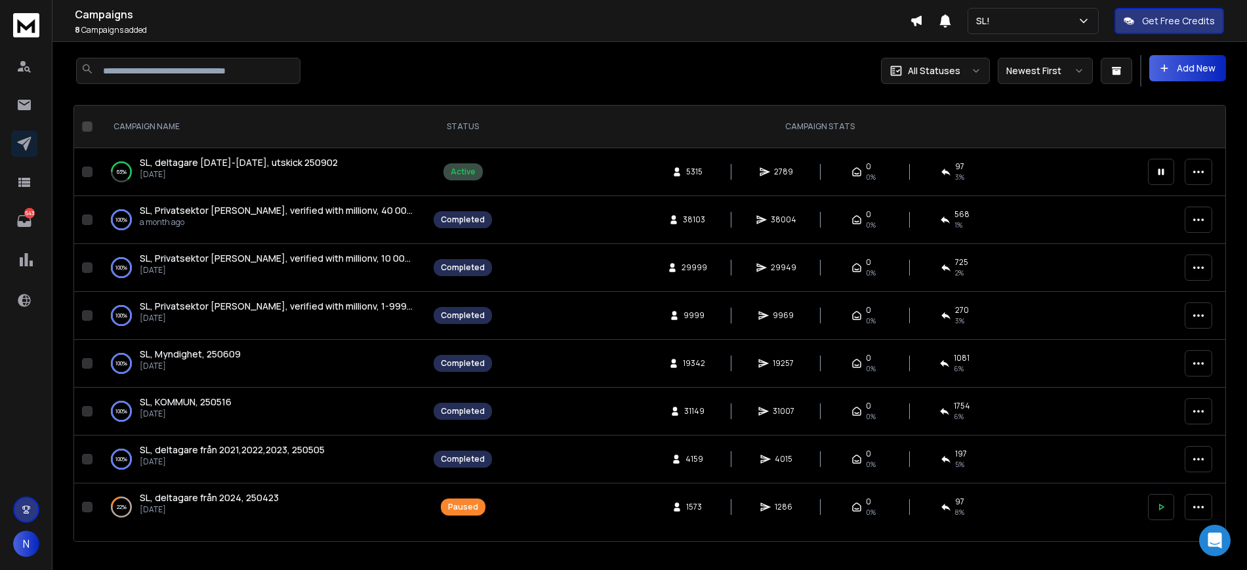
click at [1202, 507] on icon "button" at bounding box center [1198, 507] width 10 height 3
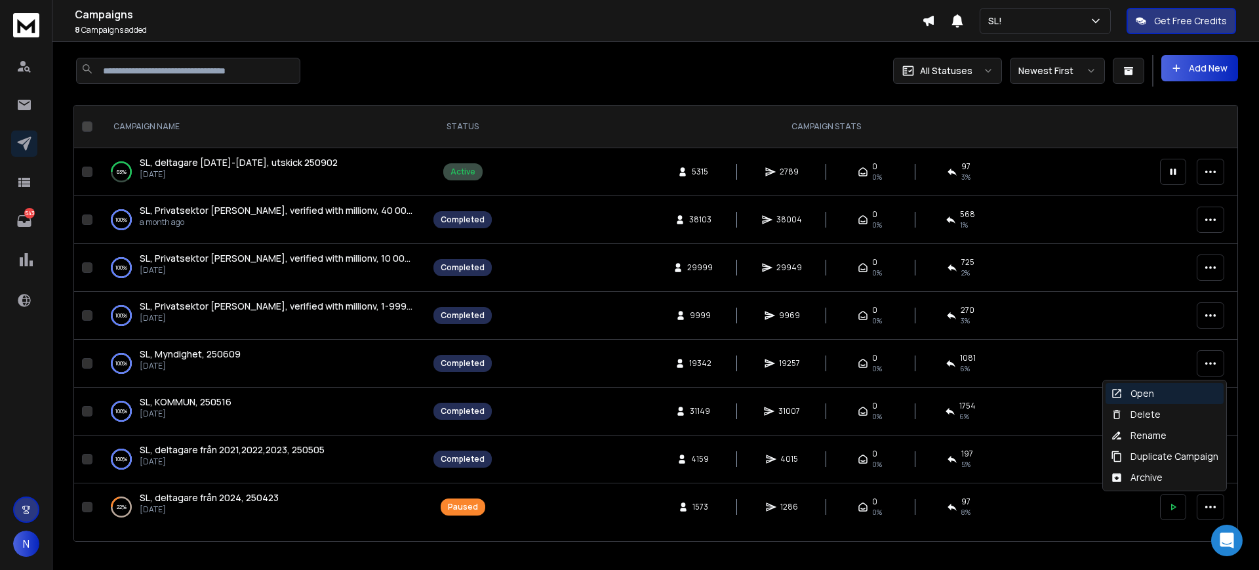
click at [977, 533] on caption at bounding box center [656, 536] width 1164 height 10
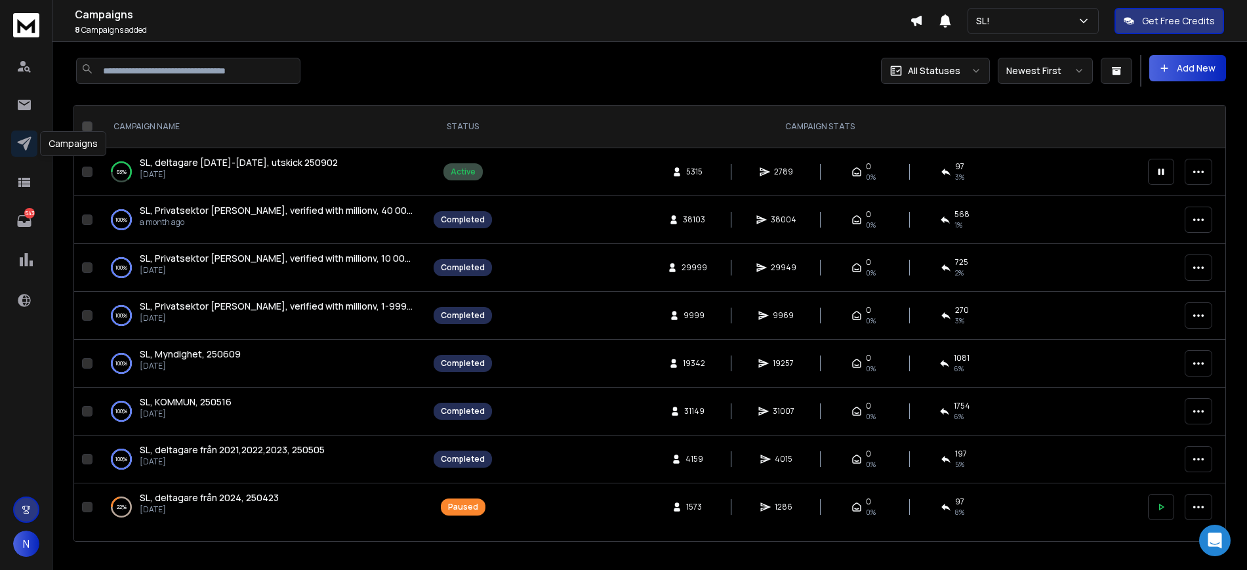
click at [26, 144] on icon at bounding box center [24, 143] width 14 height 14
click at [985, 28] on button "SL!" at bounding box center [1032, 21] width 131 height 26
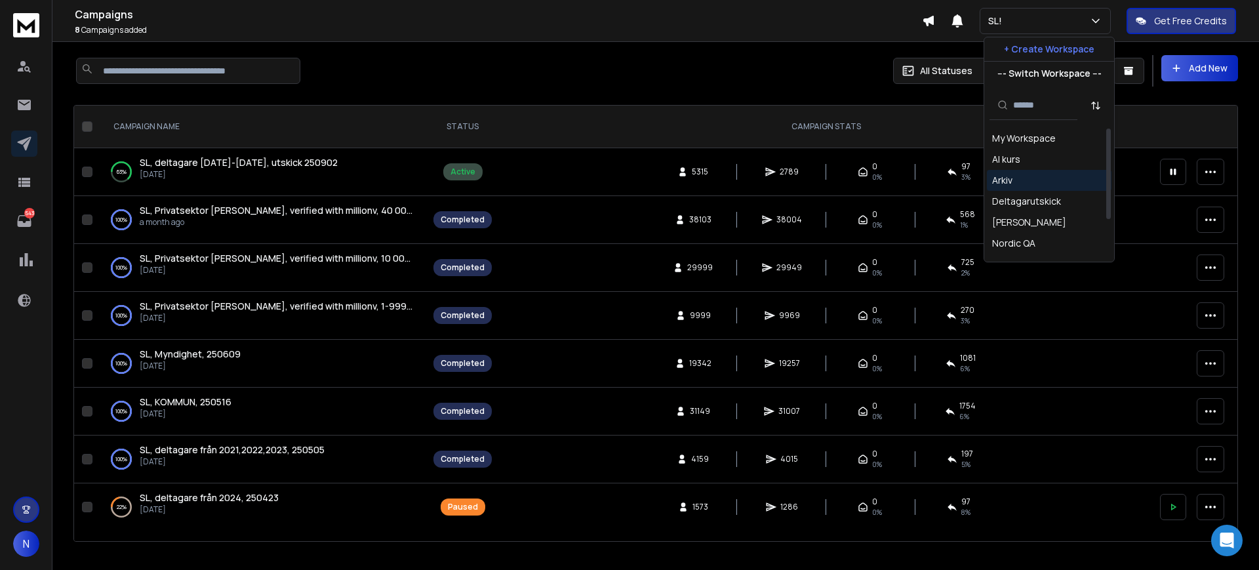
click at [1025, 179] on div "Arkiv" at bounding box center [1049, 180] width 125 height 21
